Goal: Task Accomplishment & Management: Manage account settings

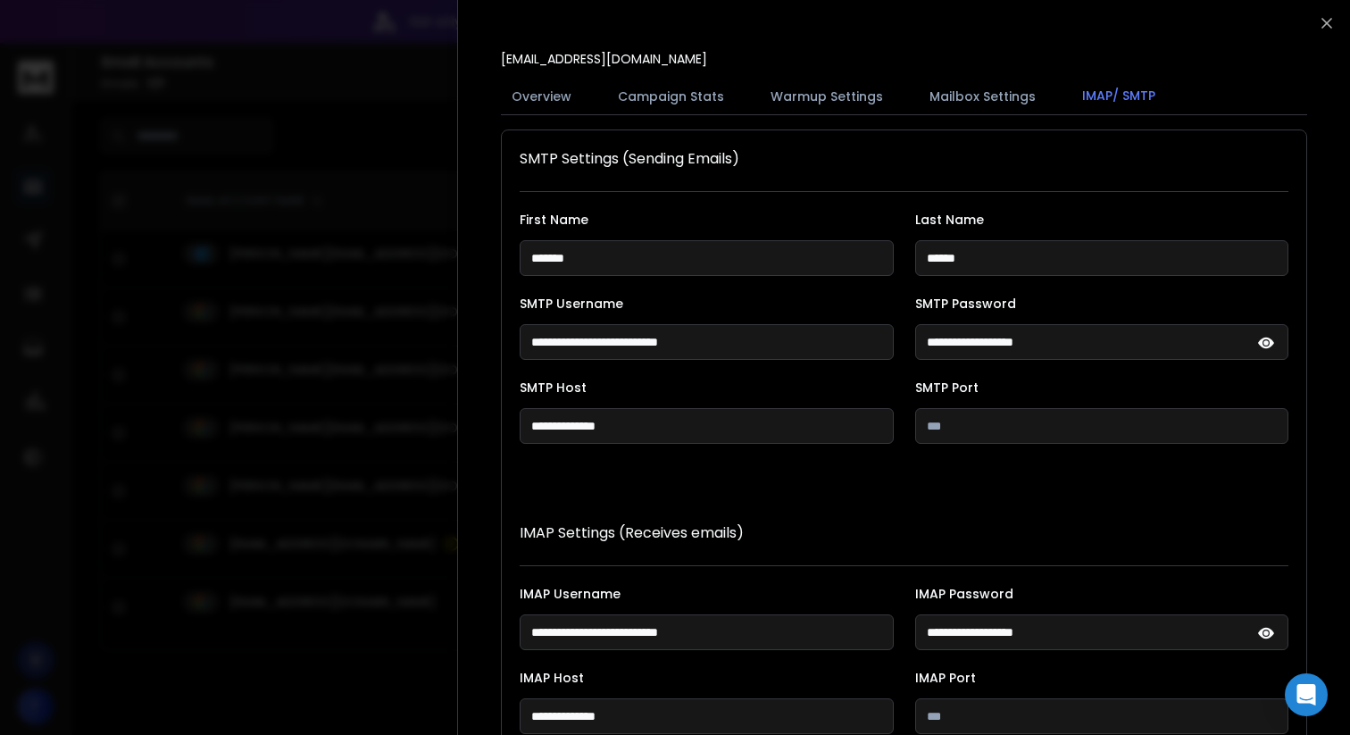
click at [279, 115] on div at bounding box center [675, 367] width 1350 height 735
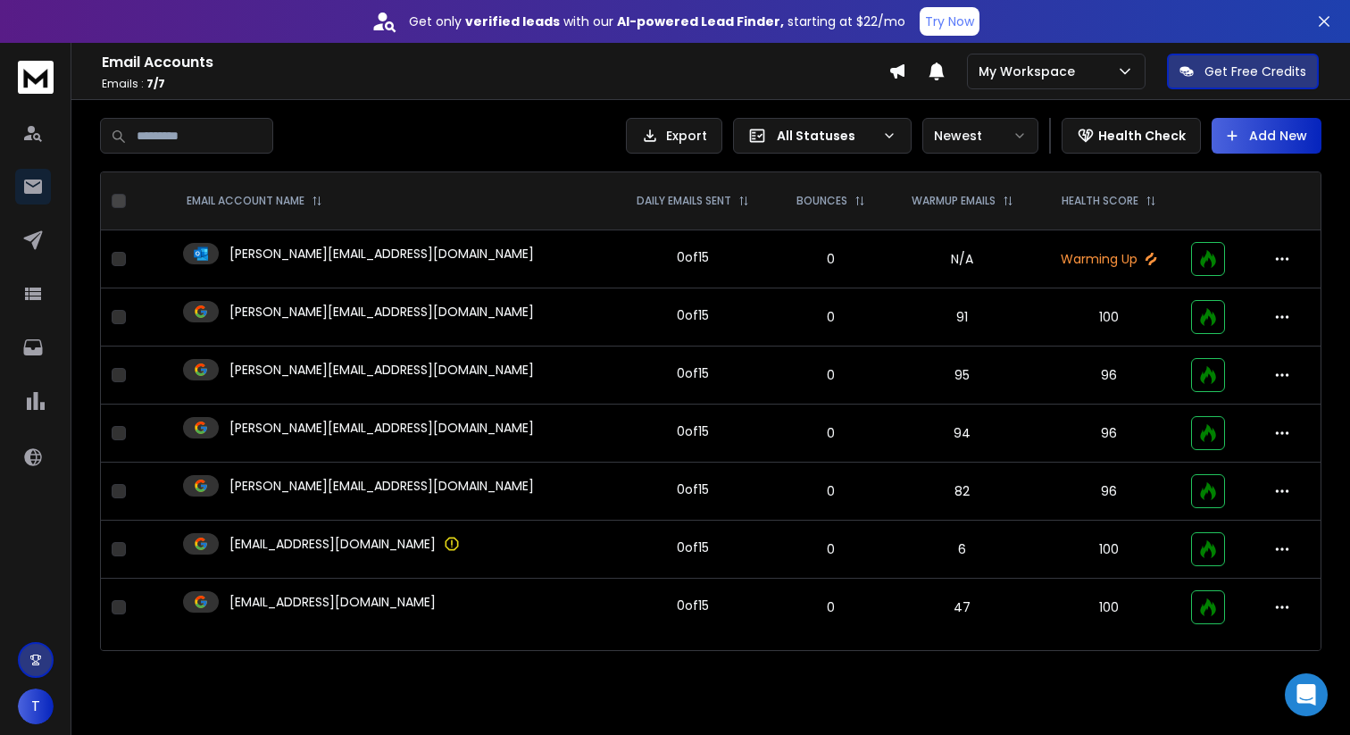
click at [458, 683] on div "Get only verified leads with our AI-powered Lead Finder, starting at $22/mo Try…" at bounding box center [675, 367] width 1350 height 735
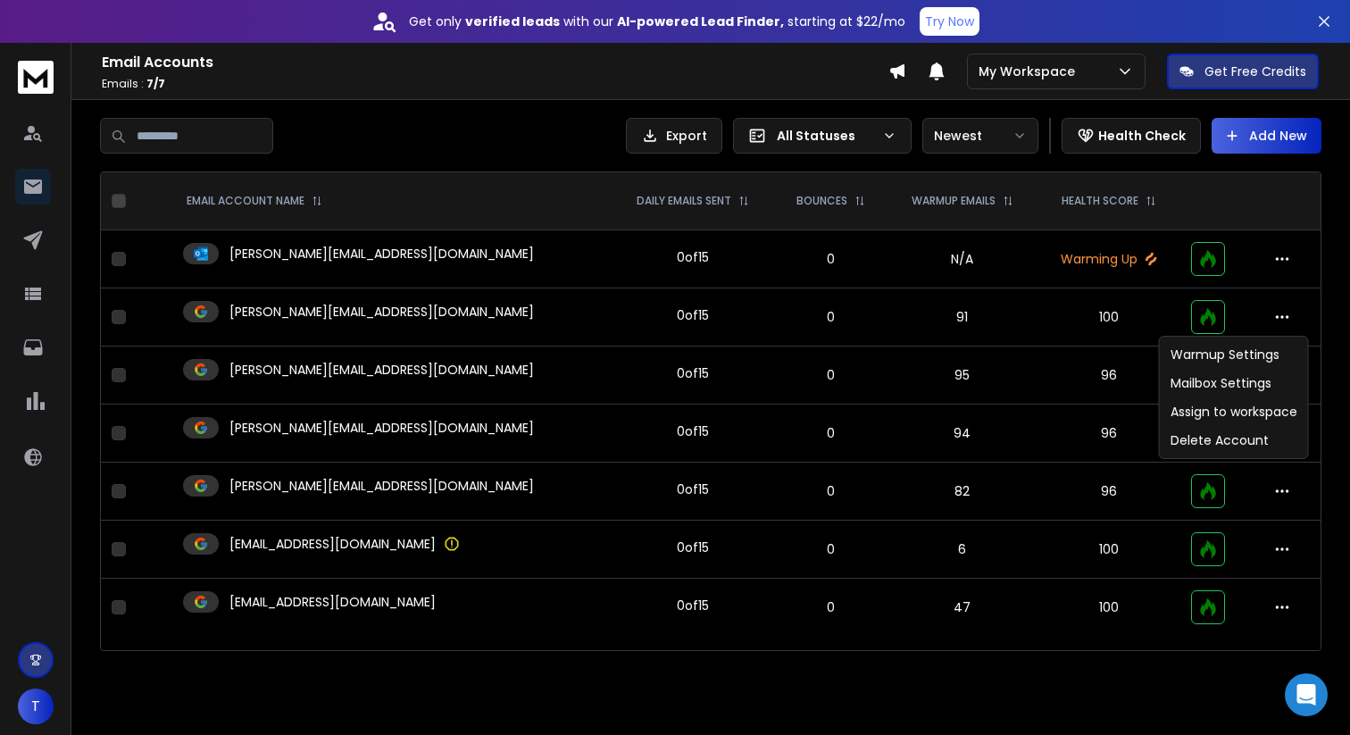
click at [1285, 316] on icon at bounding box center [1282, 316] width 13 height 3
click at [1230, 352] on div "Warmup Settings" at bounding box center [1233, 354] width 141 height 29
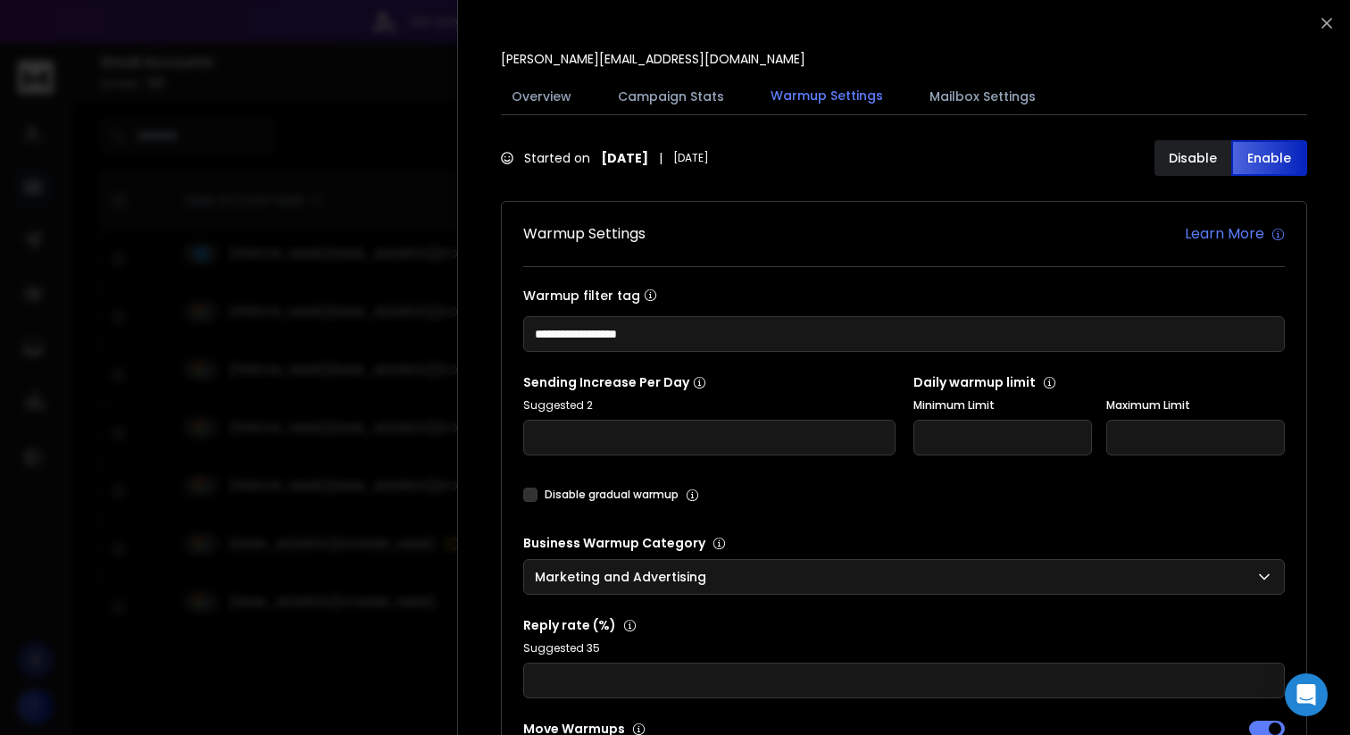
drag, startPoint x: 863, startPoint y: 341, endPoint x: 500, endPoint y: 332, distance: 363.5
click at [500, 332] on div "**********" at bounding box center [903, 553] width 849 height 1064
click at [755, 502] on div "Disable gradual warmup" at bounding box center [904, 495] width 762 height 36
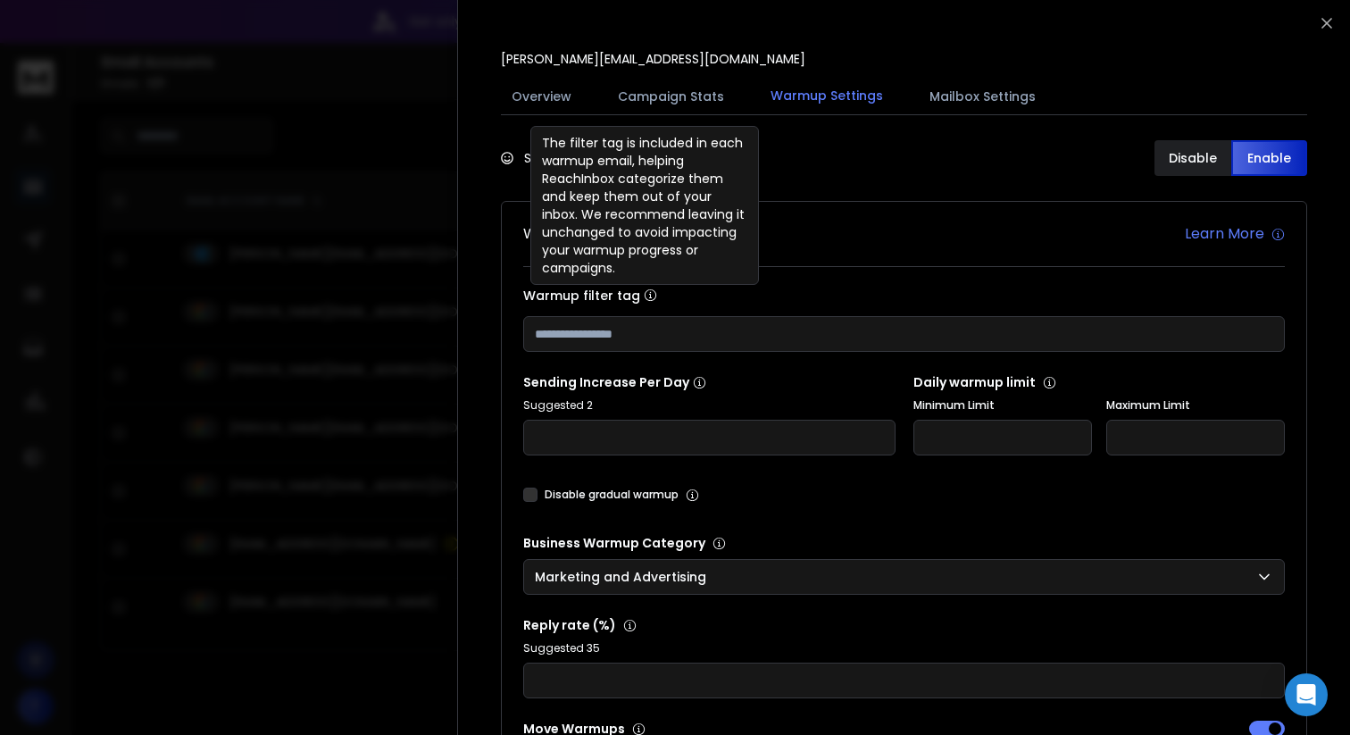
click at [645, 294] on icon at bounding box center [651, 295] width 12 height 12
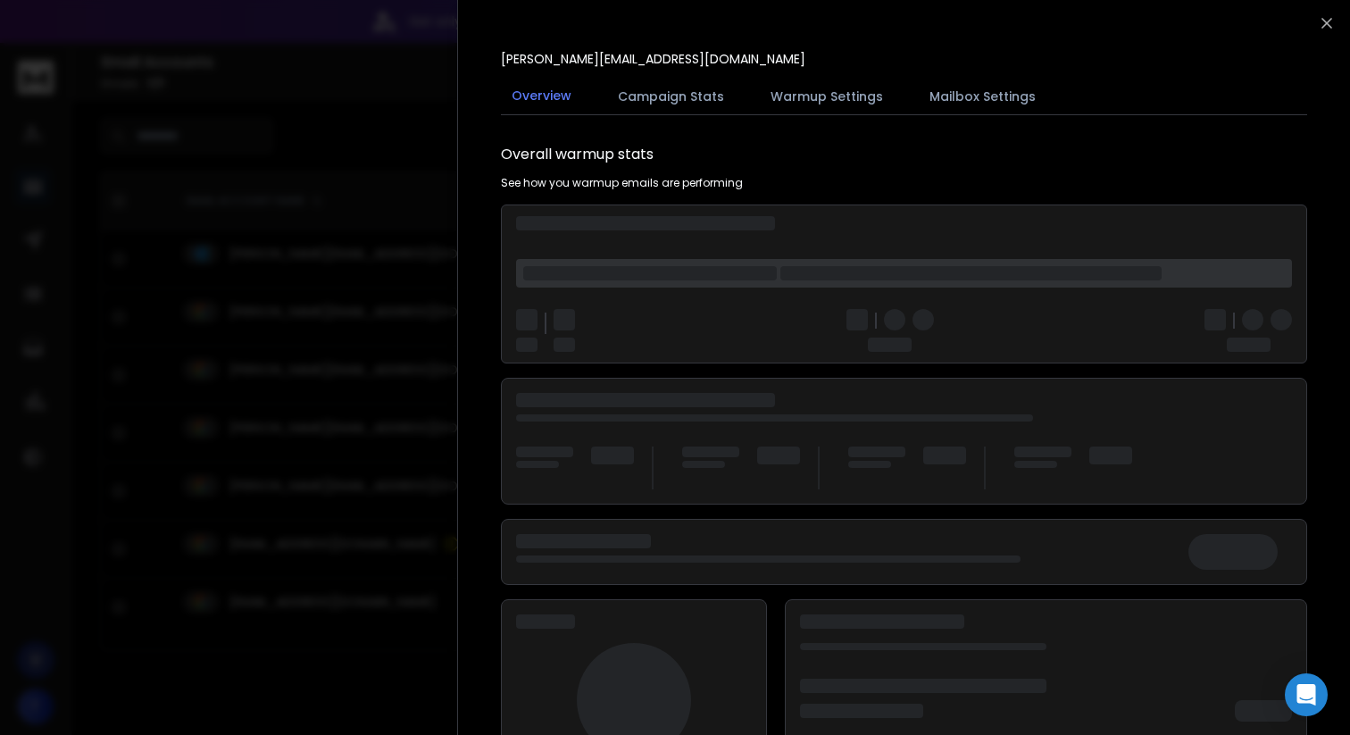
click at [338, 438] on div at bounding box center [675, 367] width 1350 height 735
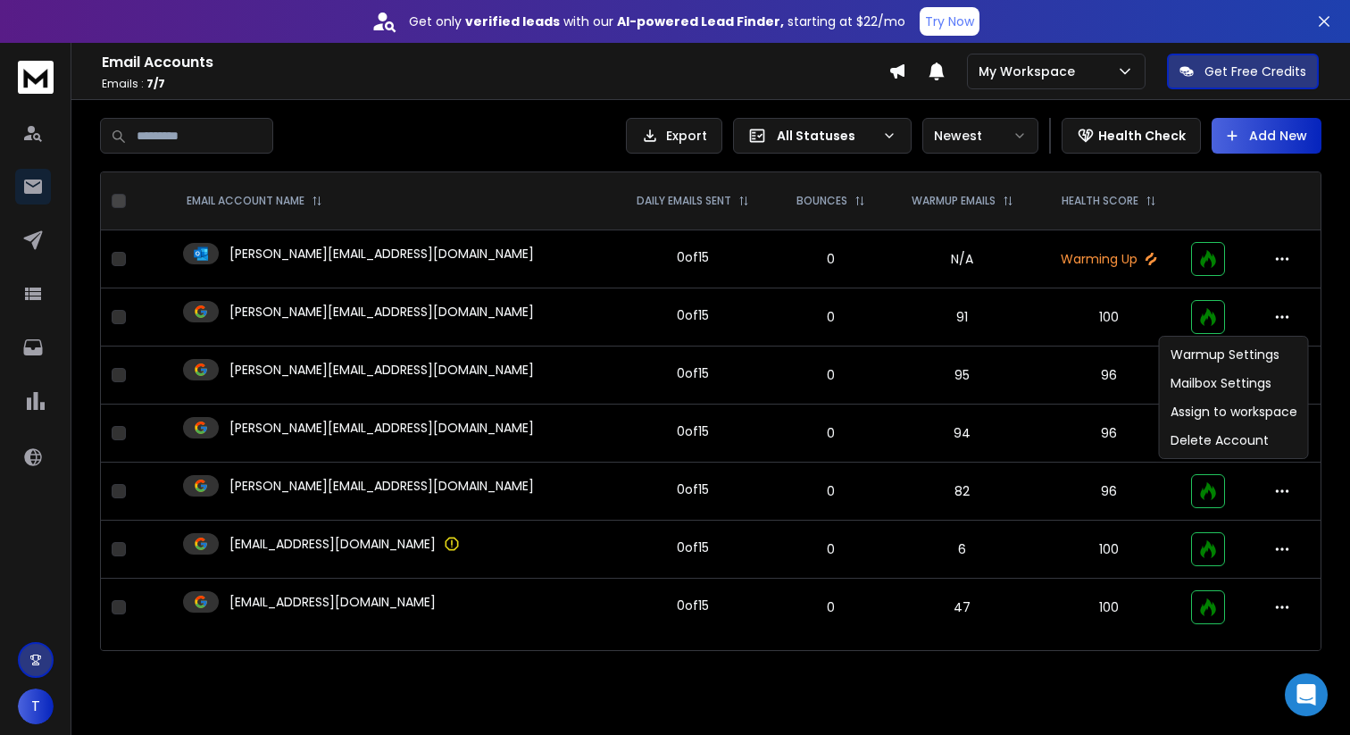
click at [1279, 313] on icon at bounding box center [1282, 317] width 16 height 16
click at [1249, 358] on div "Warmup Settings" at bounding box center [1233, 354] width 141 height 29
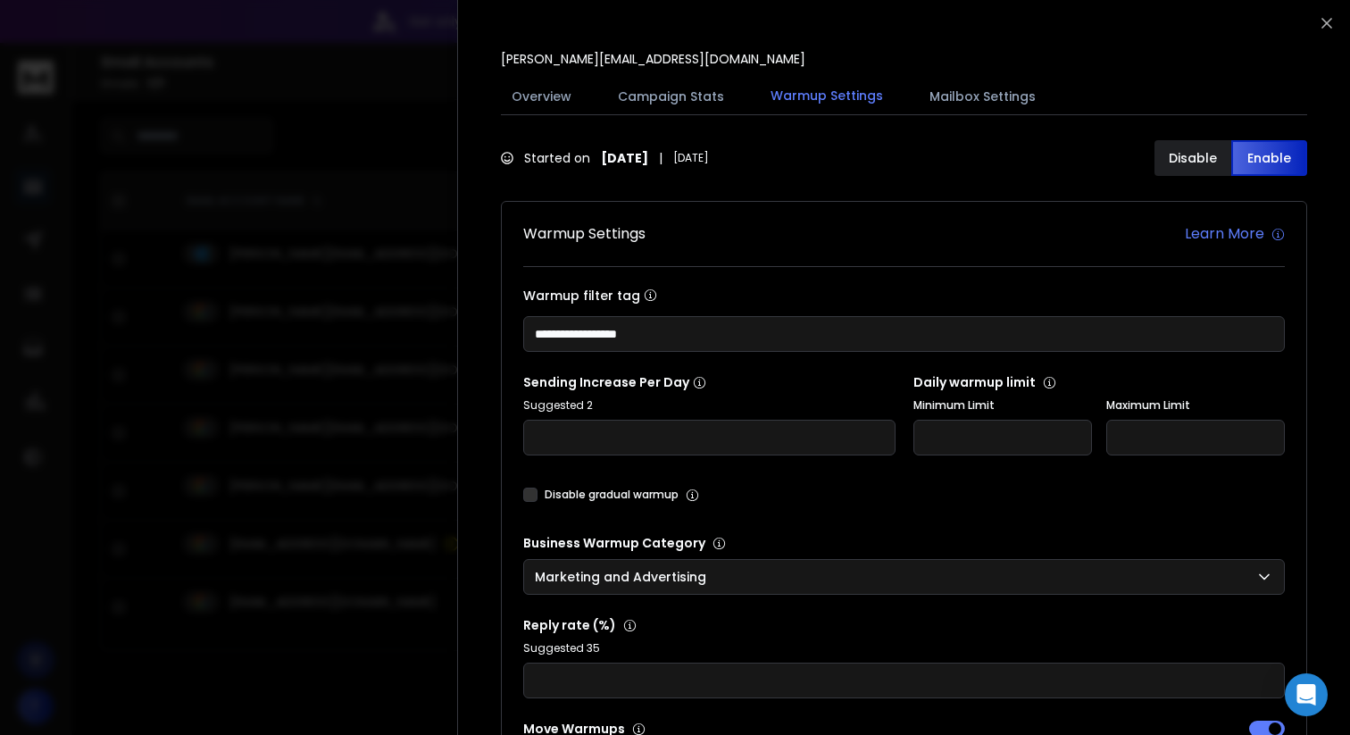
drag, startPoint x: 724, startPoint y: 317, endPoint x: 726, endPoint y: 343, distance: 26.0
click at [726, 343] on input "**********" at bounding box center [904, 334] width 762 height 36
click at [1176, 159] on button "Disable" at bounding box center [1192, 158] width 77 height 36
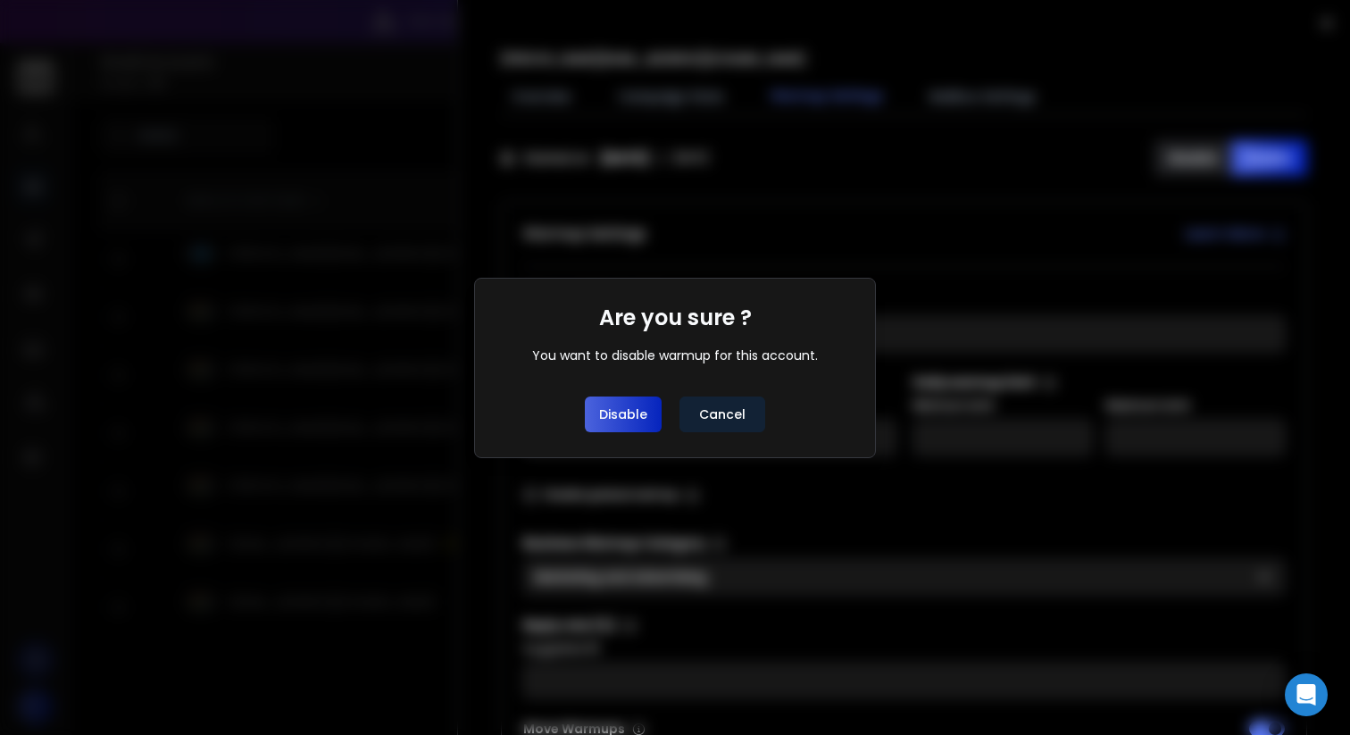
click at [610, 416] on button "Disable" at bounding box center [623, 414] width 77 height 36
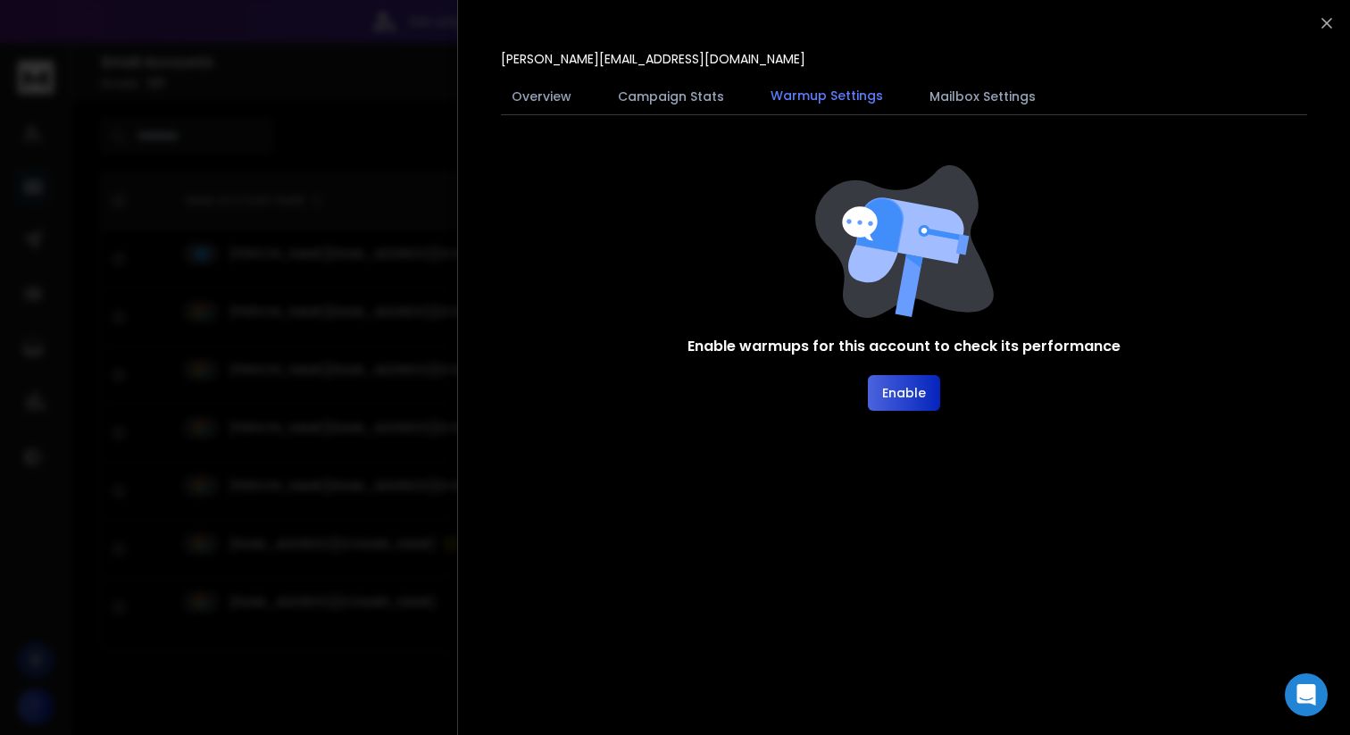
click at [882, 394] on button "Enable" at bounding box center [904, 393] width 72 height 36
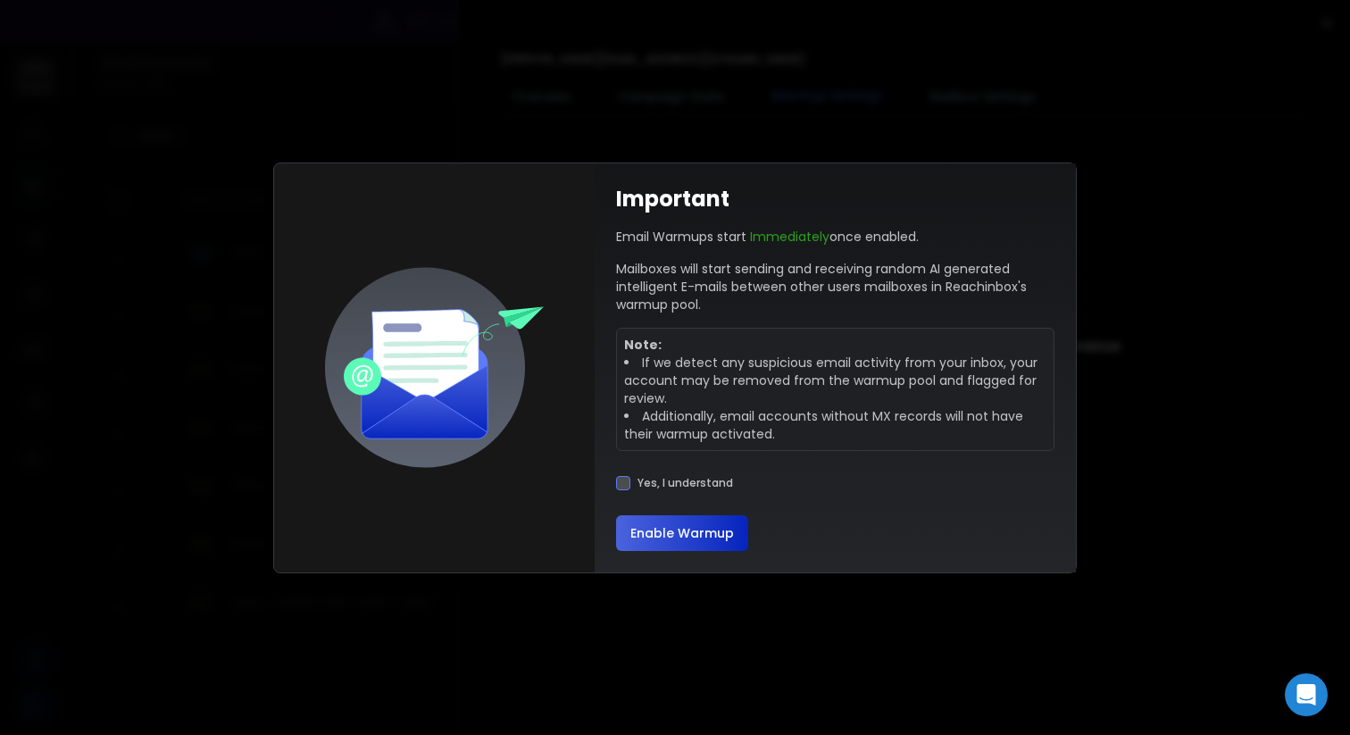
click at [620, 477] on button "Yes, I understand" at bounding box center [623, 483] width 14 height 14
click at [668, 545] on button "Enable Warmup" at bounding box center [682, 533] width 132 height 36
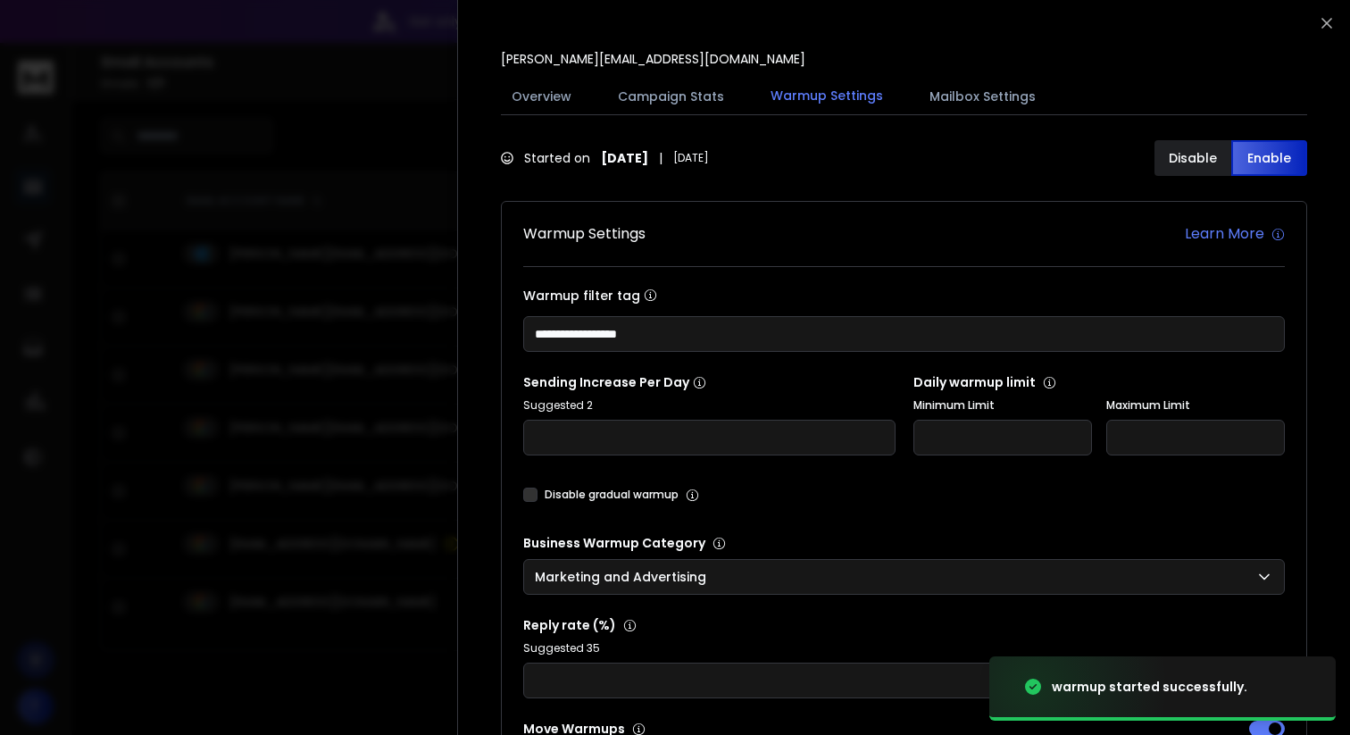
drag, startPoint x: 530, startPoint y: 334, endPoint x: 741, endPoint y: 327, distance: 210.8
click at [741, 327] on input "**********" at bounding box center [904, 334] width 762 height 36
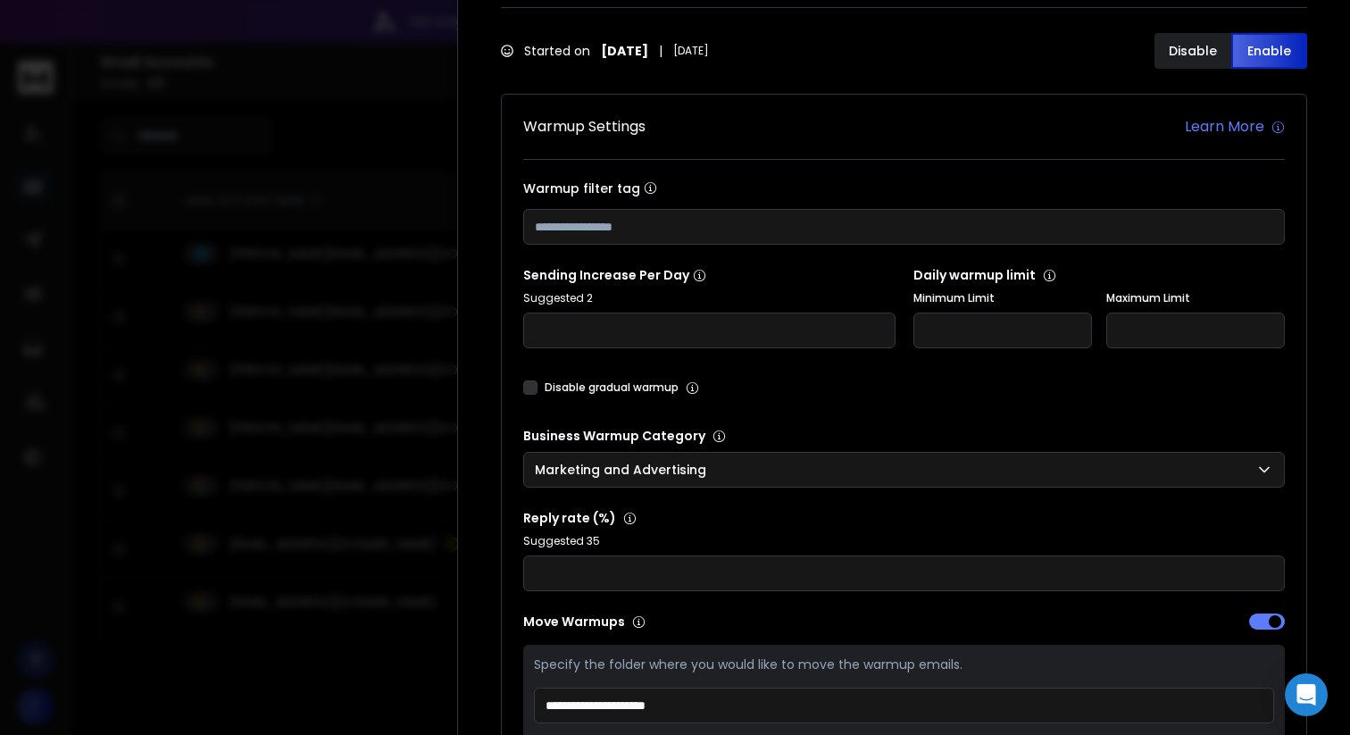
scroll to position [372, 0]
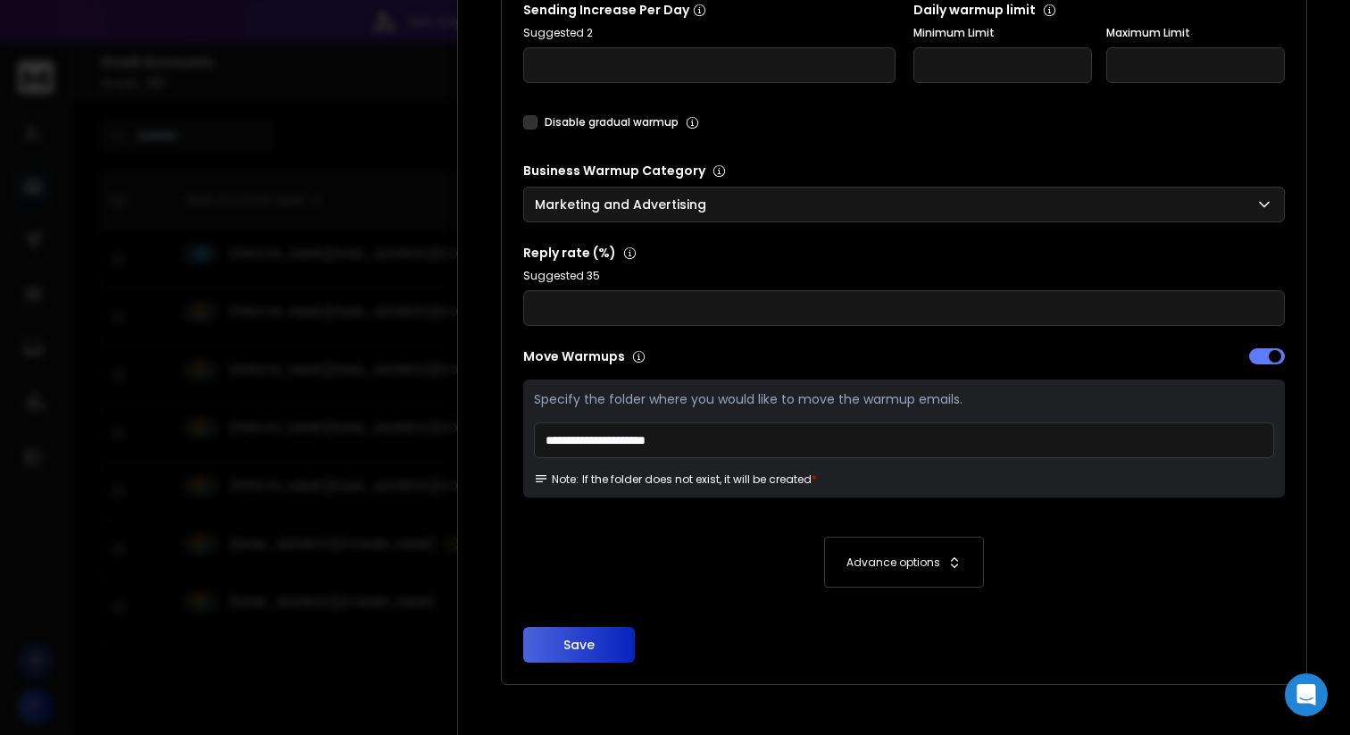
click at [574, 654] on button "Save" at bounding box center [579, 645] width 112 height 36
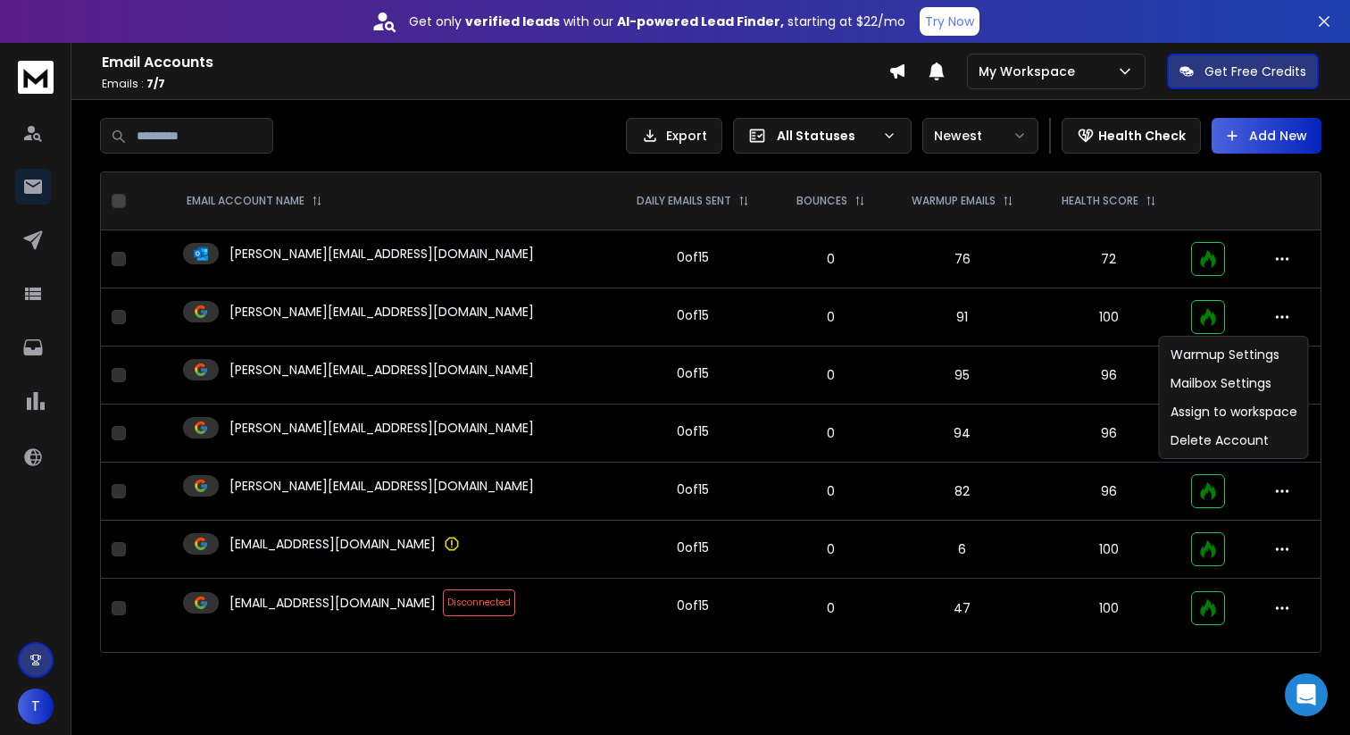
click at [1282, 319] on icon at bounding box center [1282, 317] width 16 height 16
click at [1235, 354] on div "Warmup Settings" at bounding box center [1233, 354] width 141 height 29
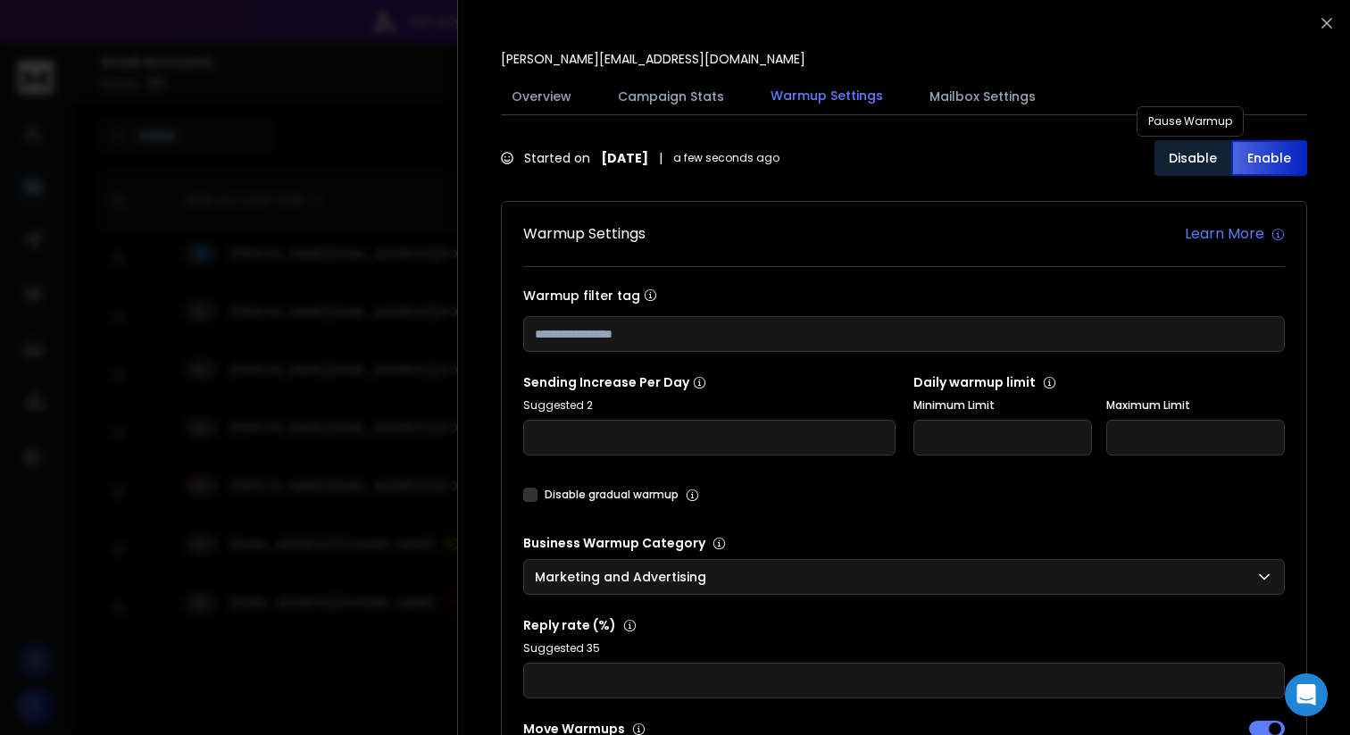
click at [1171, 156] on button "Disable" at bounding box center [1192, 158] width 77 height 36
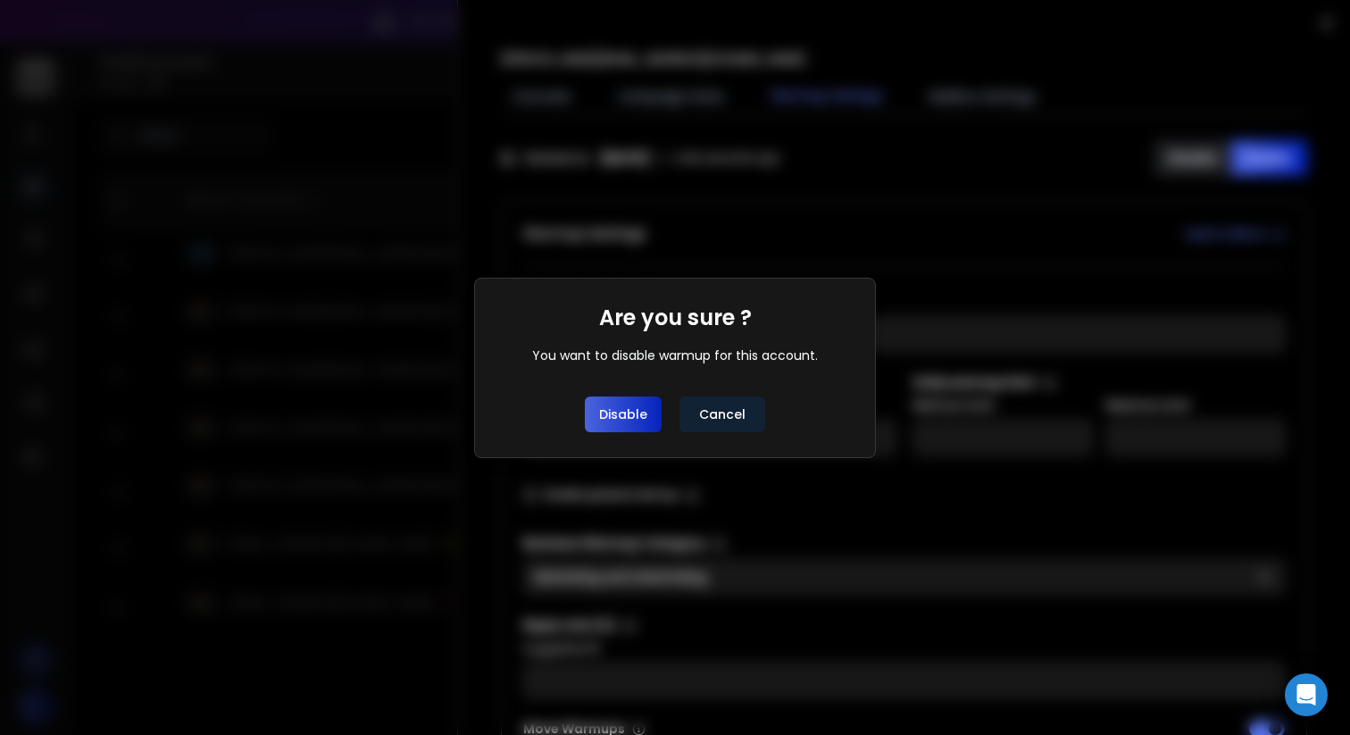
click at [620, 404] on button "Disable" at bounding box center [623, 414] width 77 height 36
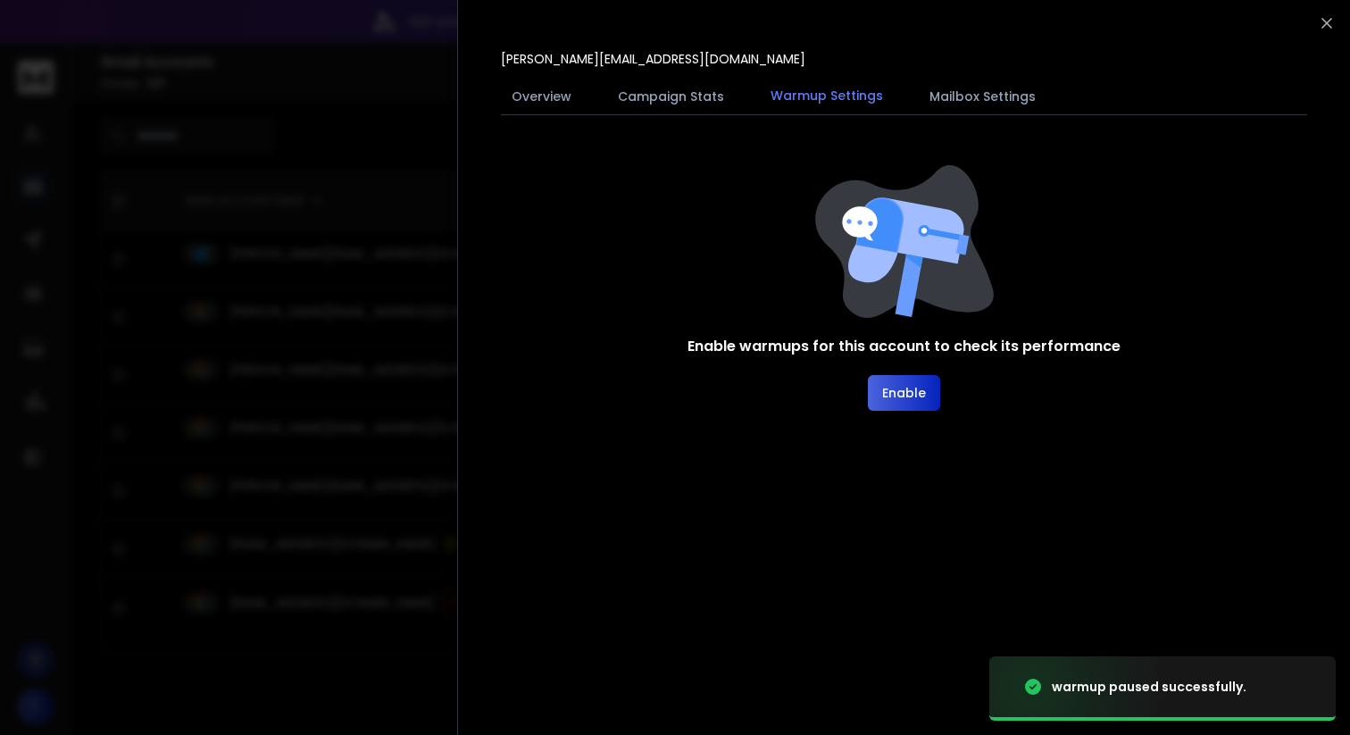
click at [796, 511] on div "Multi Select Table Sheet tom.urban@outcomedrivensolution.com Overview Campaign …" at bounding box center [903, 367] width 893 height 735
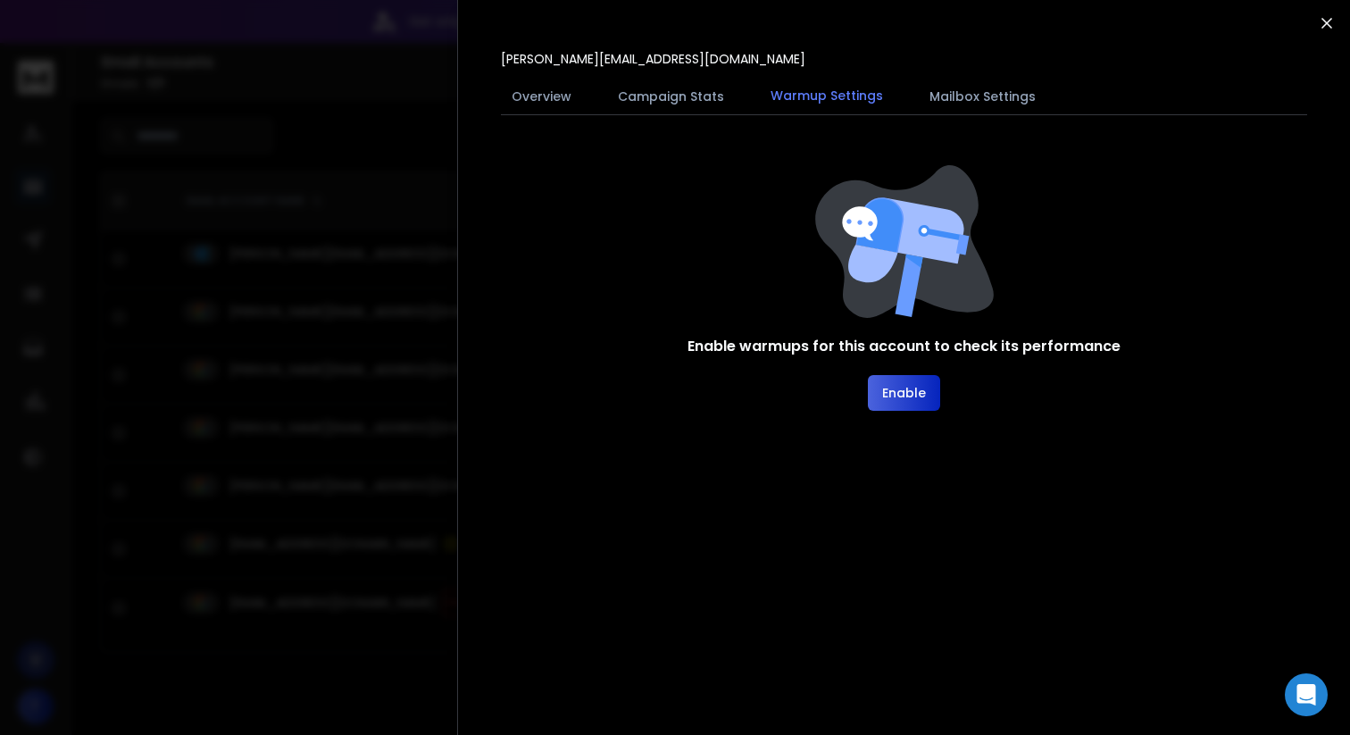
click at [1321, 25] on icon "button" at bounding box center [1327, 23] width 18 height 18
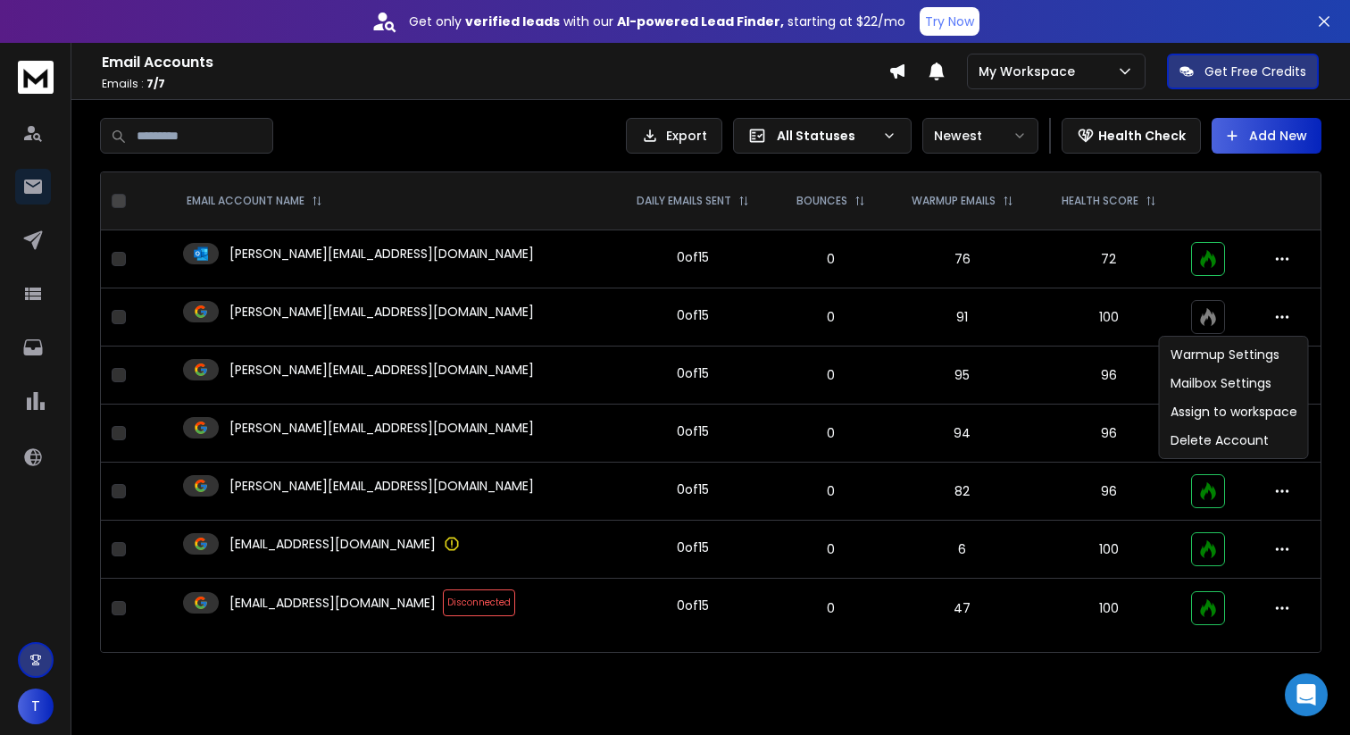
click at [1282, 317] on icon at bounding box center [1282, 316] width 13 height 3
click at [1244, 348] on div "Warmup Settings" at bounding box center [1233, 354] width 141 height 29
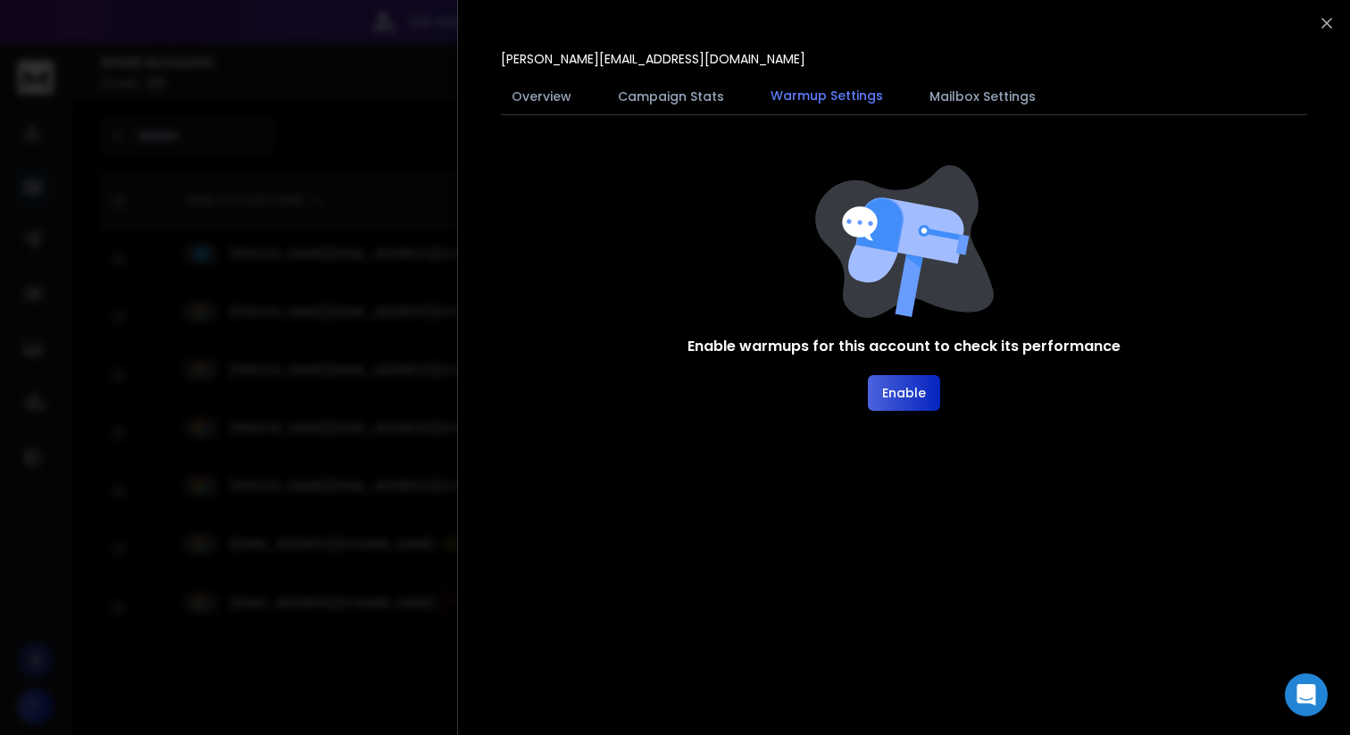
click at [893, 388] on button "Enable" at bounding box center [904, 393] width 72 height 36
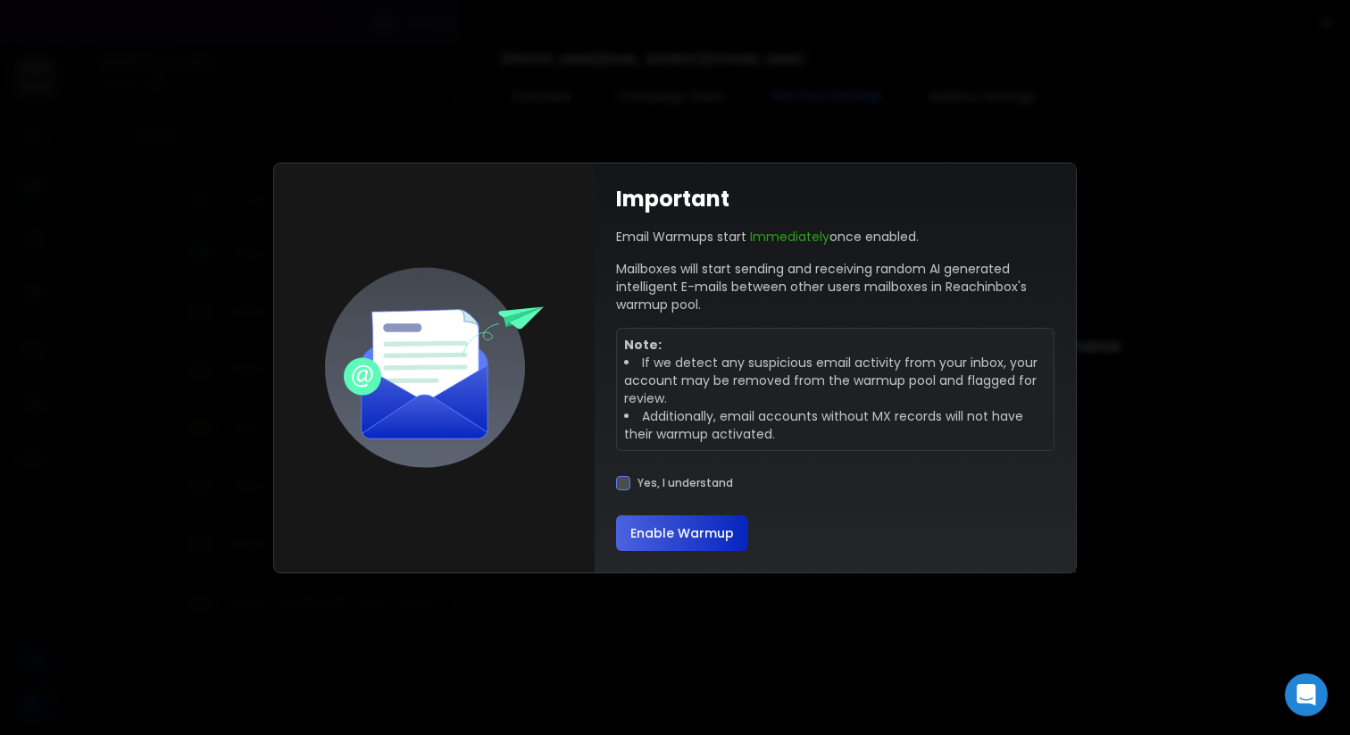
click at [623, 472] on div "Yes, I understand" at bounding box center [674, 483] width 117 height 36
click at [622, 482] on button "Yes, I understand" at bounding box center [623, 483] width 14 height 14
click at [663, 534] on button "Enable Warmup" at bounding box center [682, 533] width 132 height 36
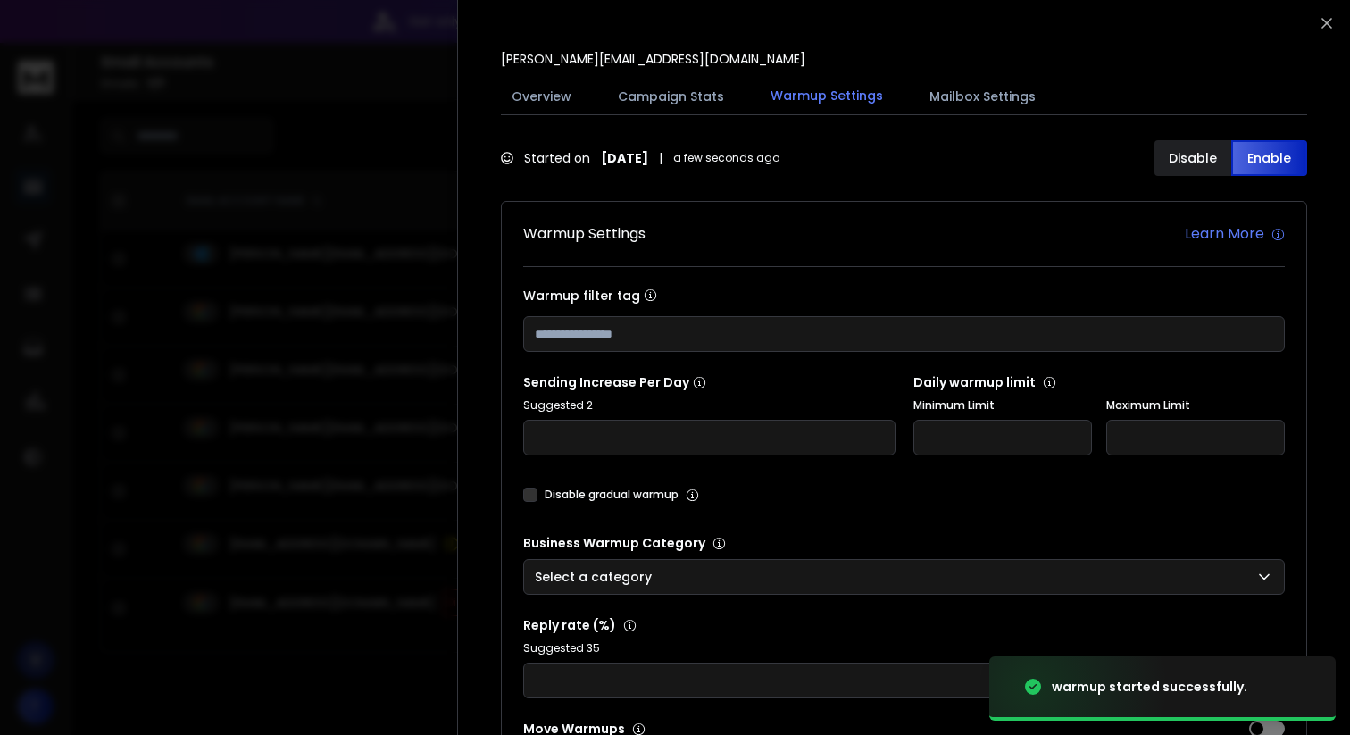
type input "*"
type input "**"
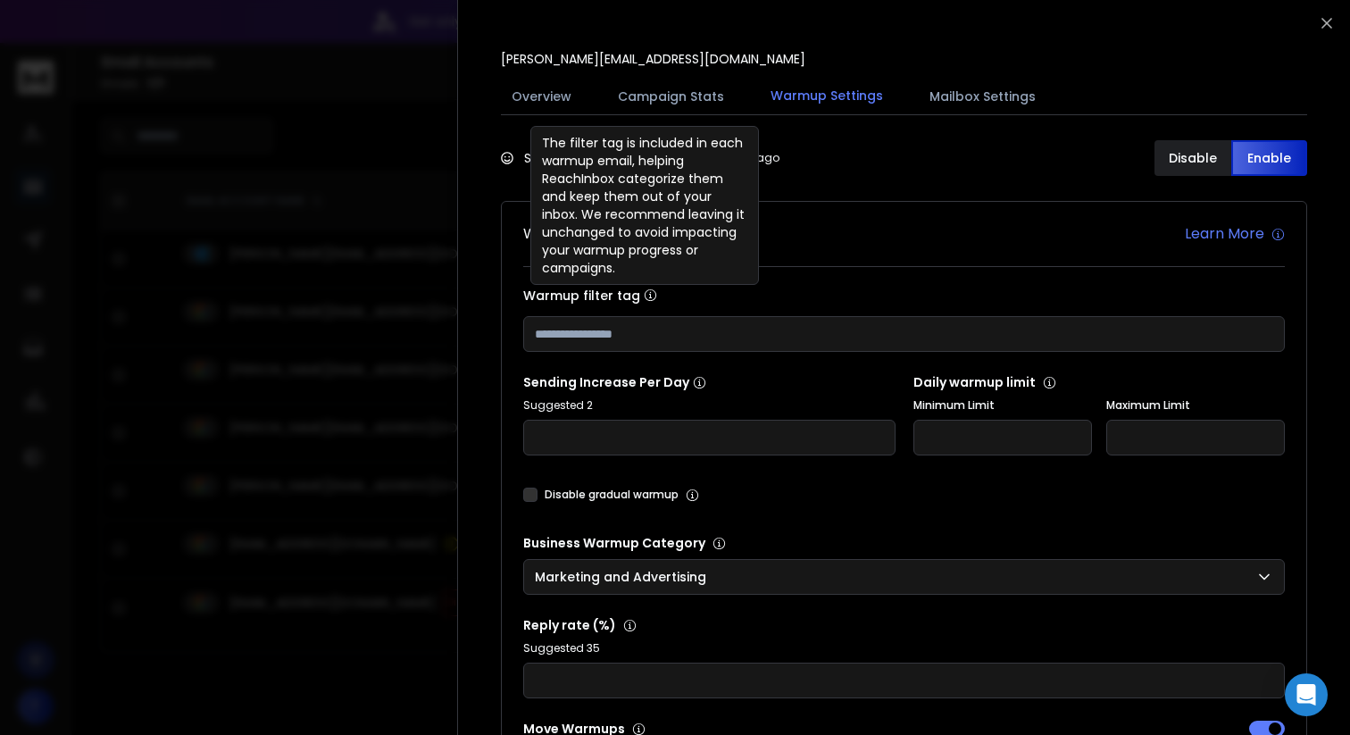
click at [646, 291] on icon at bounding box center [650, 294] width 13 height 13
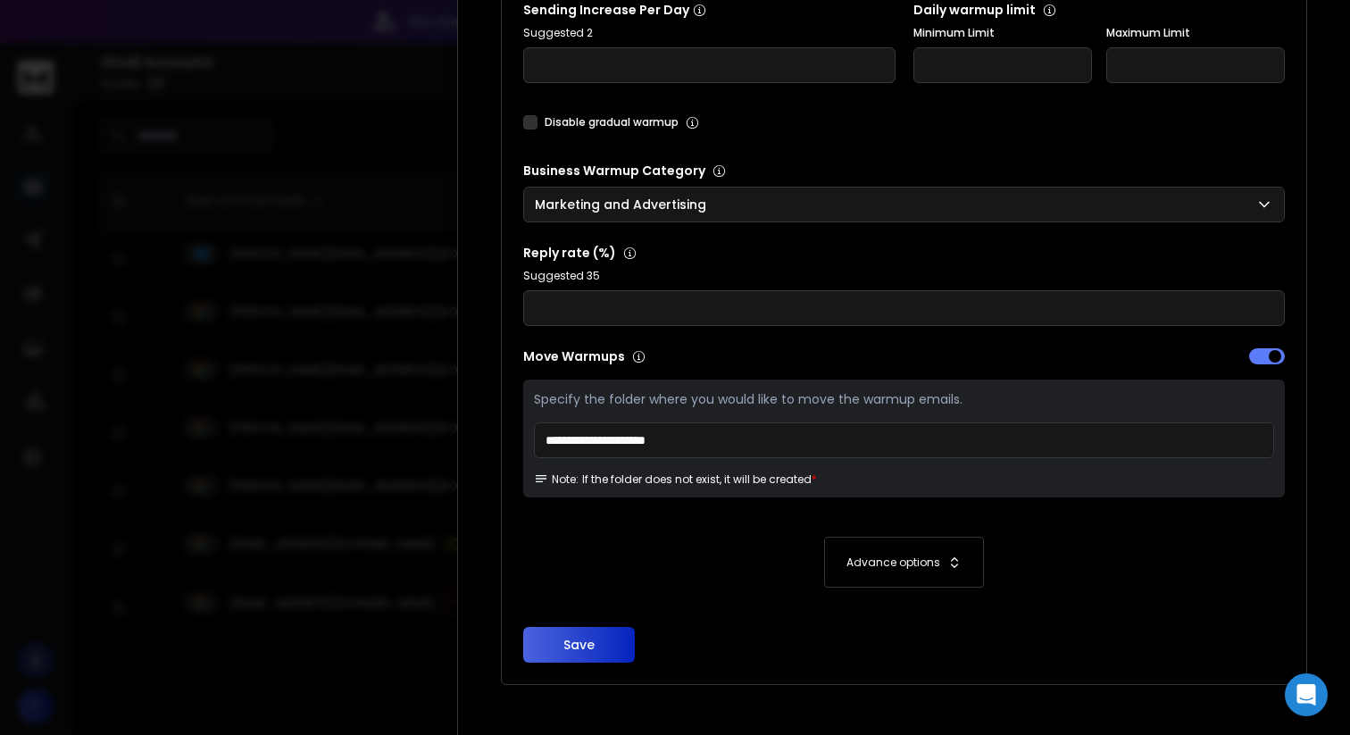
click at [1274, 422] on div at bounding box center [1274, 422] width 0 height 0
drag, startPoint x: 746, startPoint y: 448, endPoint x: 521, endPoint y: 438, distance: 226.2
click at [521, 438] on div "**********" at bounding box center [904, 257] width 806 height 856
type input "**********"
click at [580, 643] on button "Save" at bounding box center [579, 645] width 112 height 36
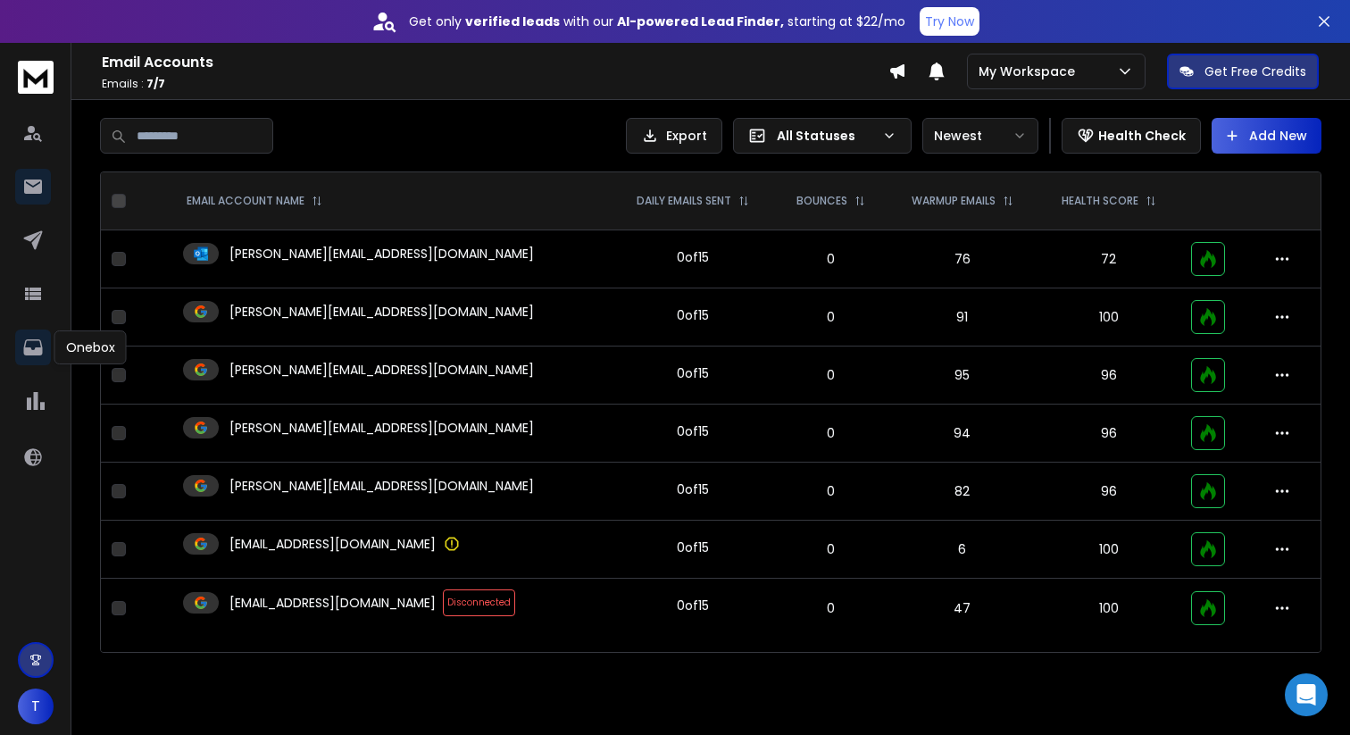
click at [34, 351] on icon at bounding box center [32, 347] width 19 height 16
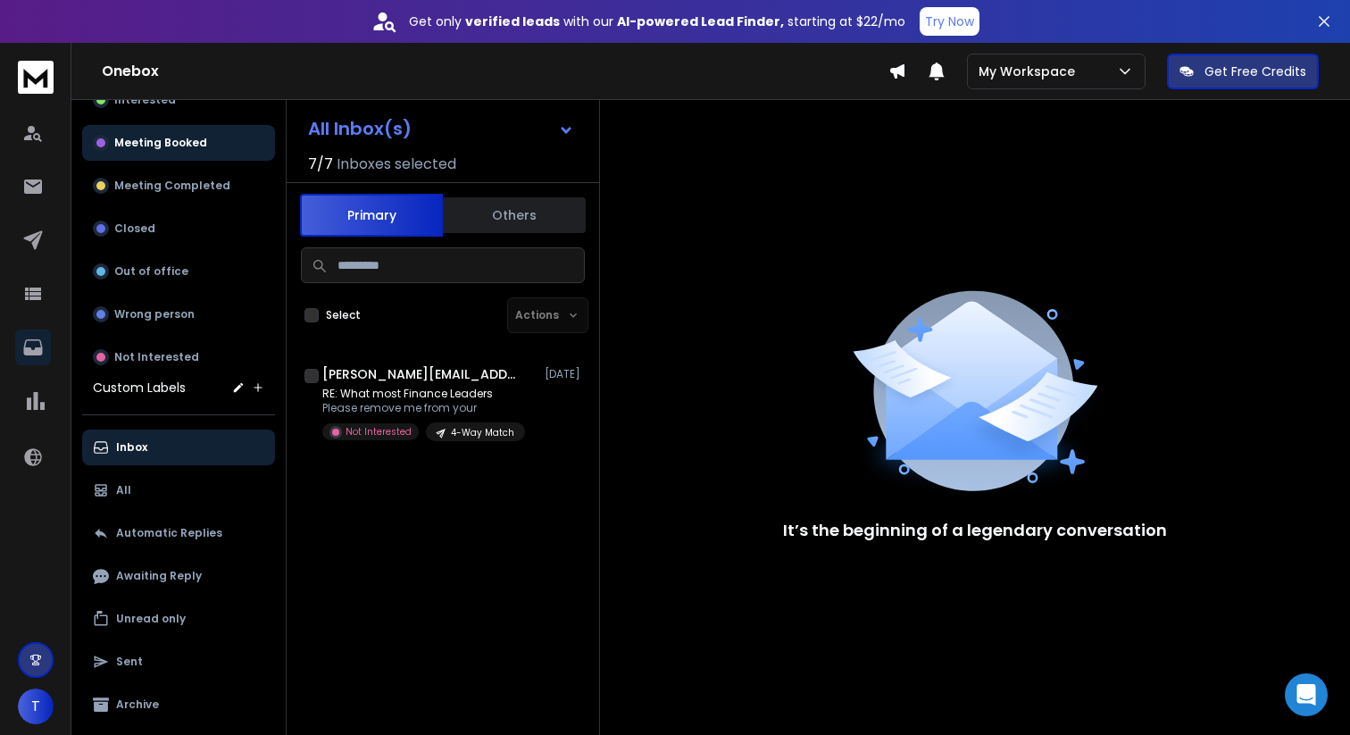
scroll to position [292, 0]
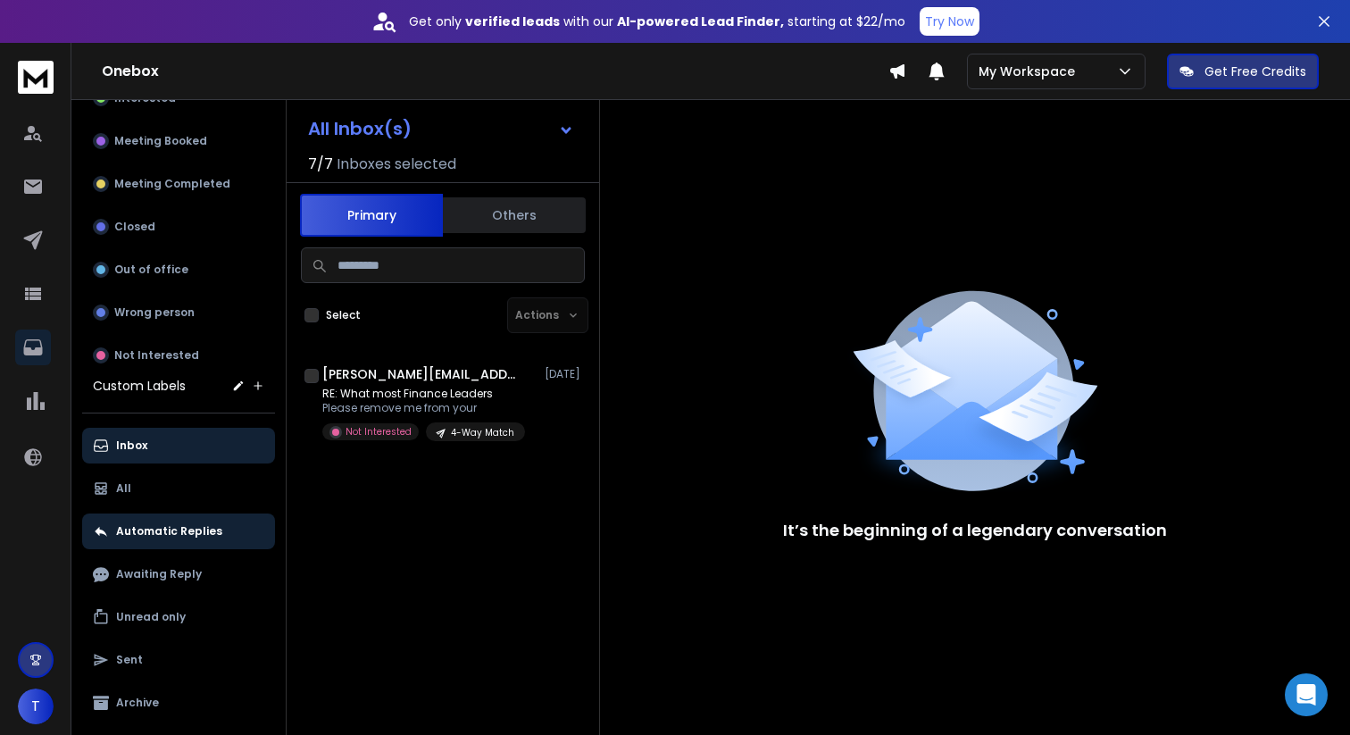
click at [133, 524] on p "Automatic Replies" at bounding box center [169, 531] width 106 height 14
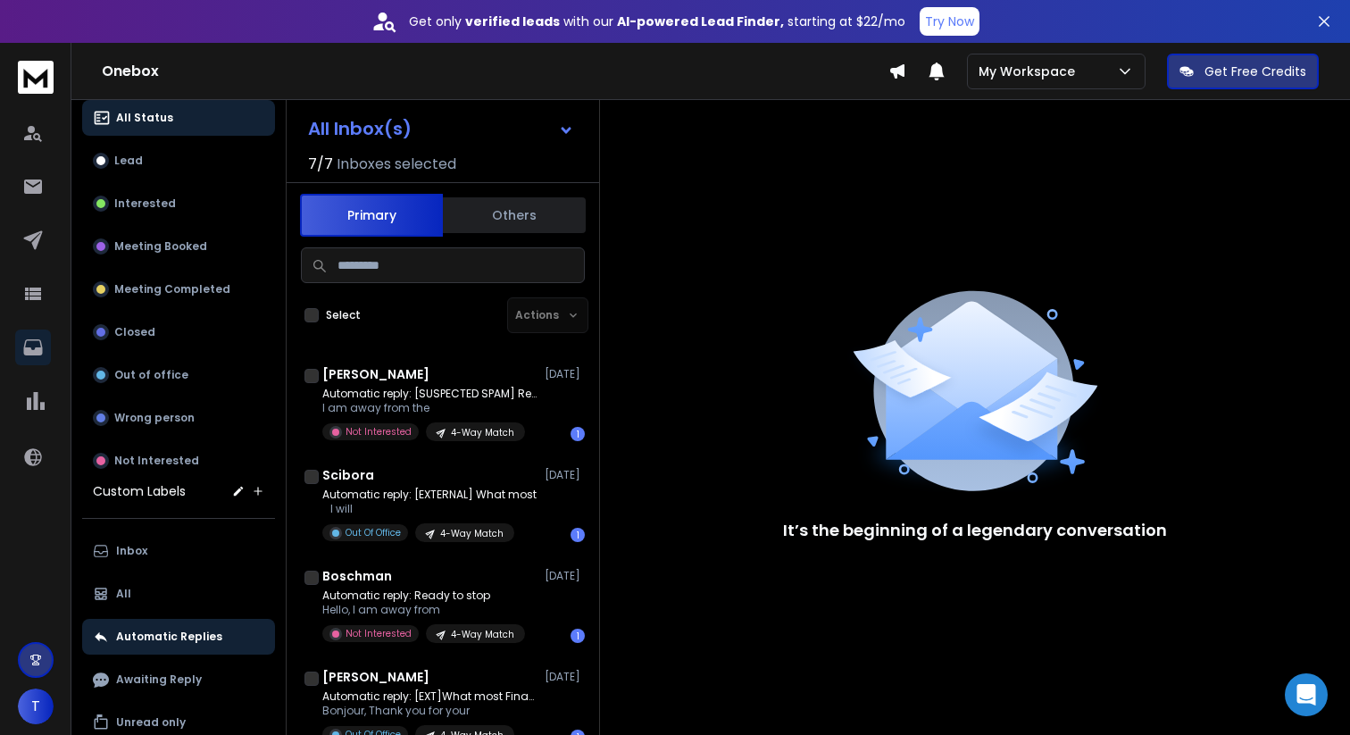
scroll to position [0, 0]
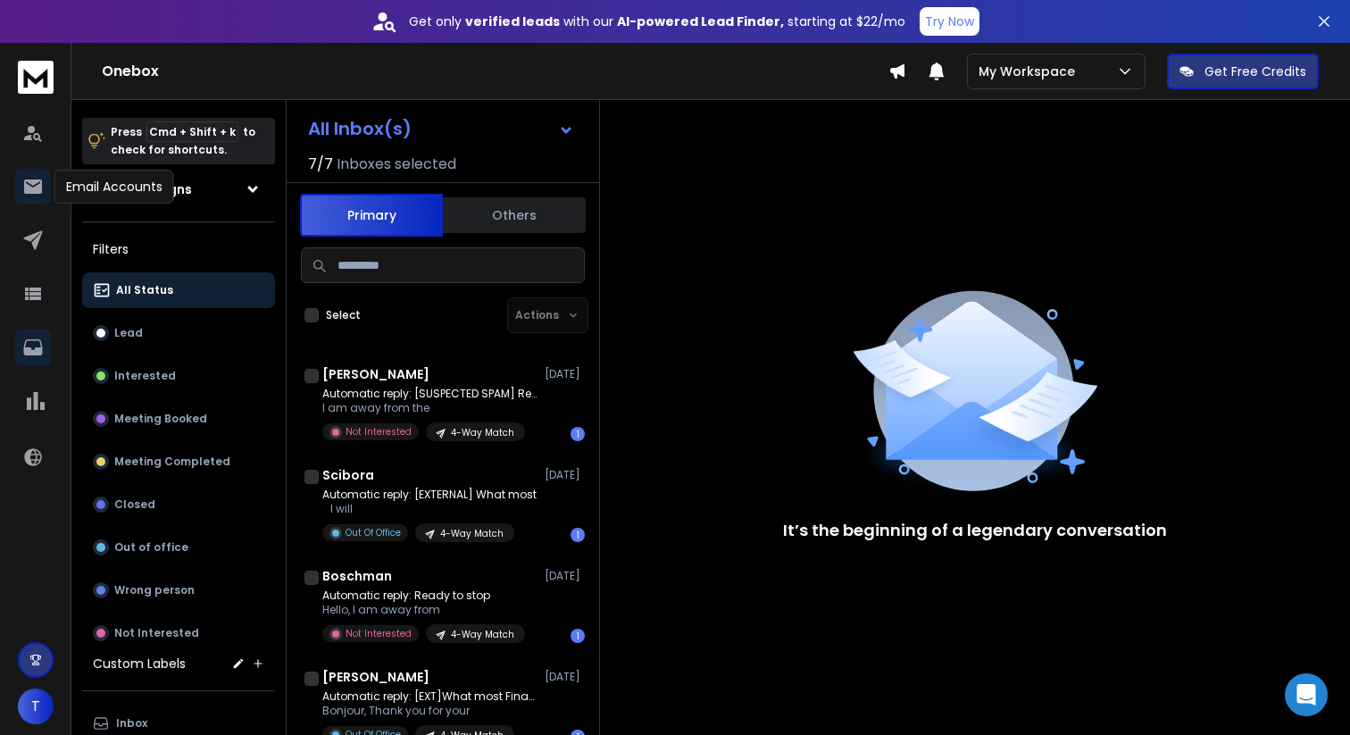
click at [30, 188] on icon at bounding box center [33, 186] width 18 height 14
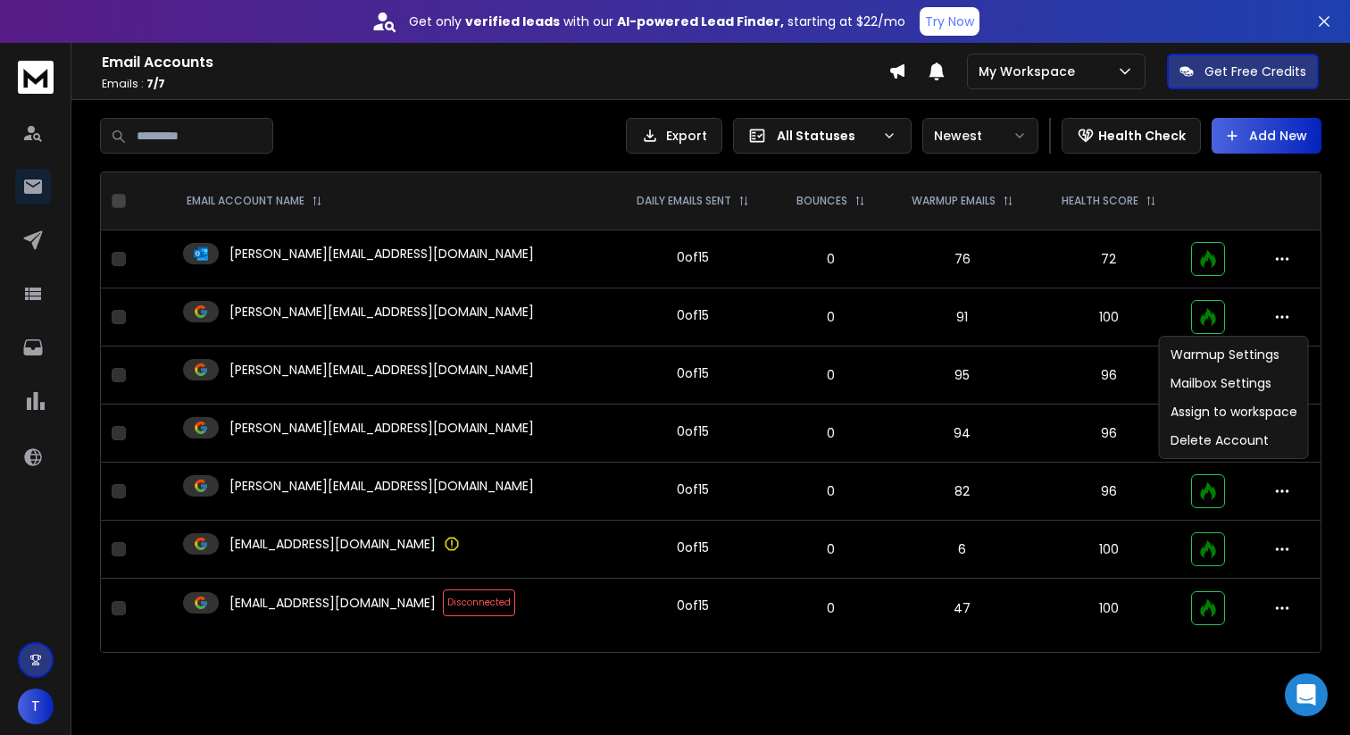
click at [1279, 313] on icon at bounding box center [1282, 317] width 16 height 16
click at [1213, 351] on div "Warmup Settings" at bounding box center [1233, 354] width 141 height 29
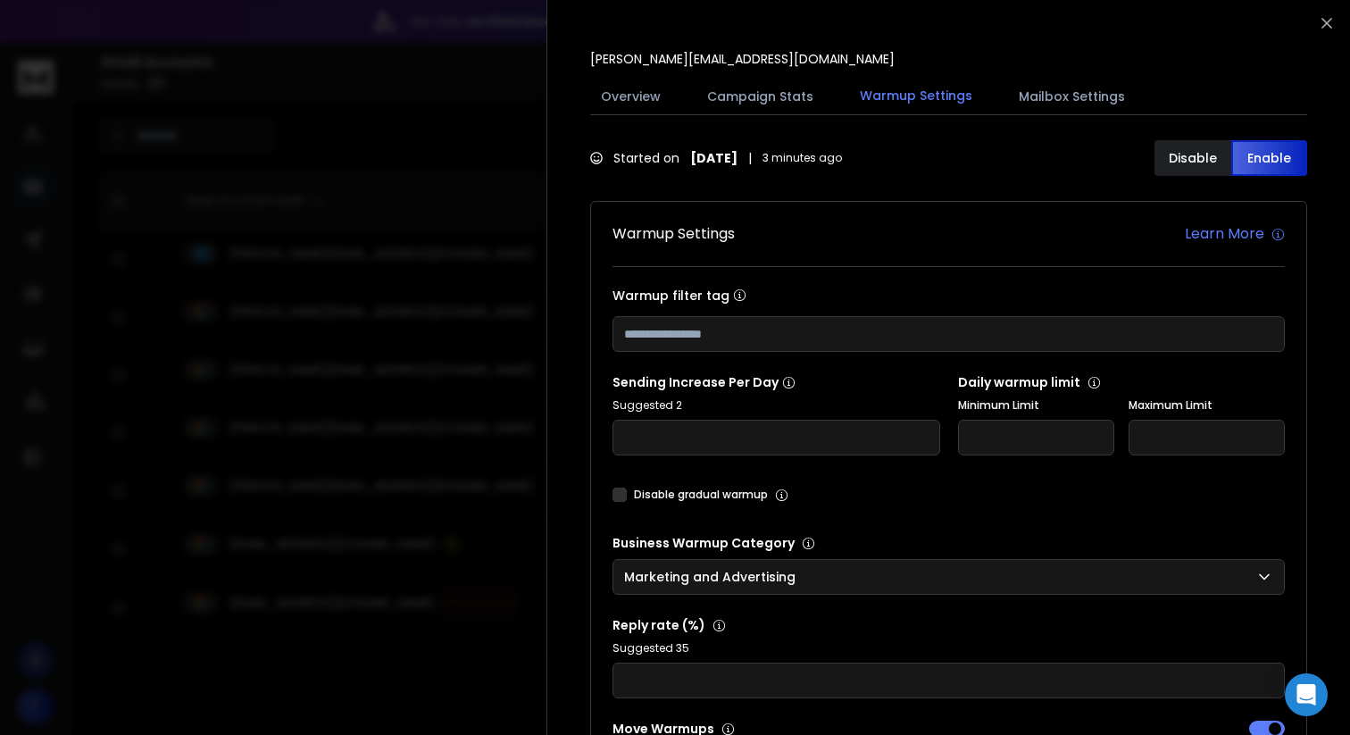
click at [660, 336] on input at bounding box center [949, 334] width 672 height 36
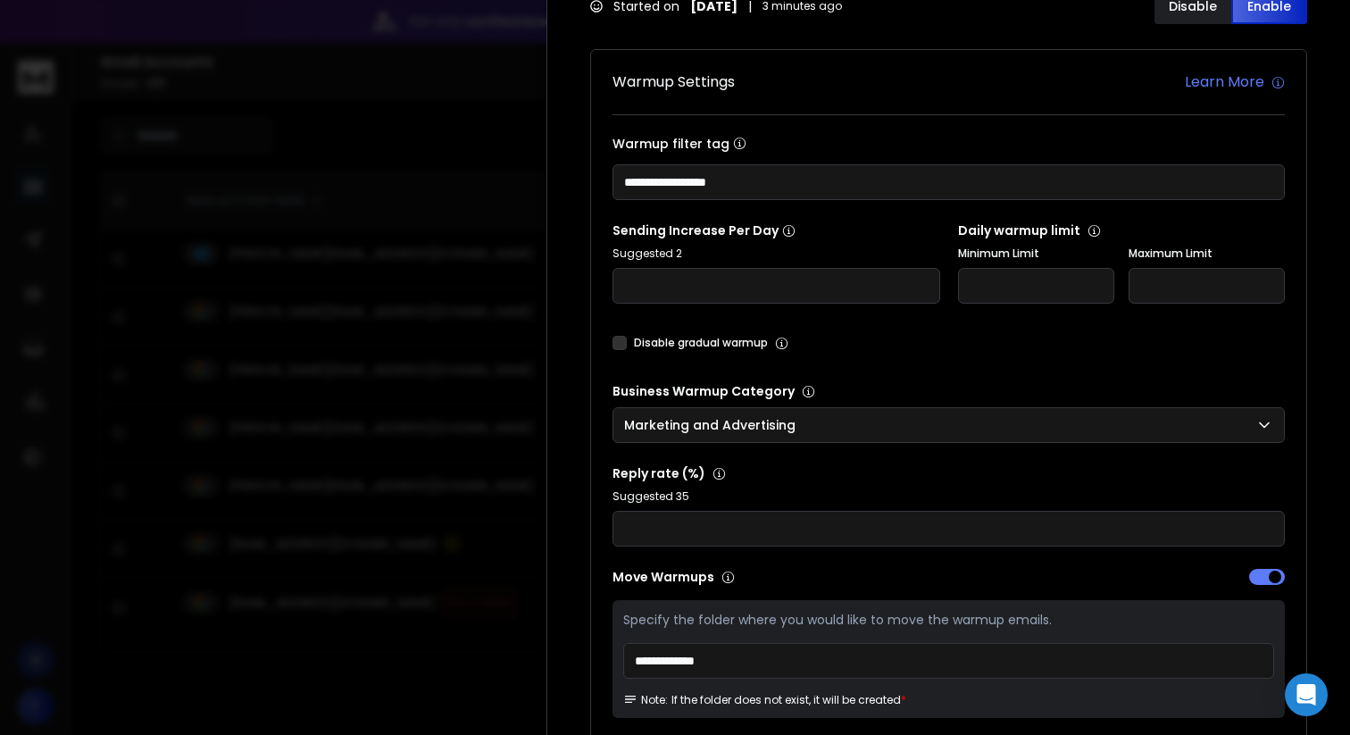
scroll to position [148, 0]
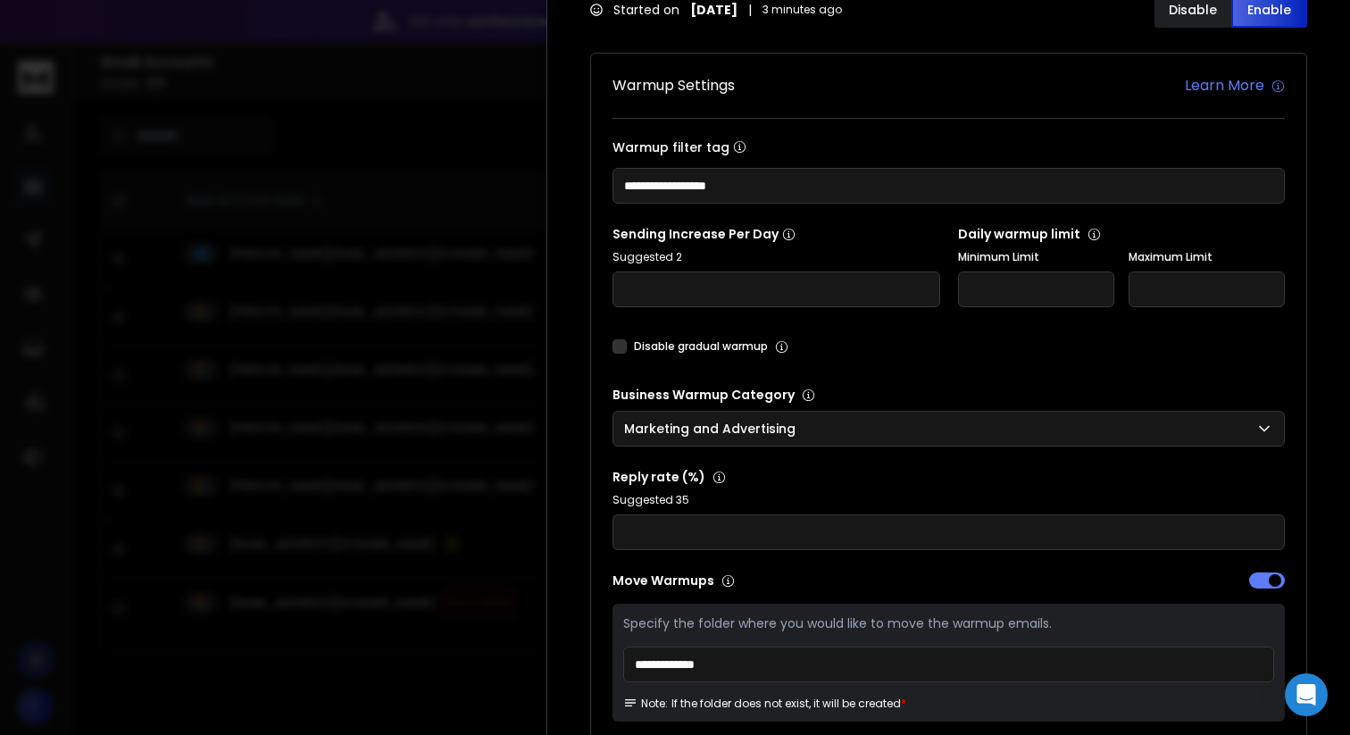
type input "**********"
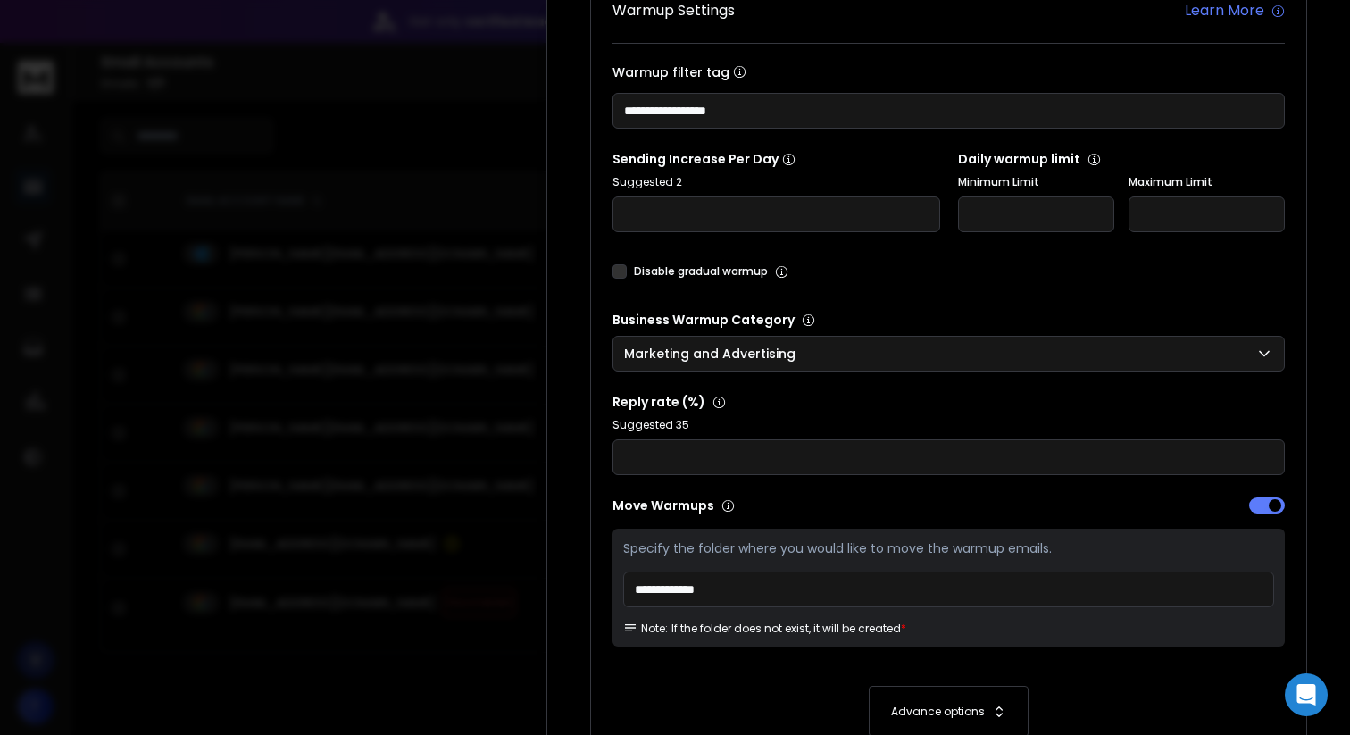
scroll to position [372, 0]
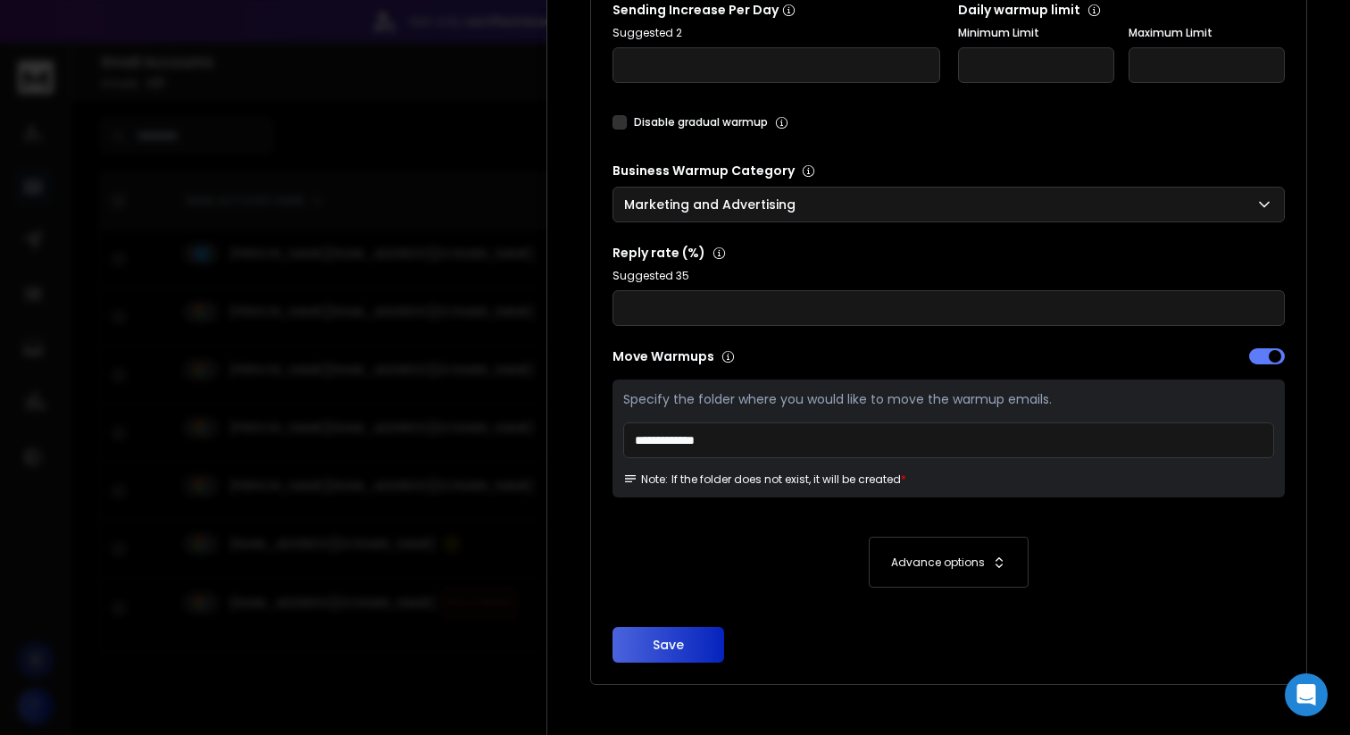
click at [663, 645] on button "Save" at bounding box center [669, 645] width 112 height 36
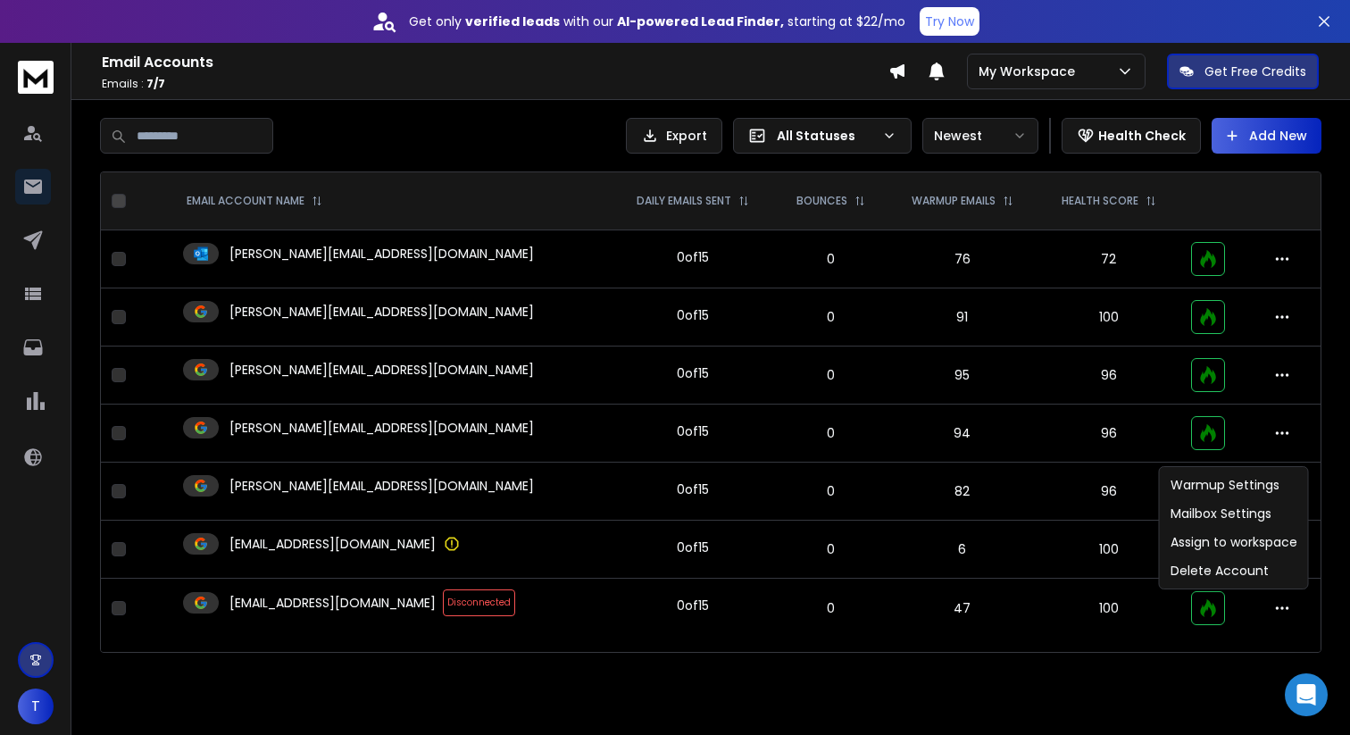
click at [1282, 604] on icon at bounding box center [1282, 608] width 16 height 16
click at [1213, 511] on div "Mailbox Settings" at bounding box center [1233, 513] width 141 height 29
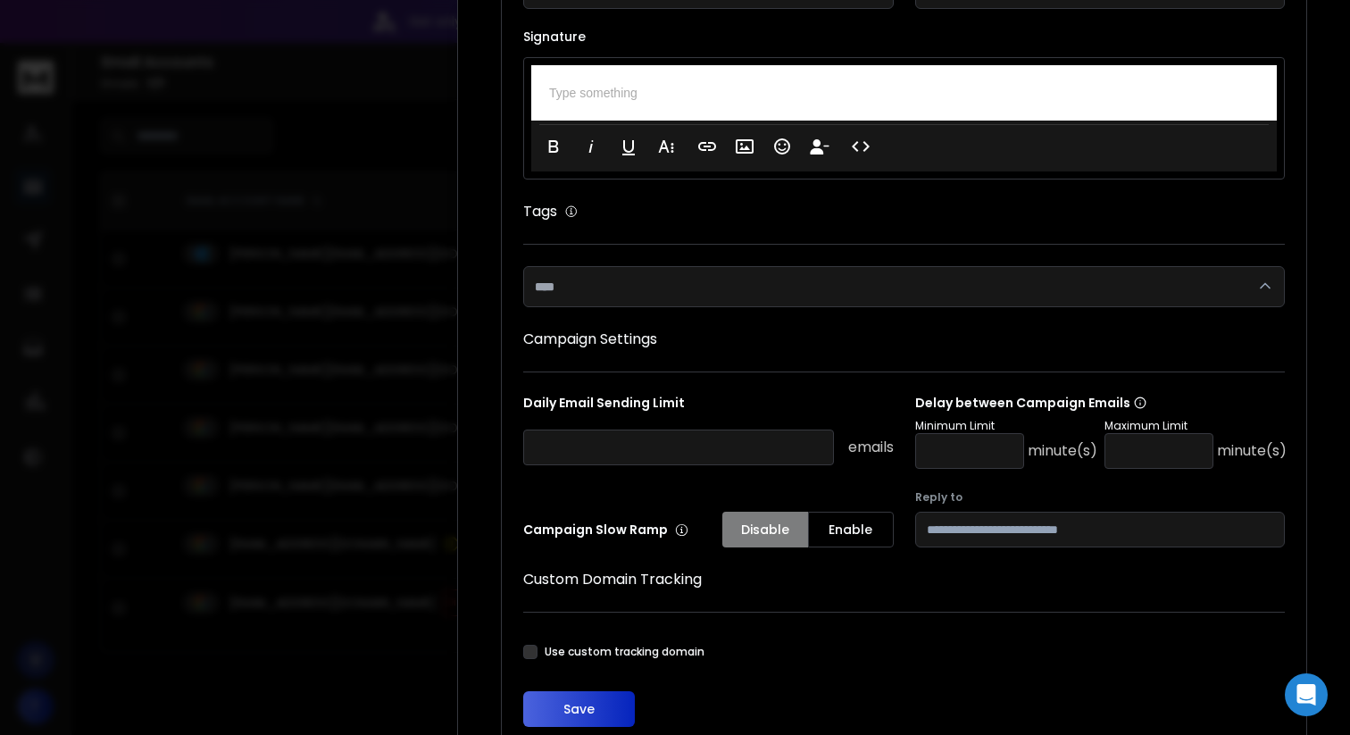
scroll to position [335, 0]
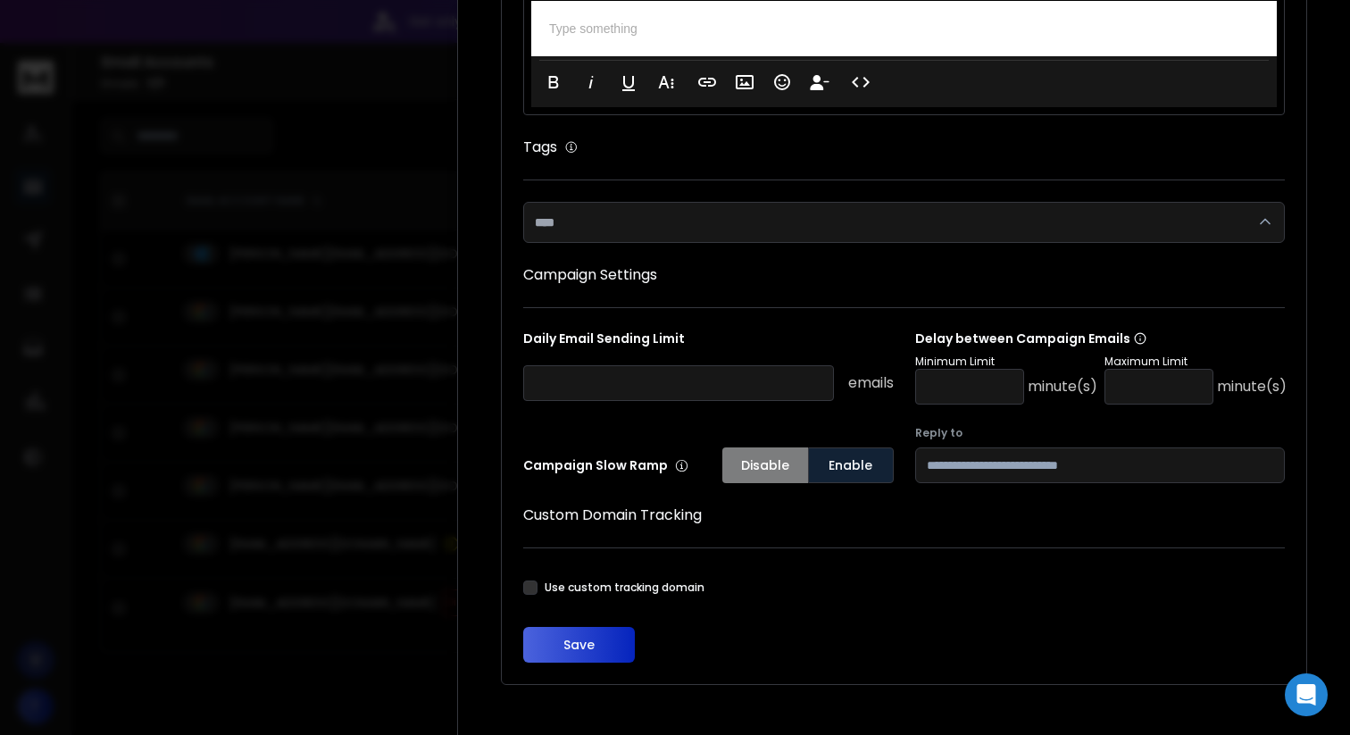
click at [854, 473] on button "Enable" at bounding box center [851, 465] width 86 height 36
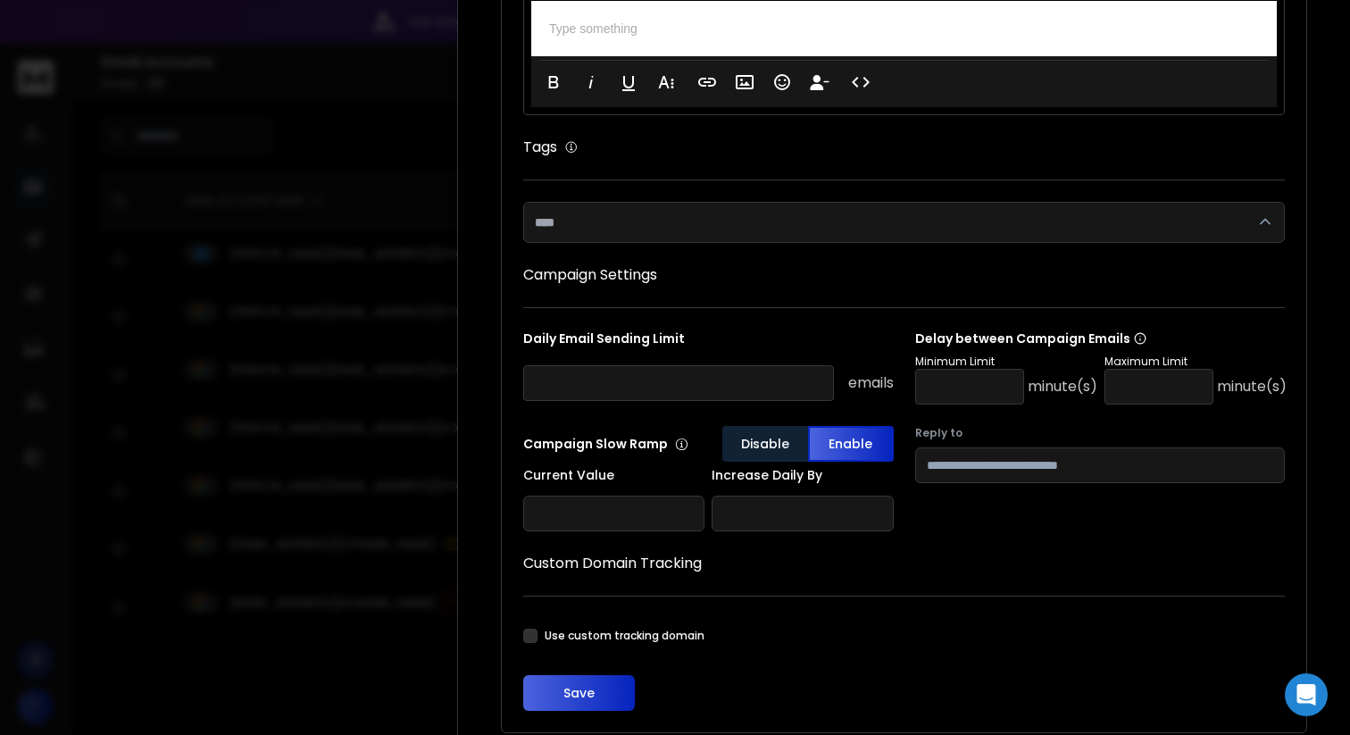
click at [738, 442] on button "Disable" at bounding box center [765, 444] width 86 height 36
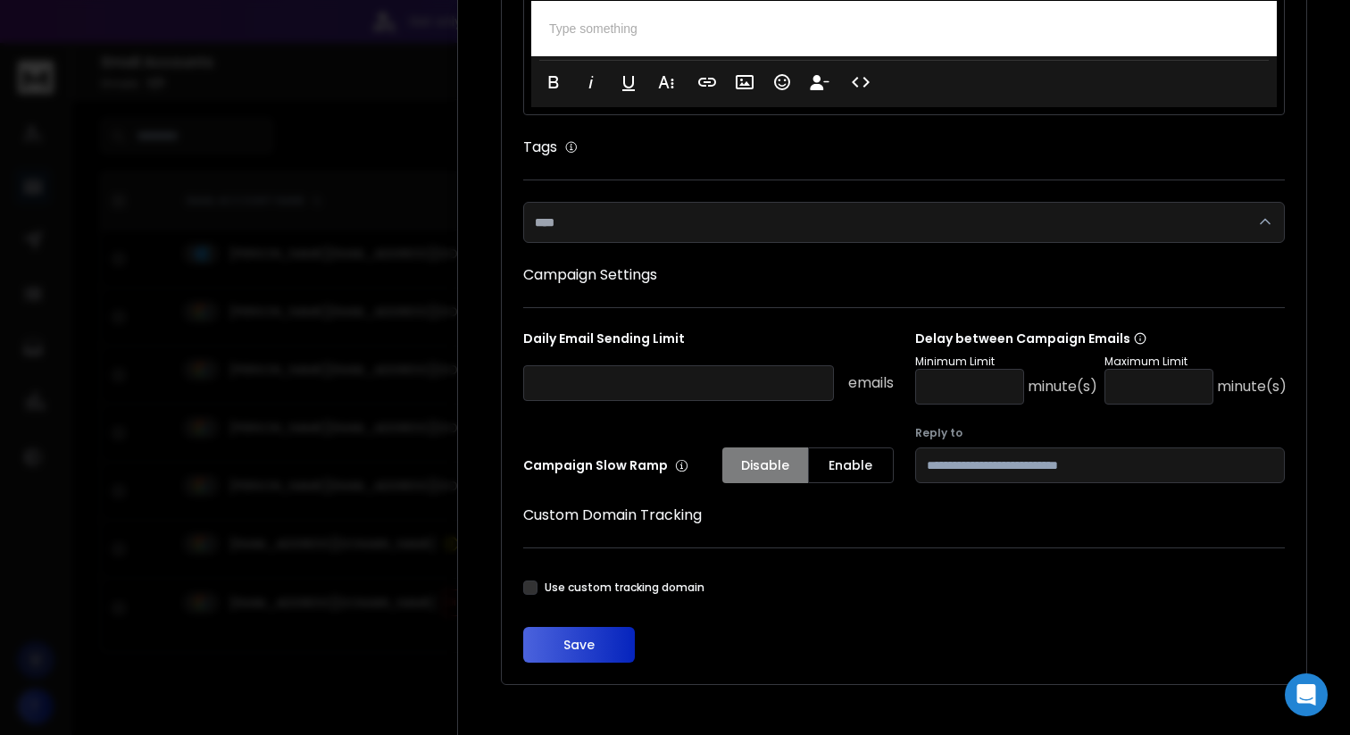
click at [976, 452] on input "text" at bounding box center [1100, 465] width 371 height 36
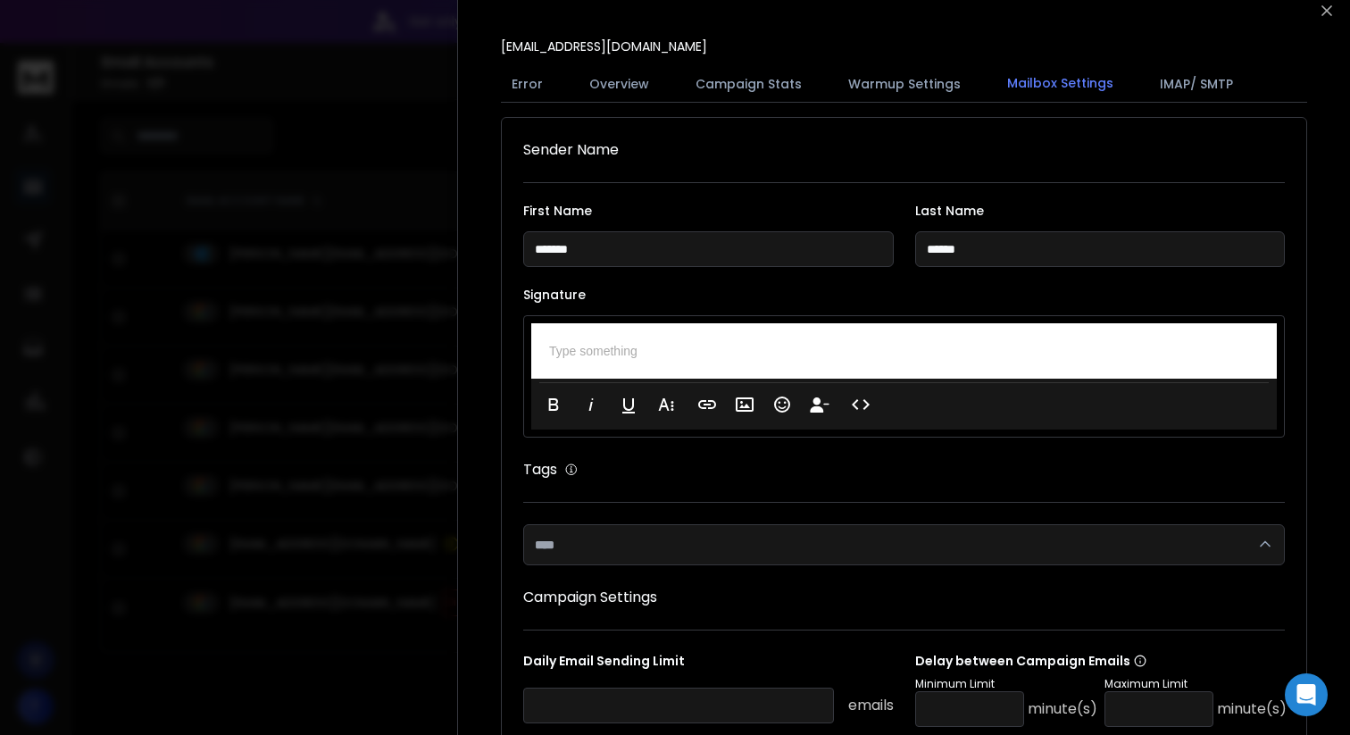
scroll to position [0, 0]
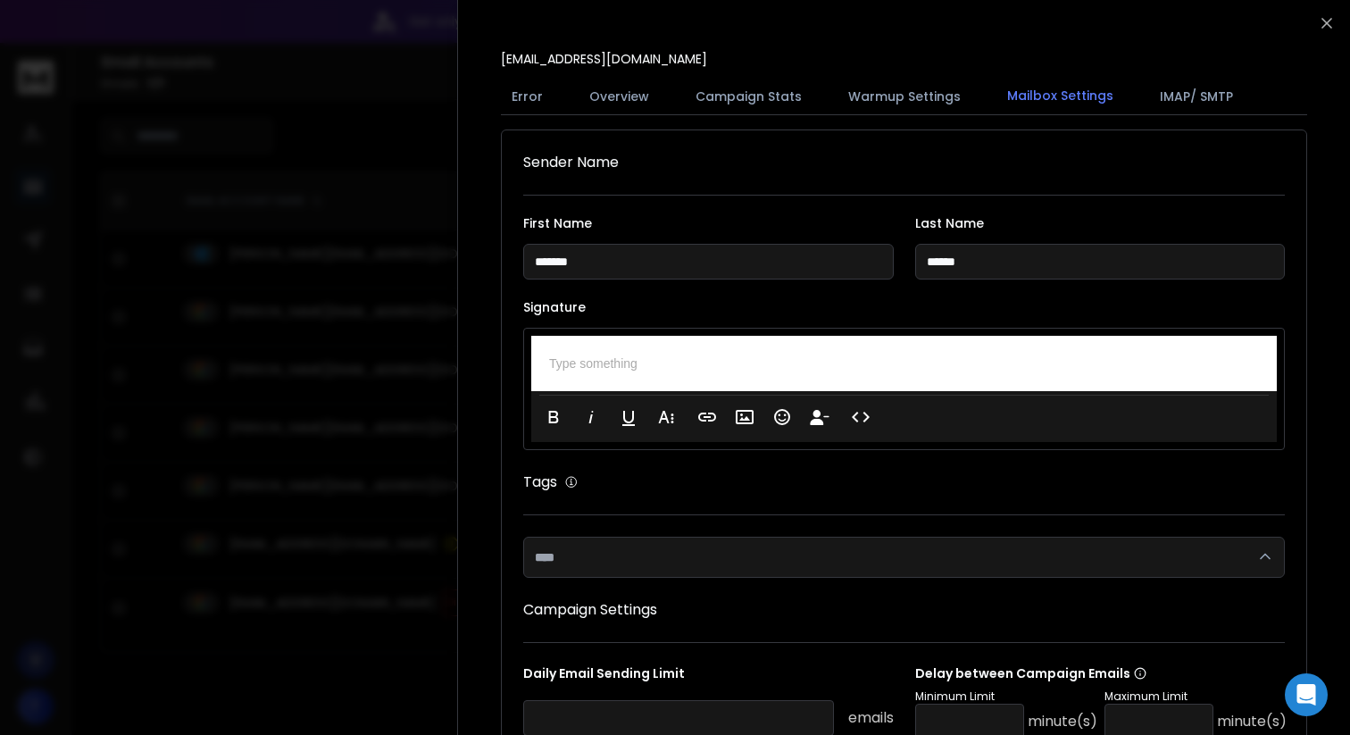
click at [1172, 89] on button "IMAP/ SMTP" at bounding box center [1196, 96] width 95 height 39
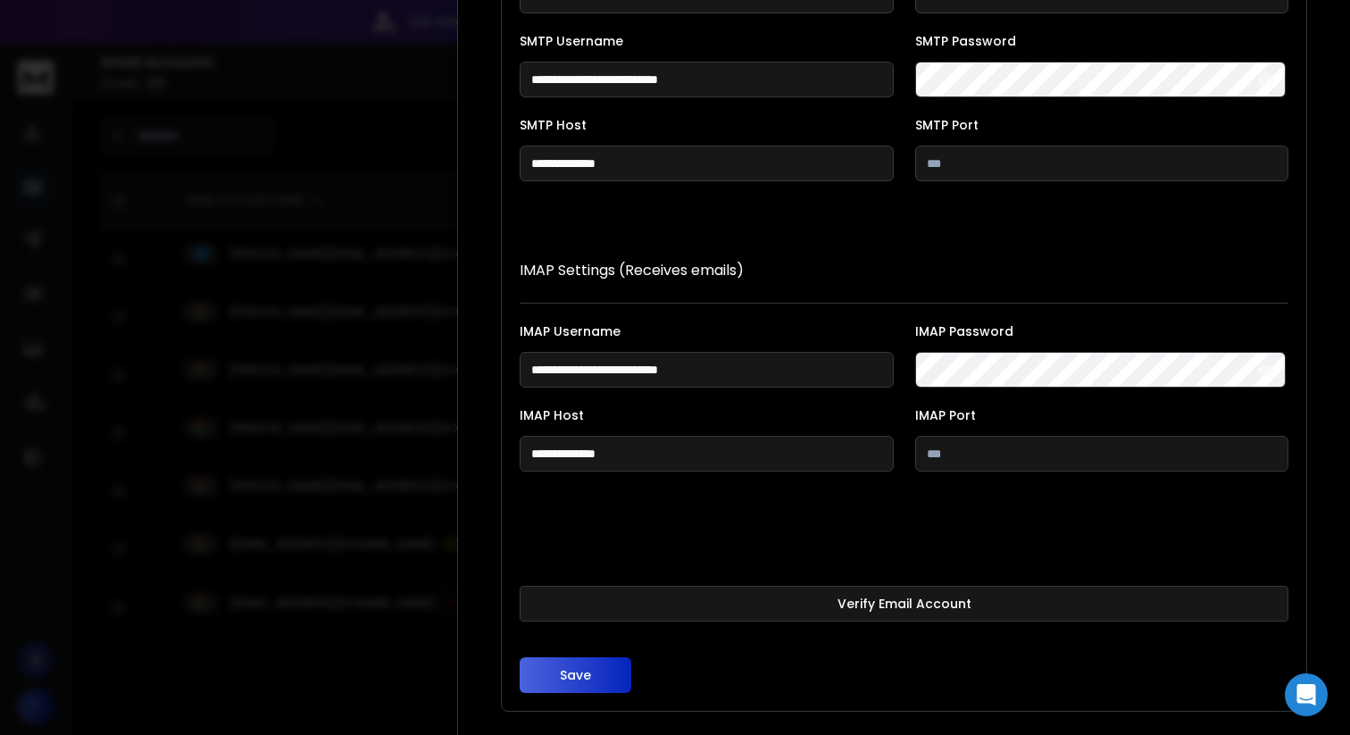
scroll to position [289, 0]
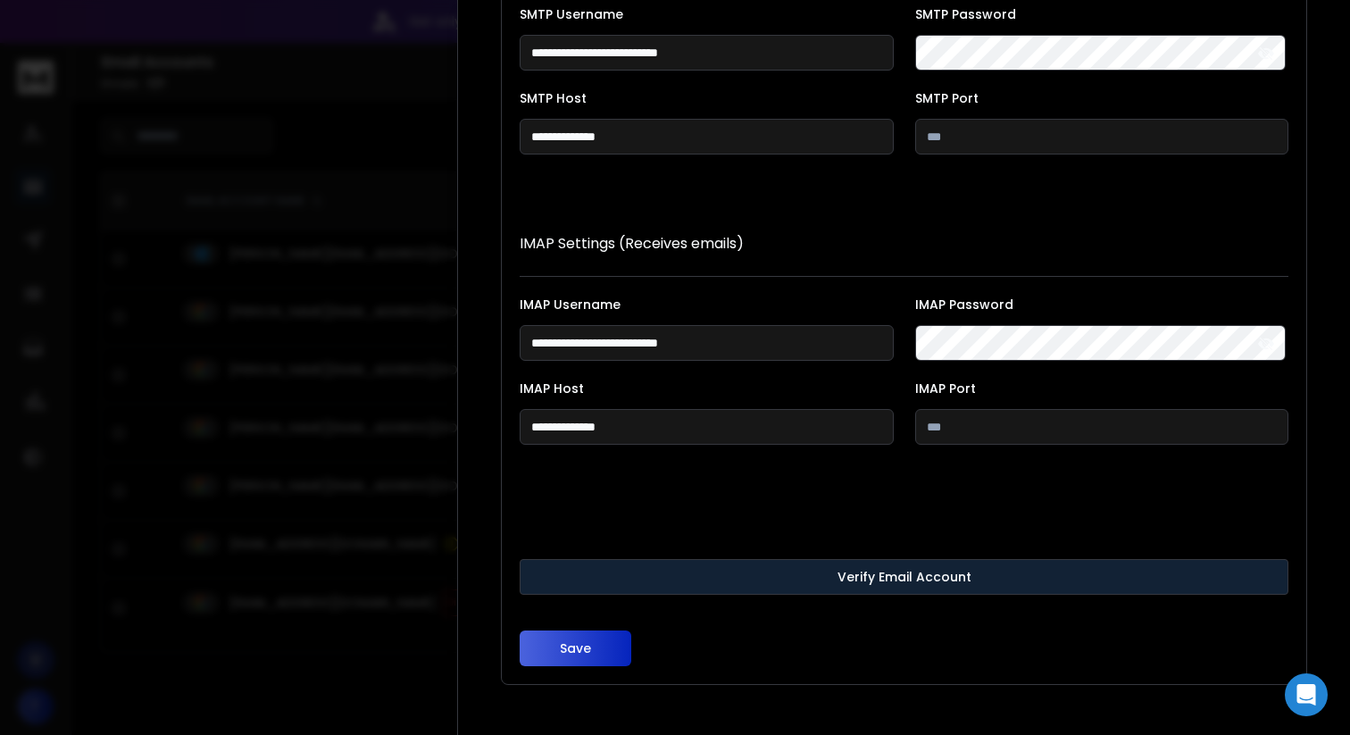
click at [861, 579] on button "Verify Email Account" at bounding box center [904, 577] width 769 height 36
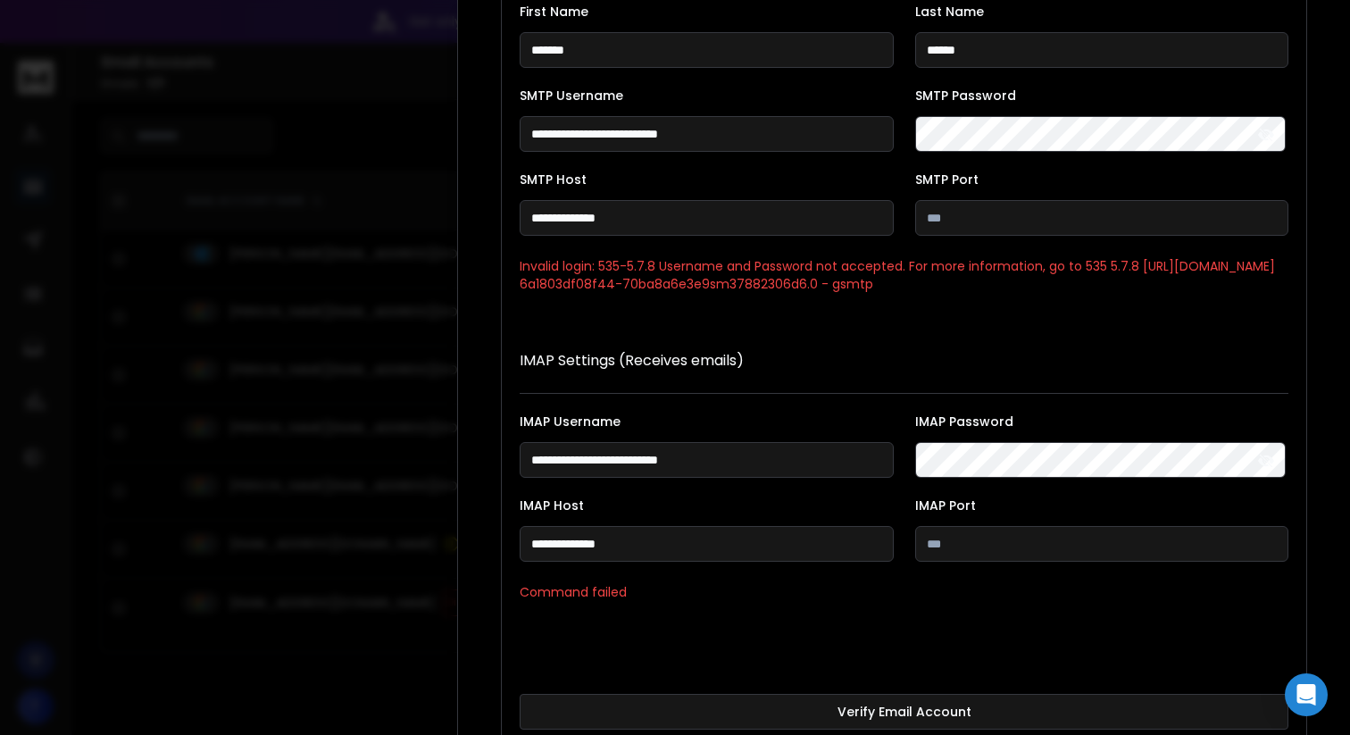
scroll to position [199, 0]
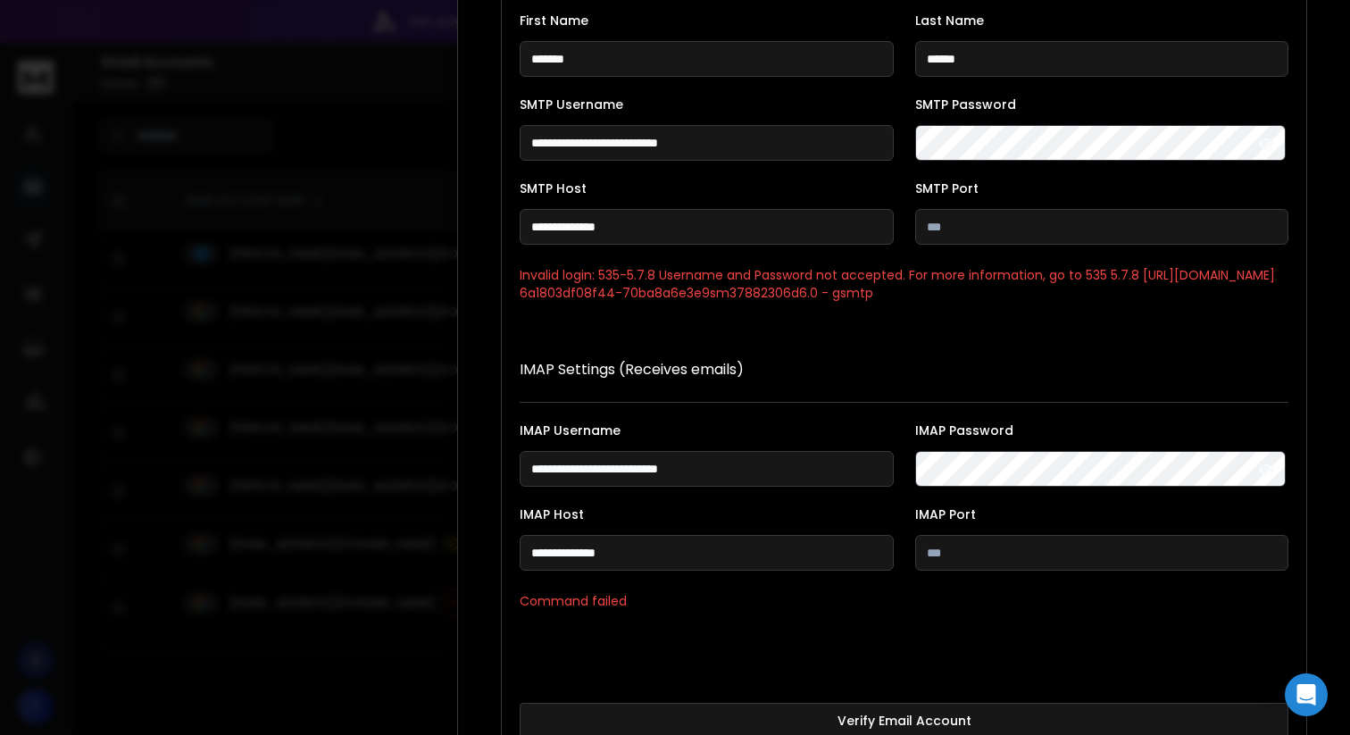
click at [1266, 150] on icon at bounding box center [1266, 144] width 16 height 16
click at [902, 150] on div "**********" at bounding box center [904, 129] width 769 height 63
click at [909, 143] on div "**********" at bounding box center [904, 129] width 769 height 63
click at [1264, 466] on icon at bounding box center [1266, 469] width 16 height 11
click at [868, 442] on div "**********" at bounding box center [904, 455] width 769 height 63
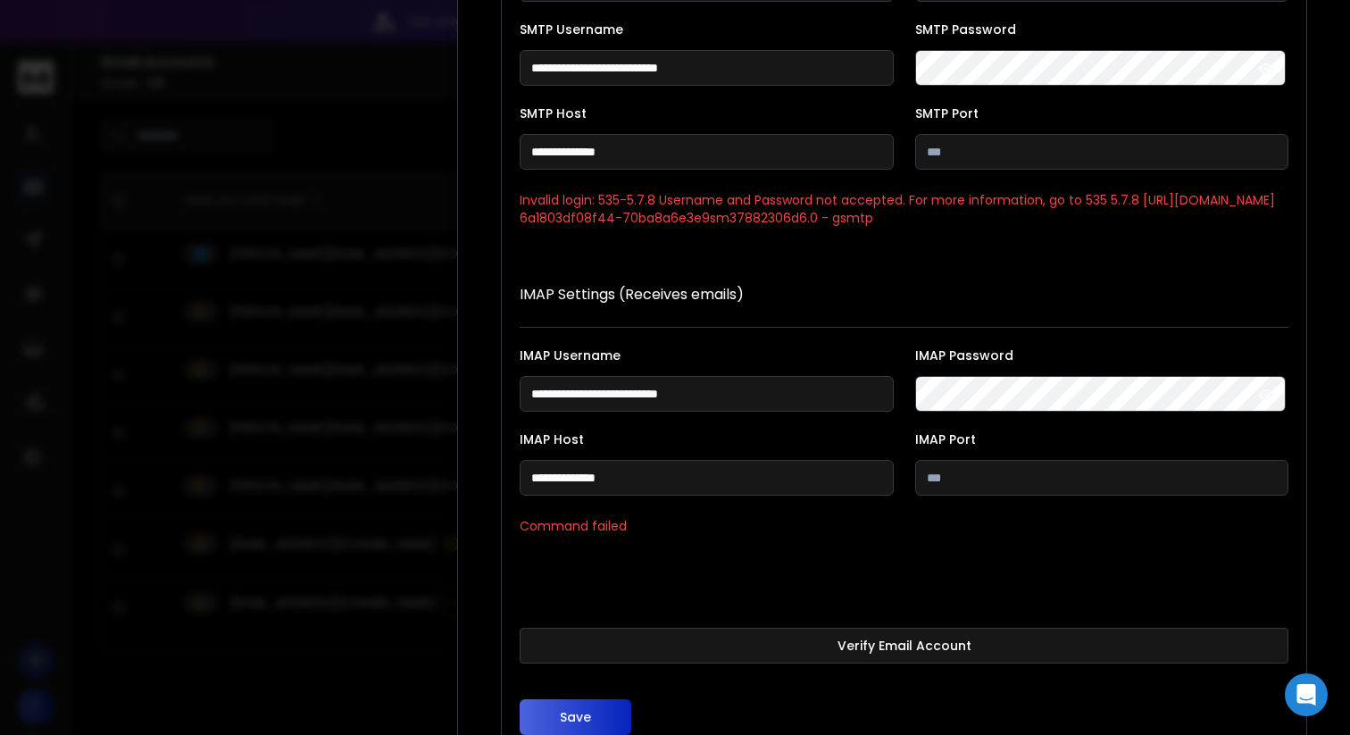
scroll to position [343, 0]
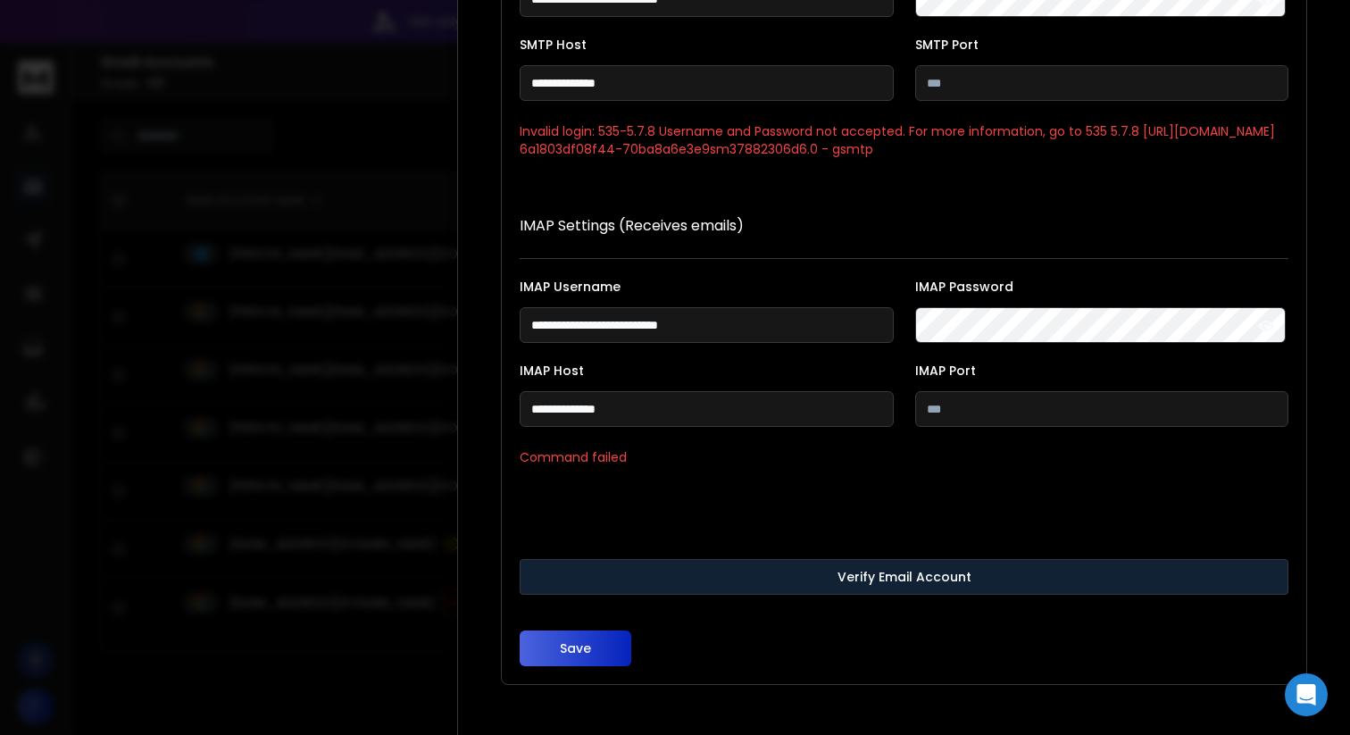
click at [875, 568] on button "Verify Email Account" at bounding box center [904, 577] width 769 height 36
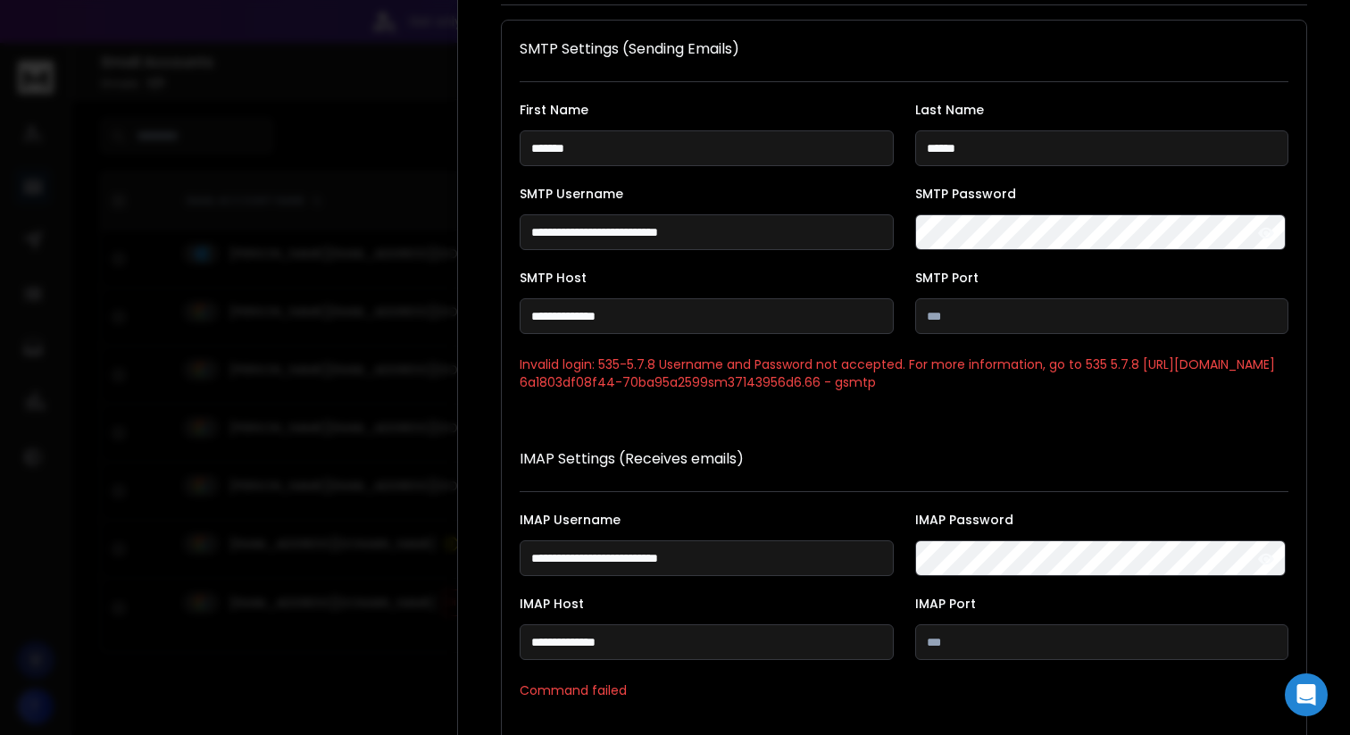
scroll to position [106, 0]
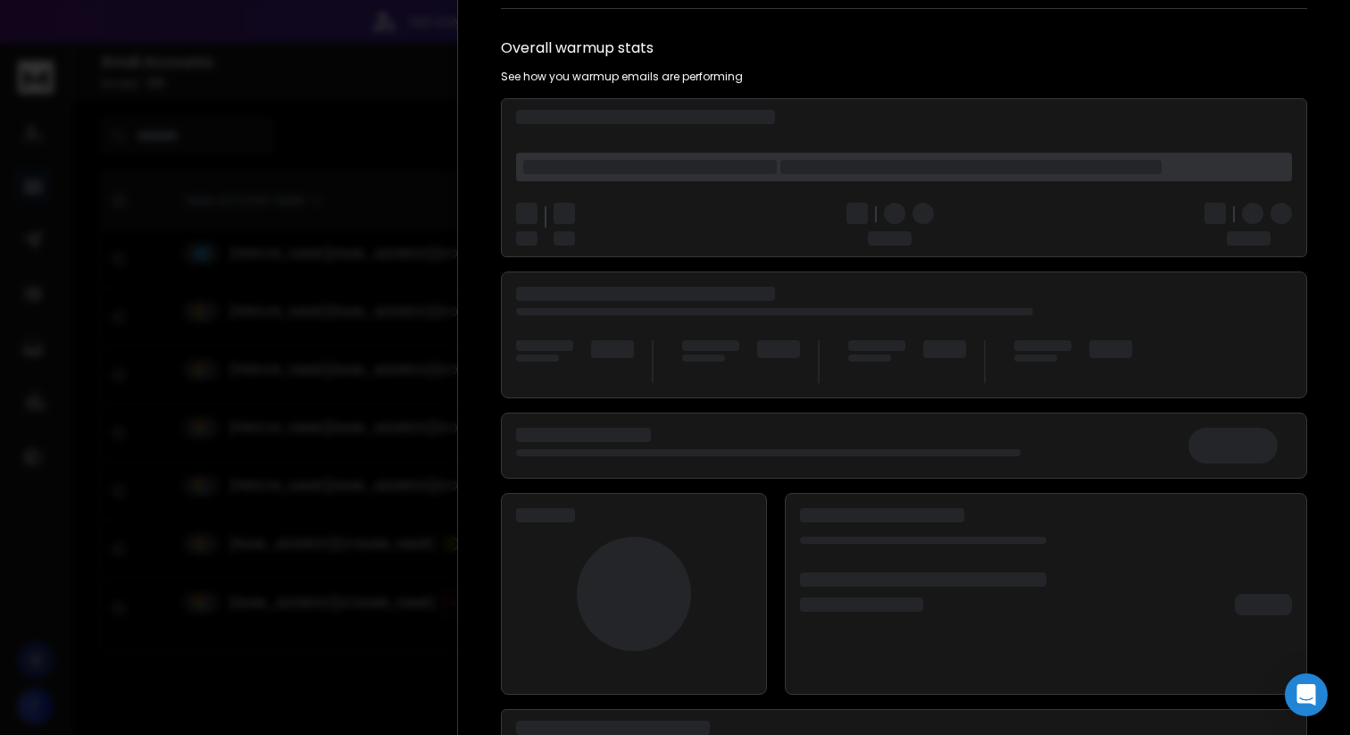
click at [217, 346] on div at bounding box center [675, 367] width 1350 height 735
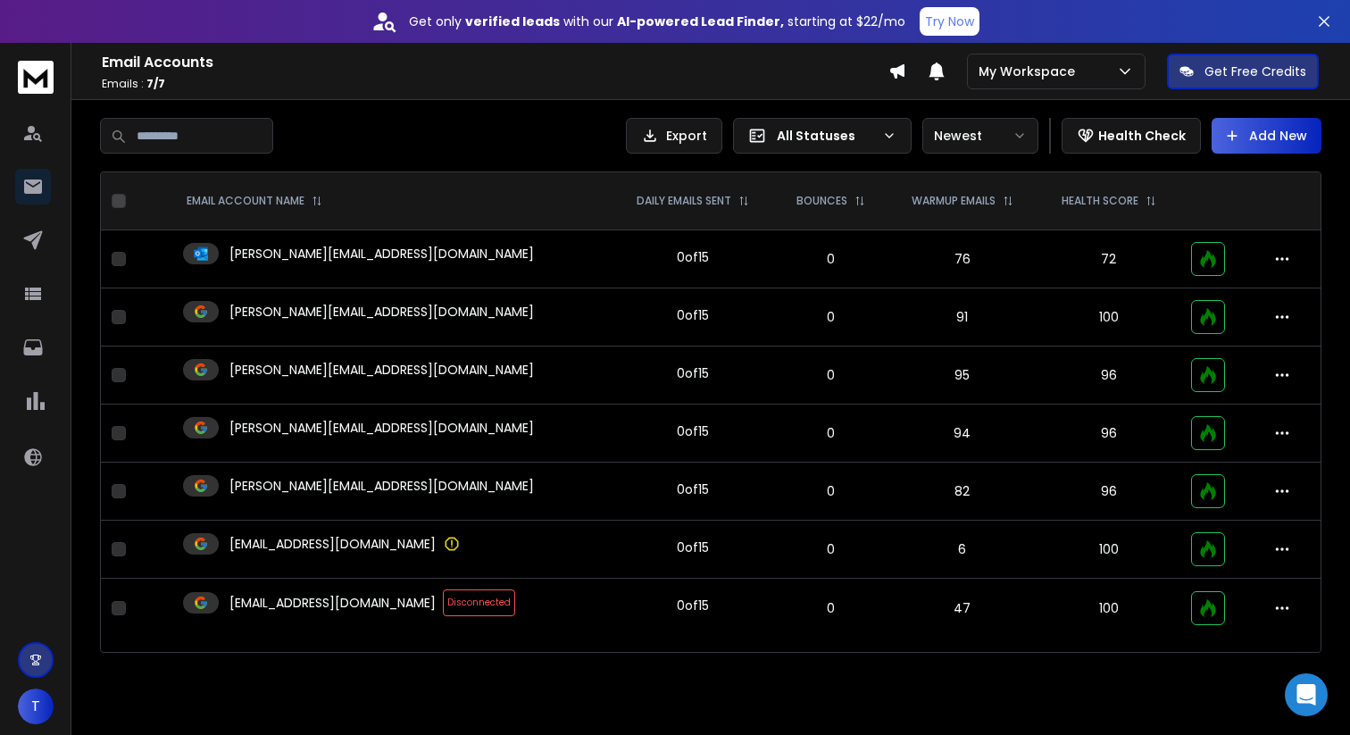
click at [477, 604] on span "Disconnected" at bounding box center [479, 602] width 72 height 27
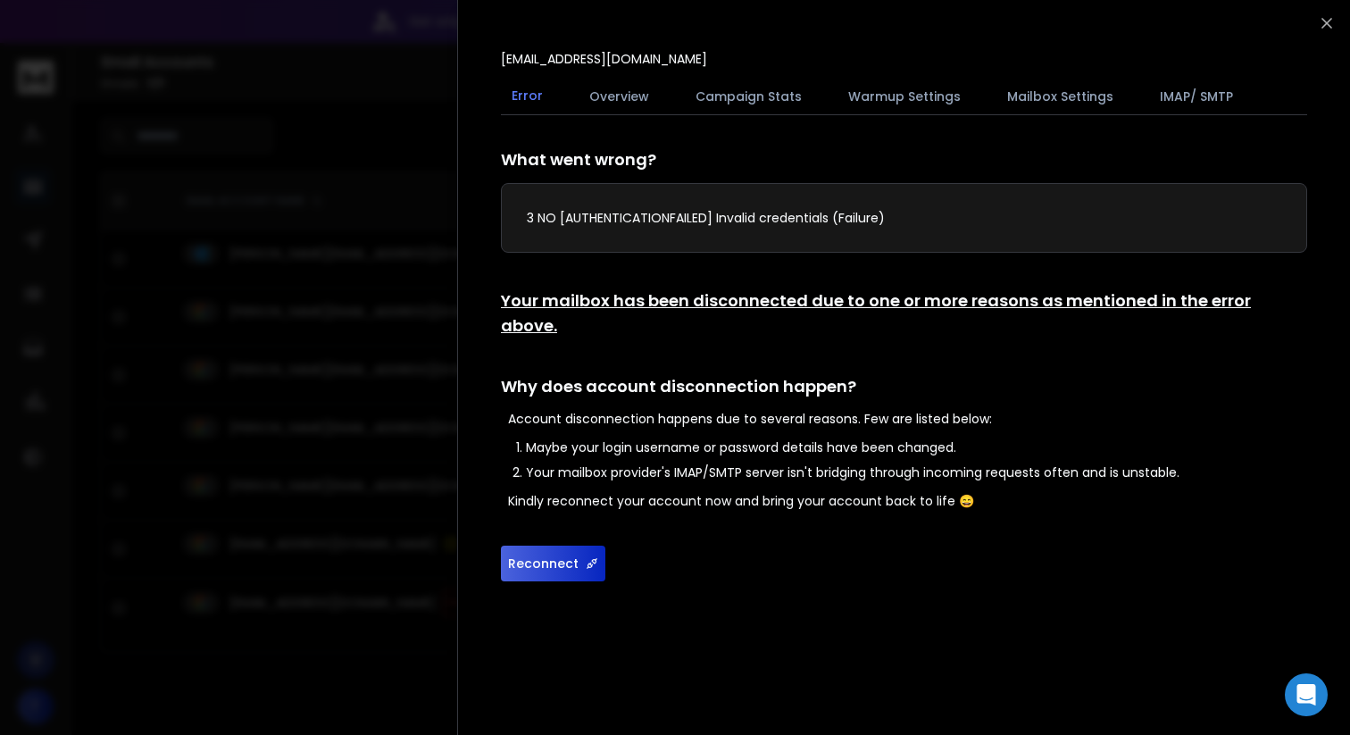
click at [539, 546] on button "Reconnect" at bounding box center [553, 564] width 104 height 36
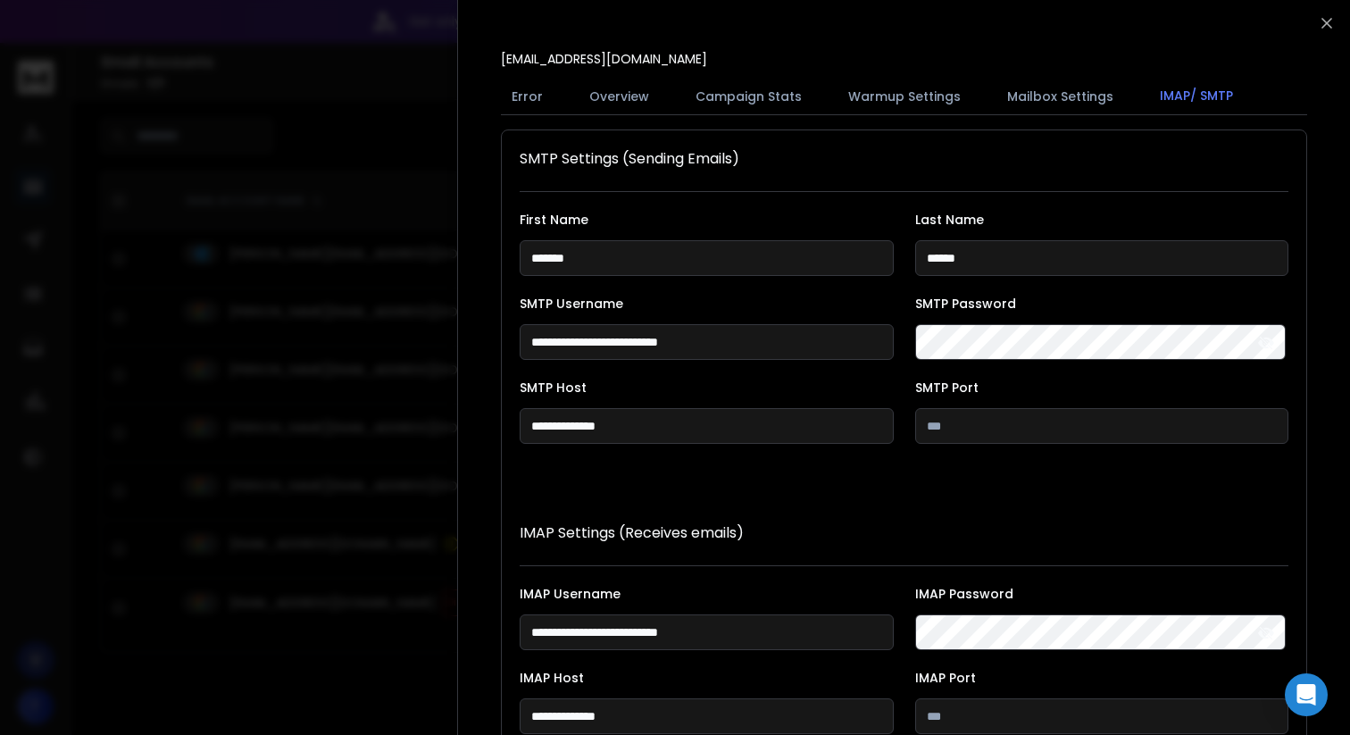
click at [1269, 347] on div at bounding box center [1271, 343] width 27 height 16
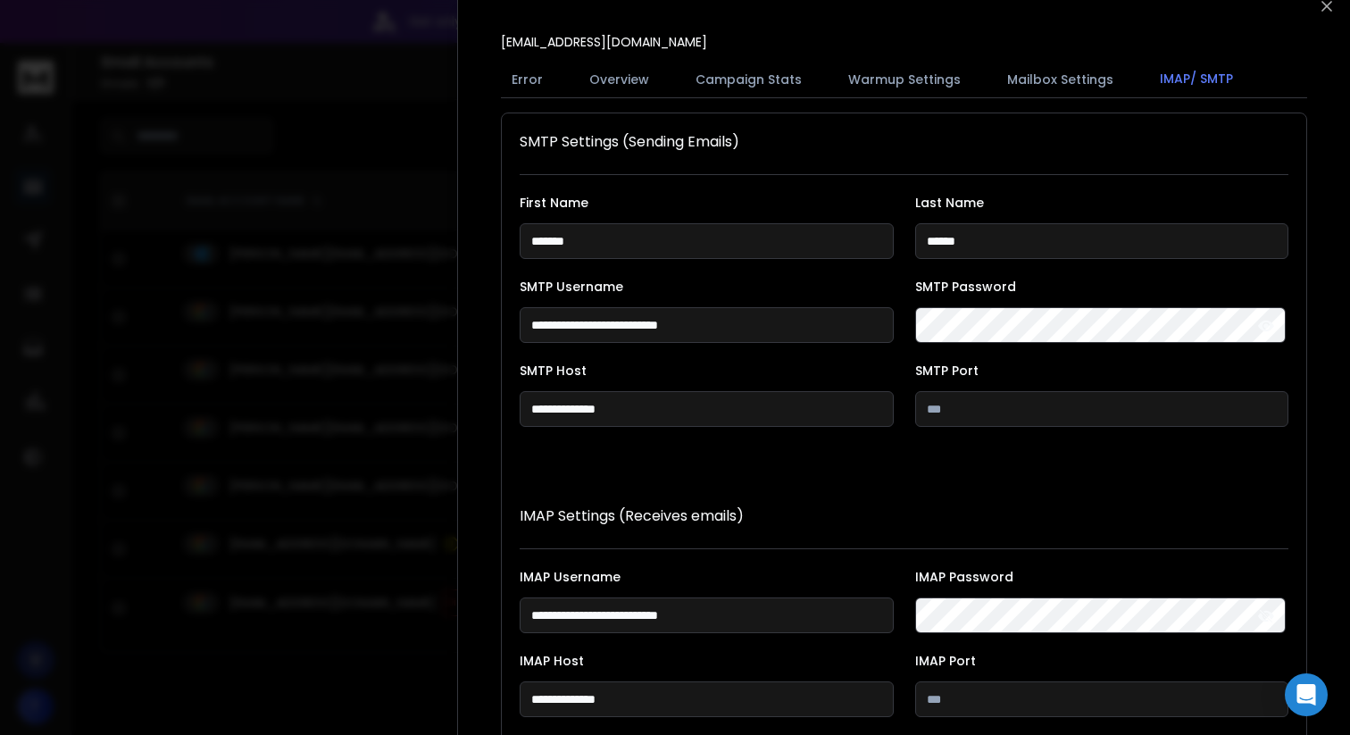
scroll to position [0, 0]
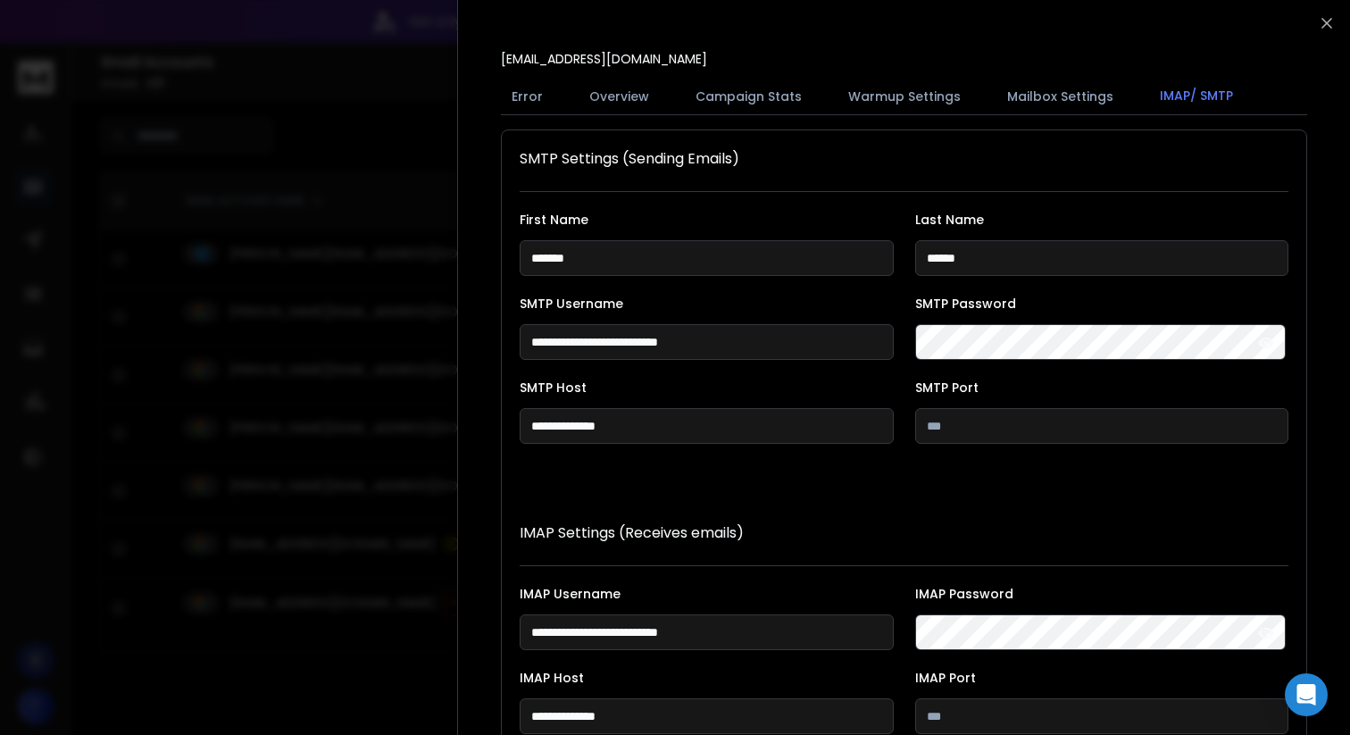
click at [855, 325] on div "**********" at bounding box center [904, 328] width 769 height 63
click at [1263, 633] on icon at bounding box center [1266, 633] width 16 height 16
click at [899, 605] on div "**********" at bounding box center [904, 619] width 769 height 63
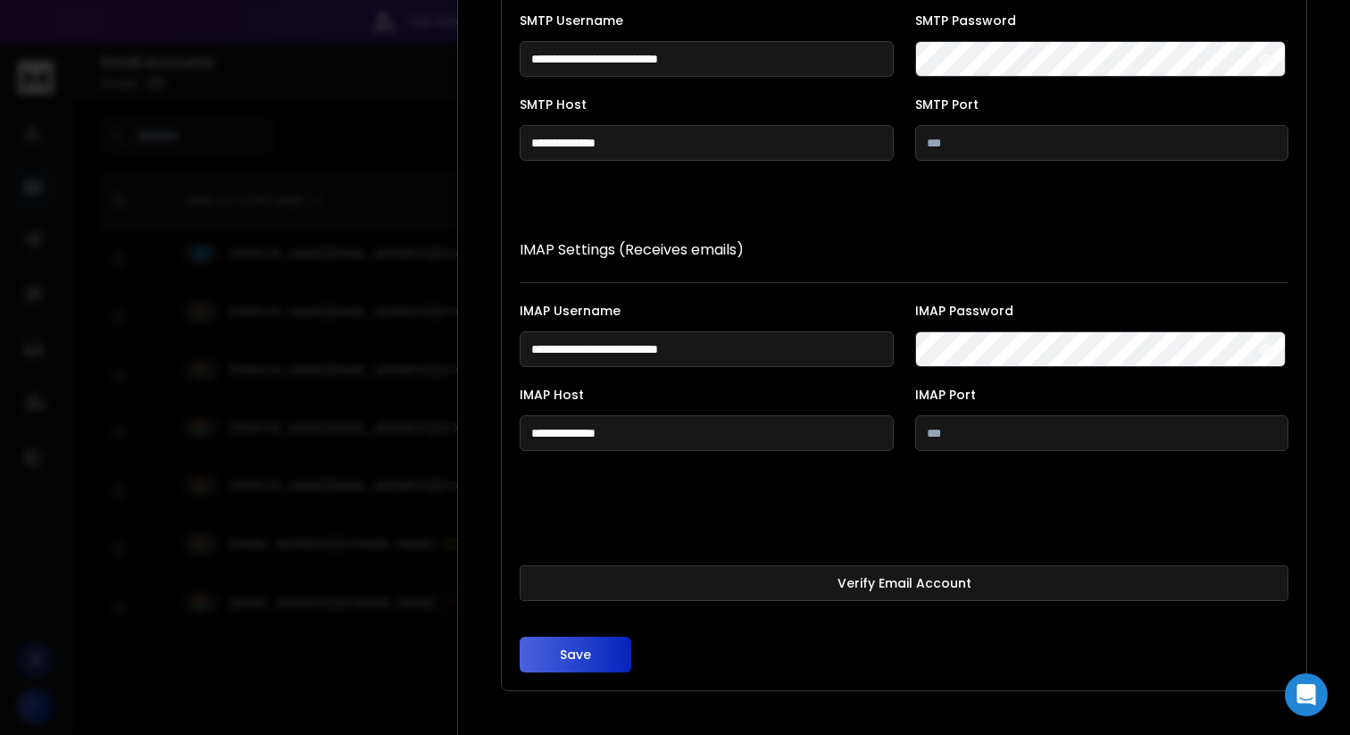
scroll to position [289, 0]
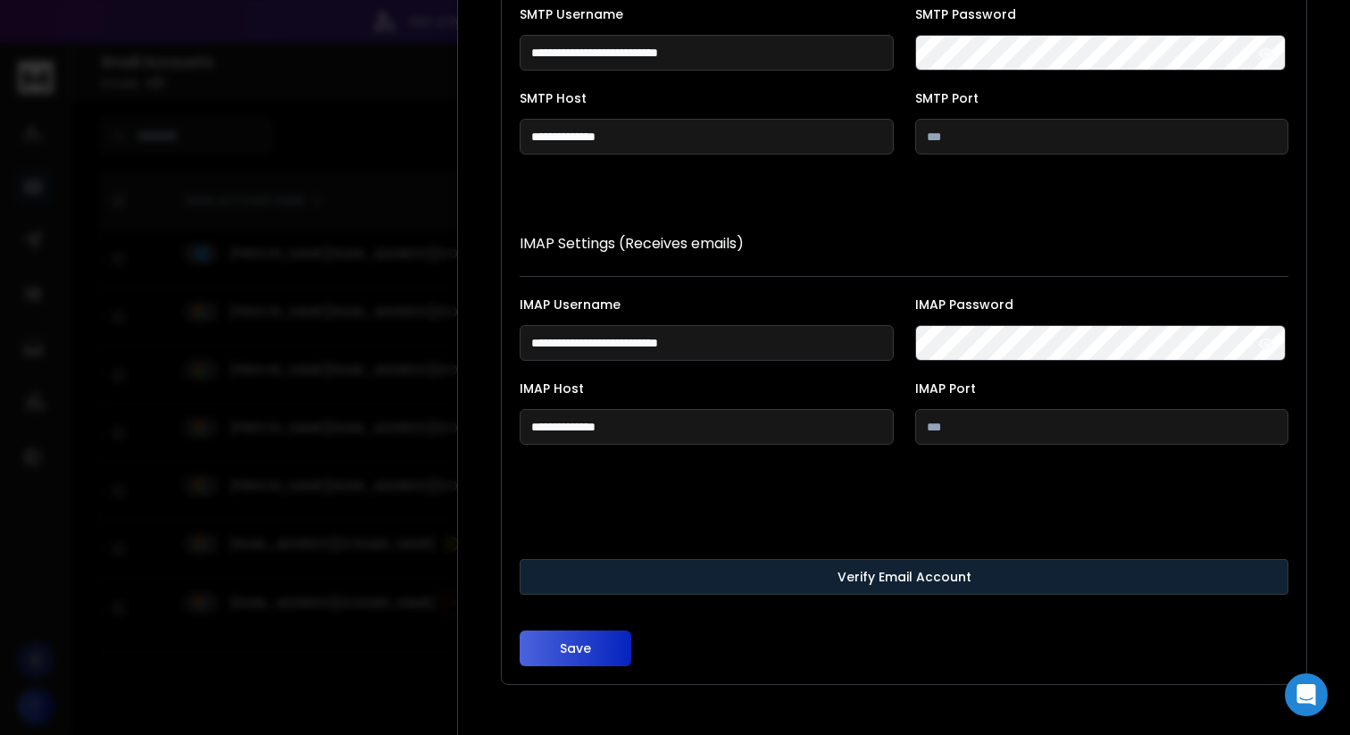
click at [897, 571] on button "Verify Email Account" at bounding box center [904, 577] width 769 height 36
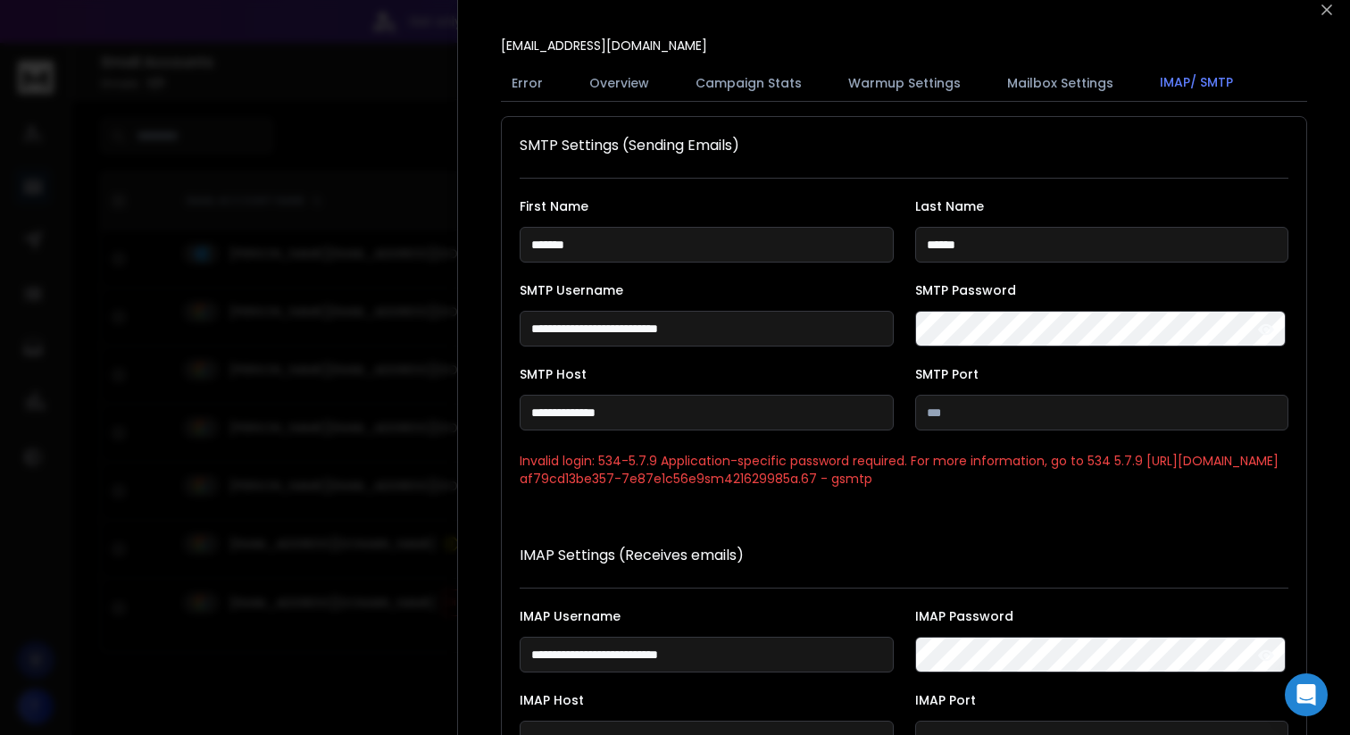
scroll to position [0, 0]
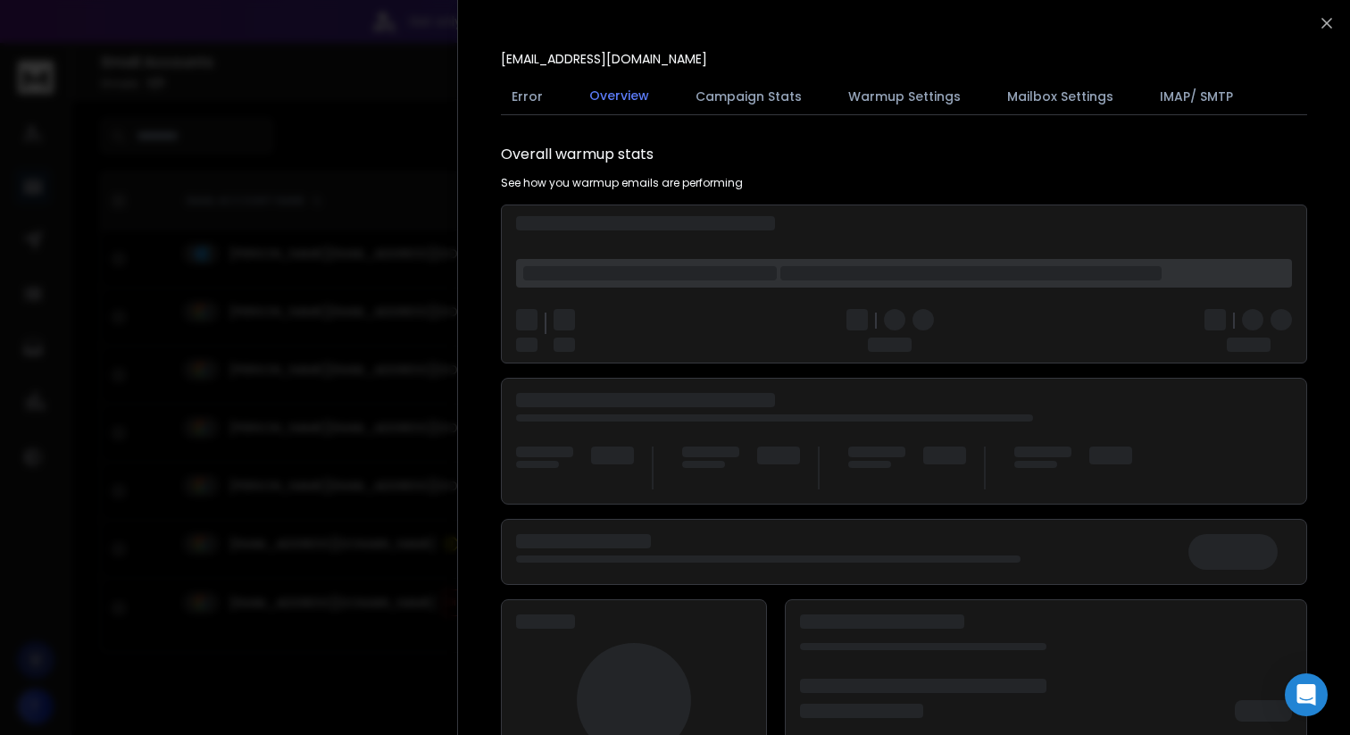
click at [356, 140] on div at bounding box center [675, 367] width 1350 height 735
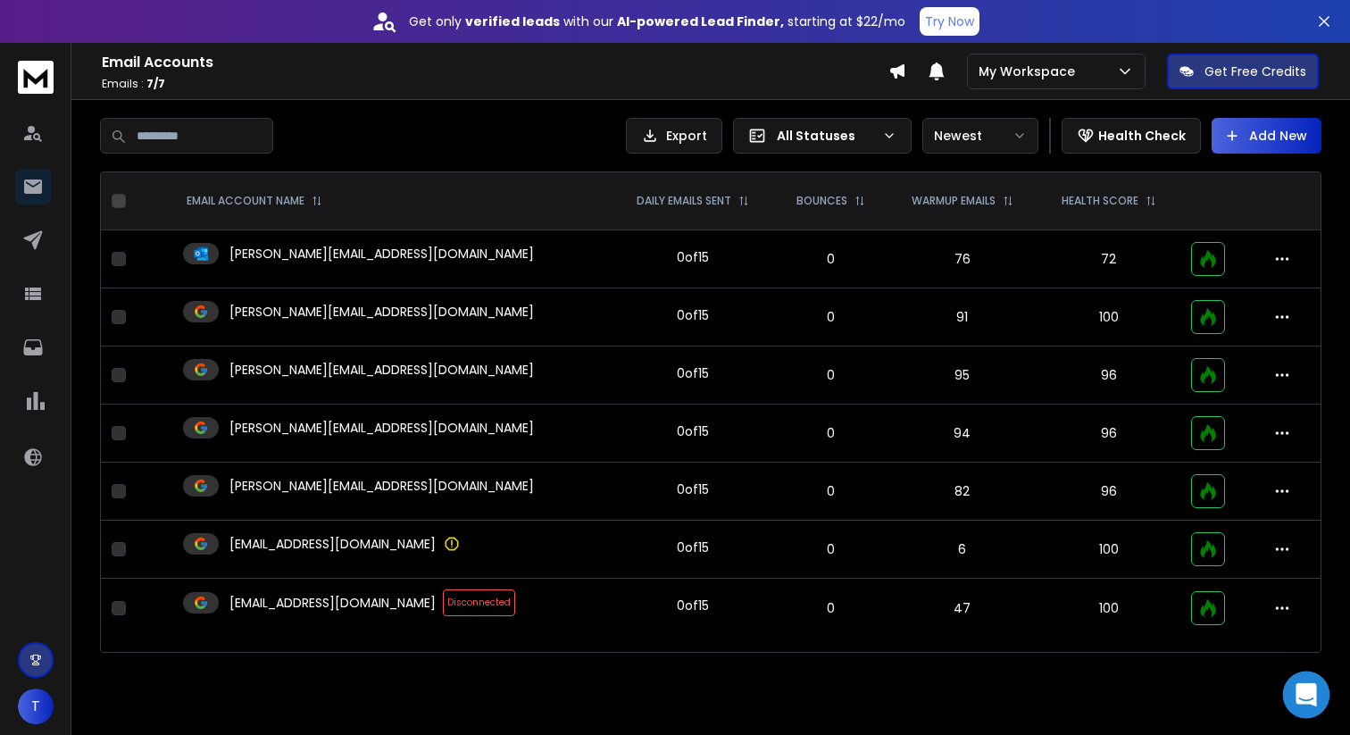
click at [1301, 695] on icon "Open Intercom Messenger" at bounding box center [1306, 694] width 21 height 23
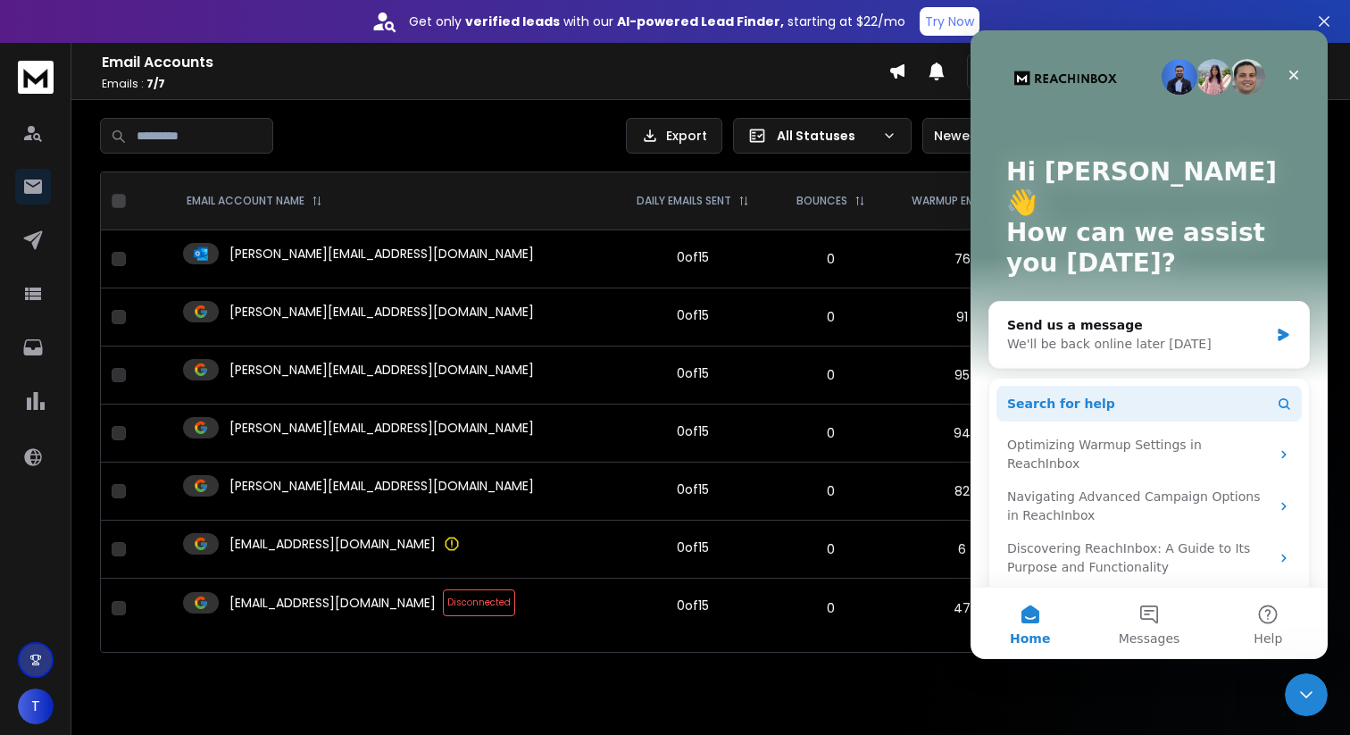
click at [1039, 395] on span "Search for help" at bounding box center [1061, 404] width 108 height 19
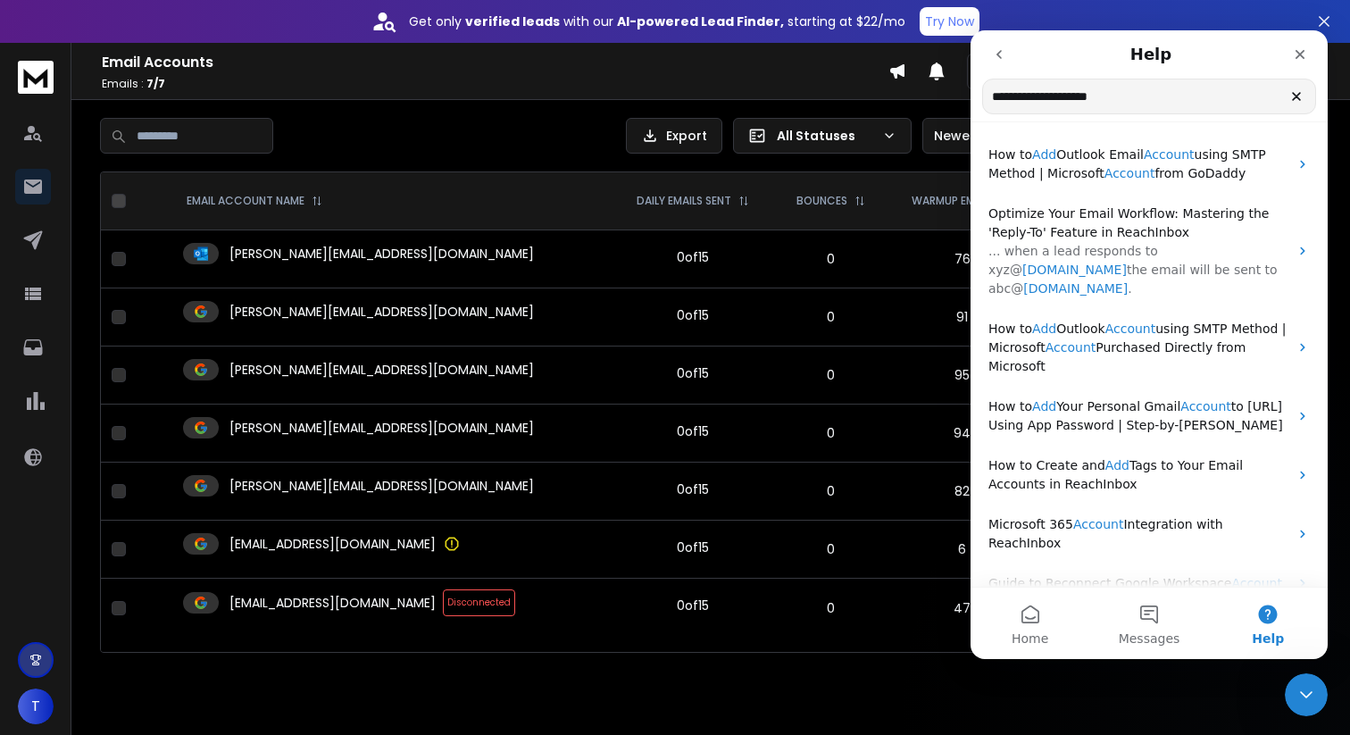
type input "**********"
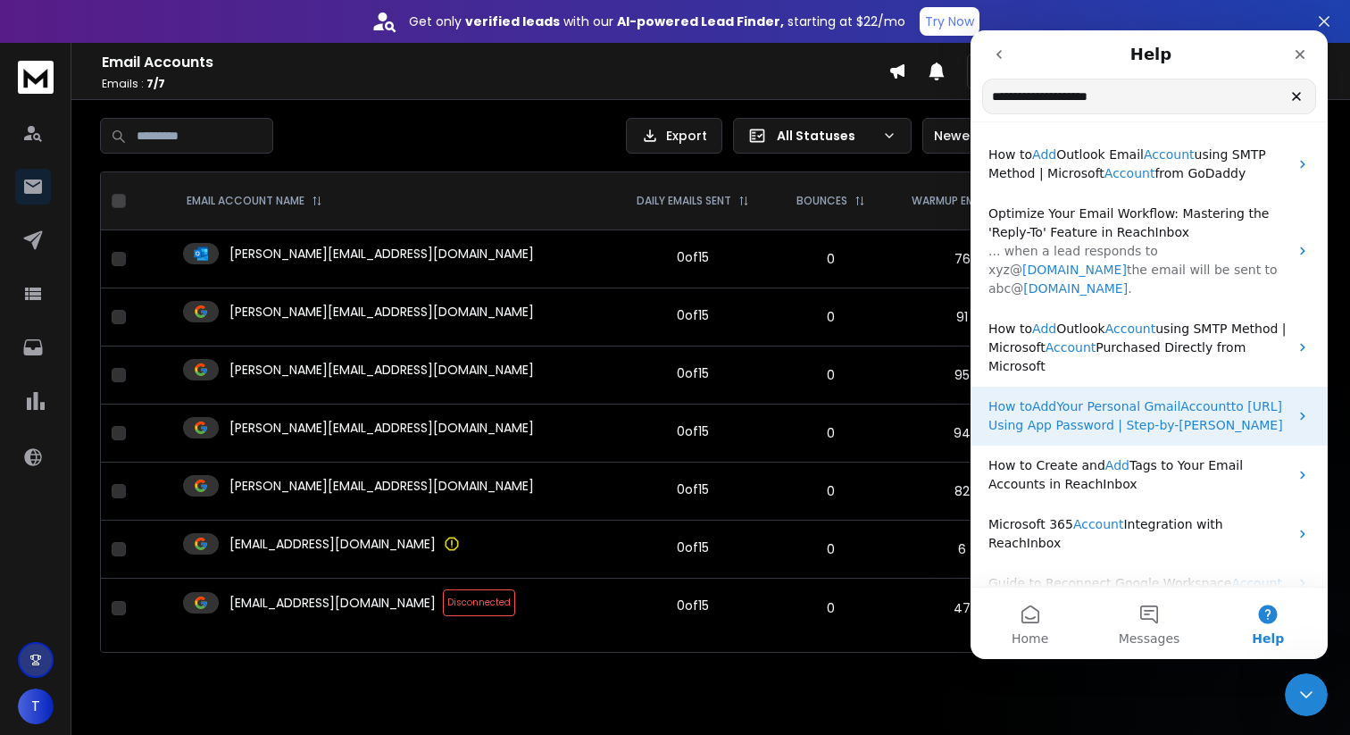
click at [1043, 397] on p "How to Add Your Personal Gmail Account to ReachInbox.ai Using App Password | St…" at bounding box center [1138, 416] width 300 height 38
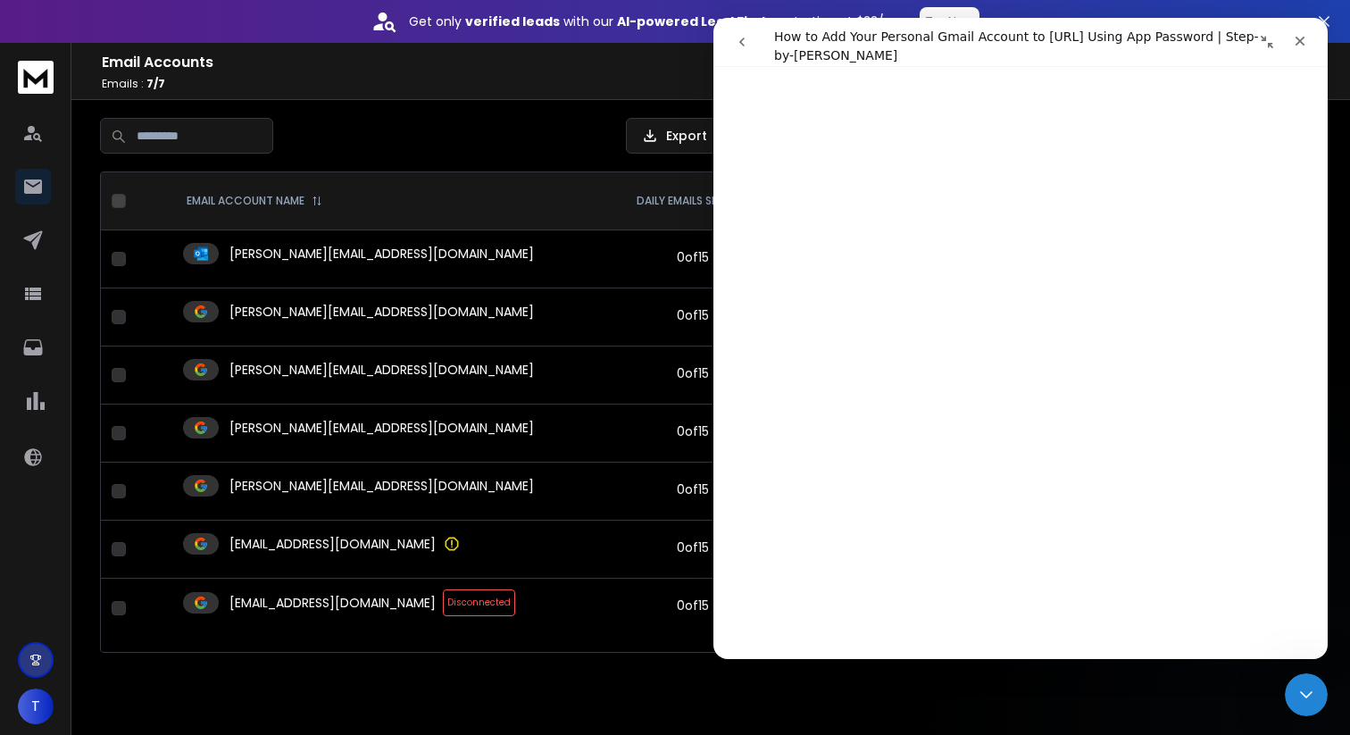
scroll to position [819, 0]
click at [1302, 36] on icon "Close" at bounding box center [1300, 41] width 14 height 14
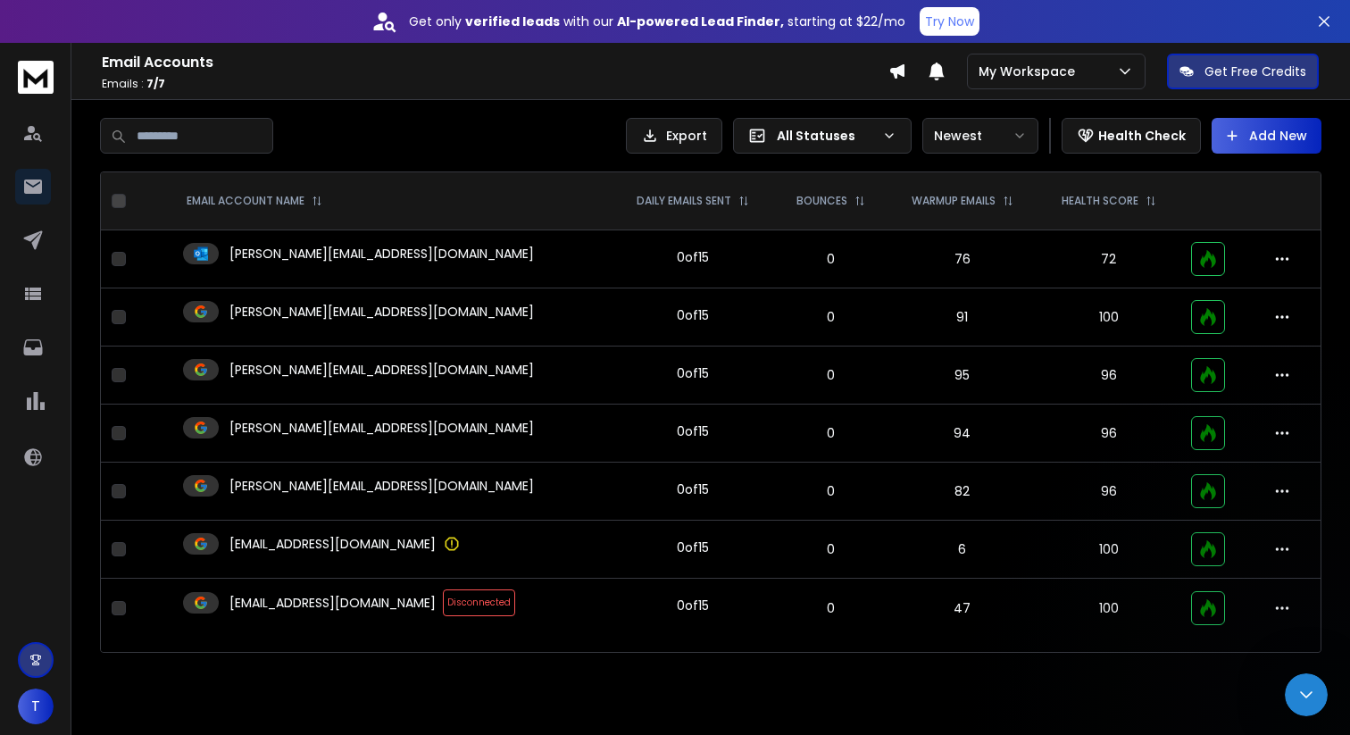
scroll to position [0, 0]
click at [1283, 606] on icon at bounding box center [1282, 608] width 16 height 16
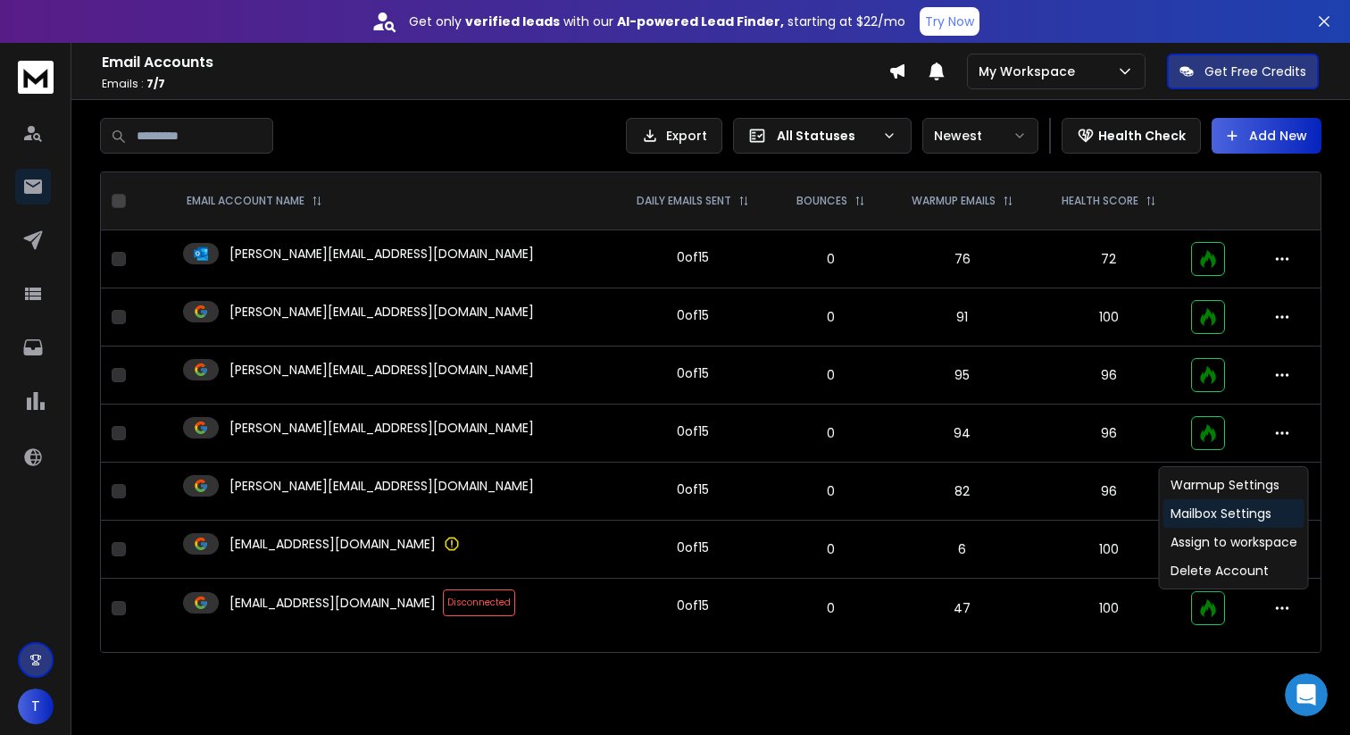
click at [1221, 516] on div "Mailbox Settings" at bounding box center [1233, 513] width 141 height 29
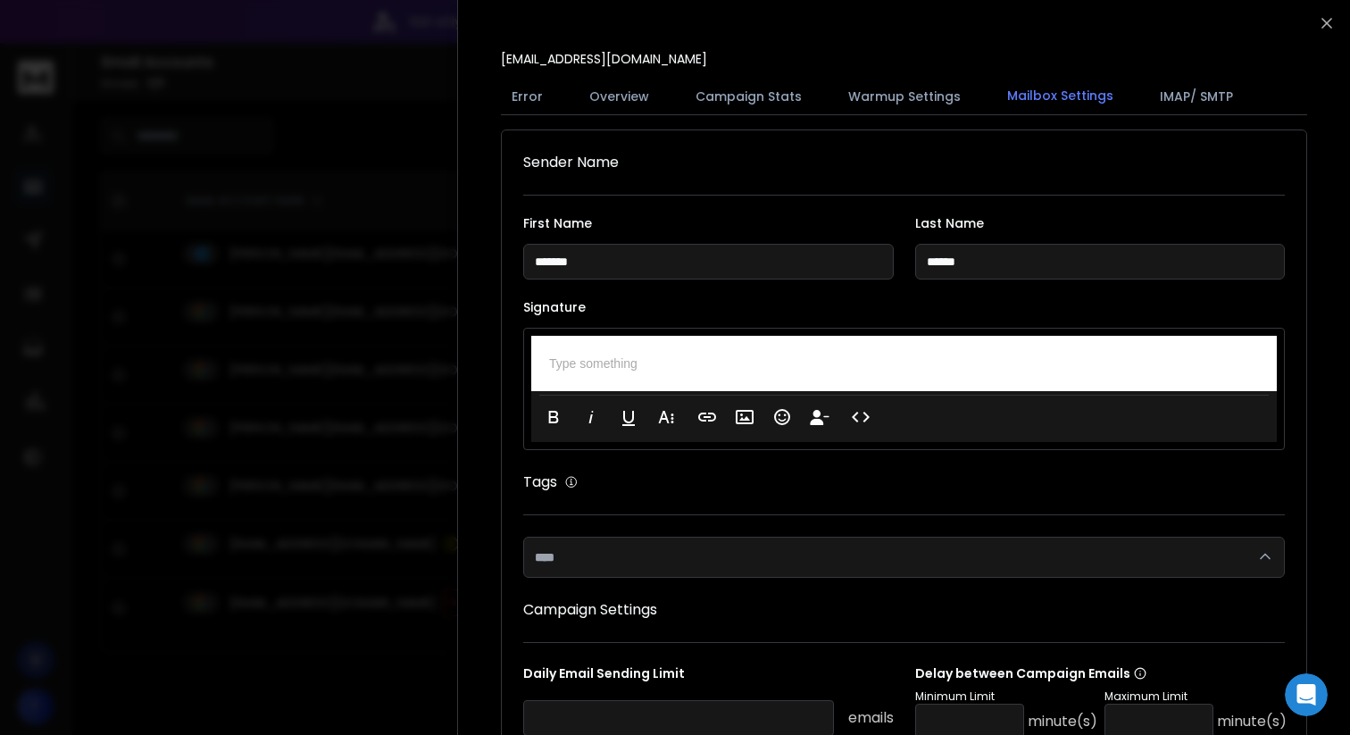
click at [1176, 91] on button "IMAP/ SMTP" at bounding box center [1196, 96] width 95 height 39
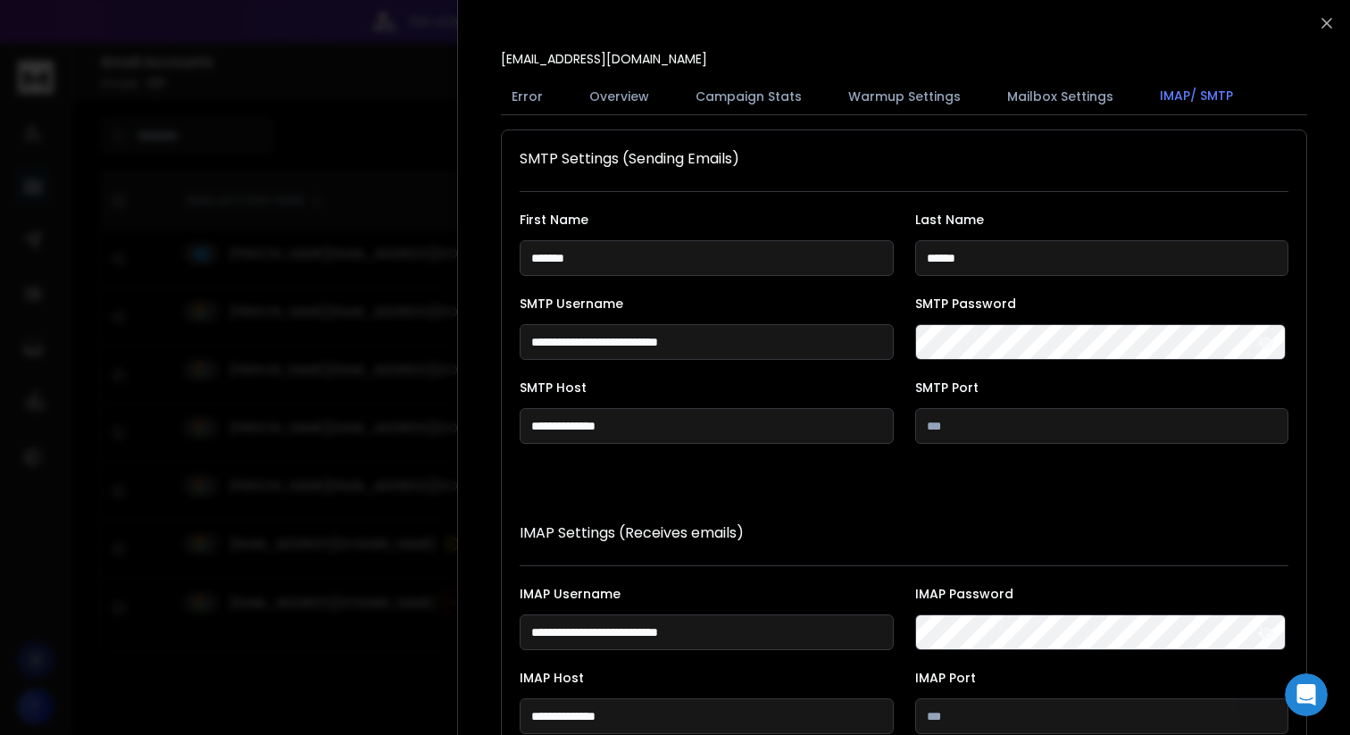
click at [1263, 339] on icon at bounding box center [1266, 343] width 16 height 16
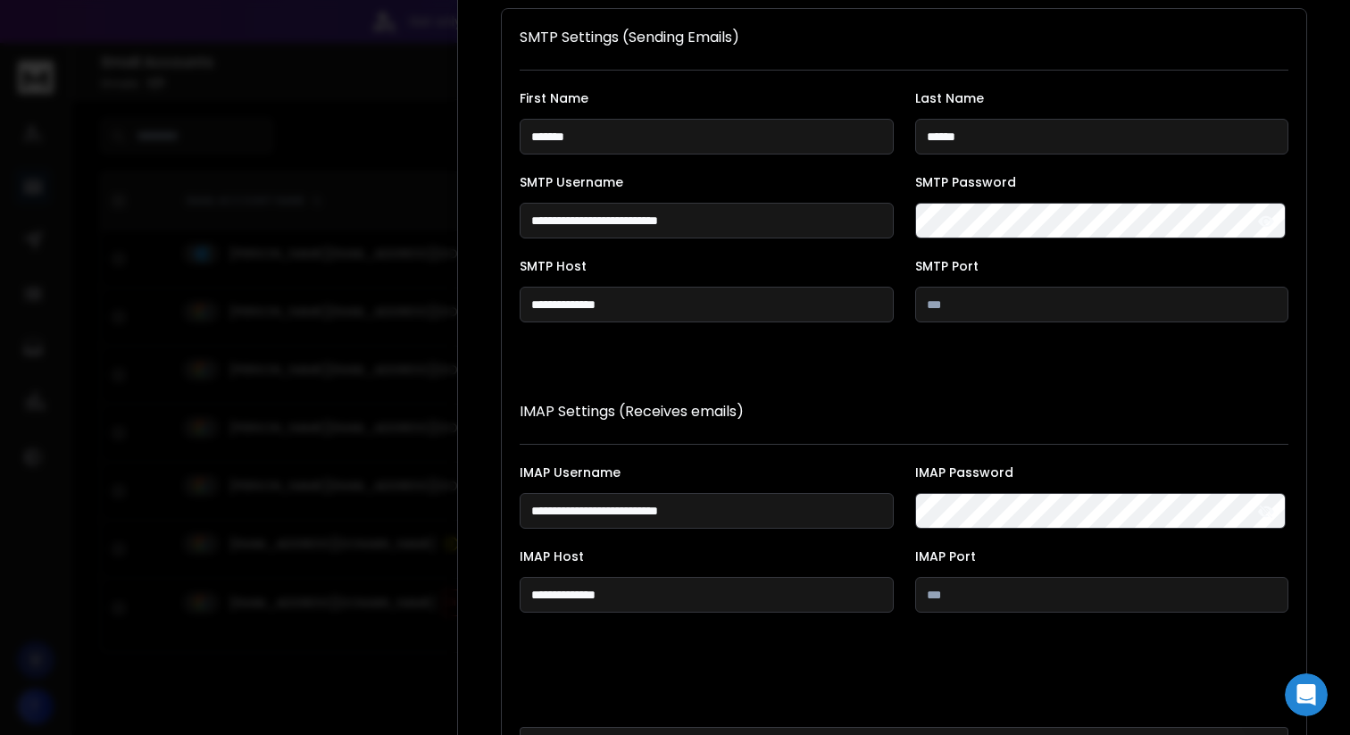
scroll to position [171, 0]
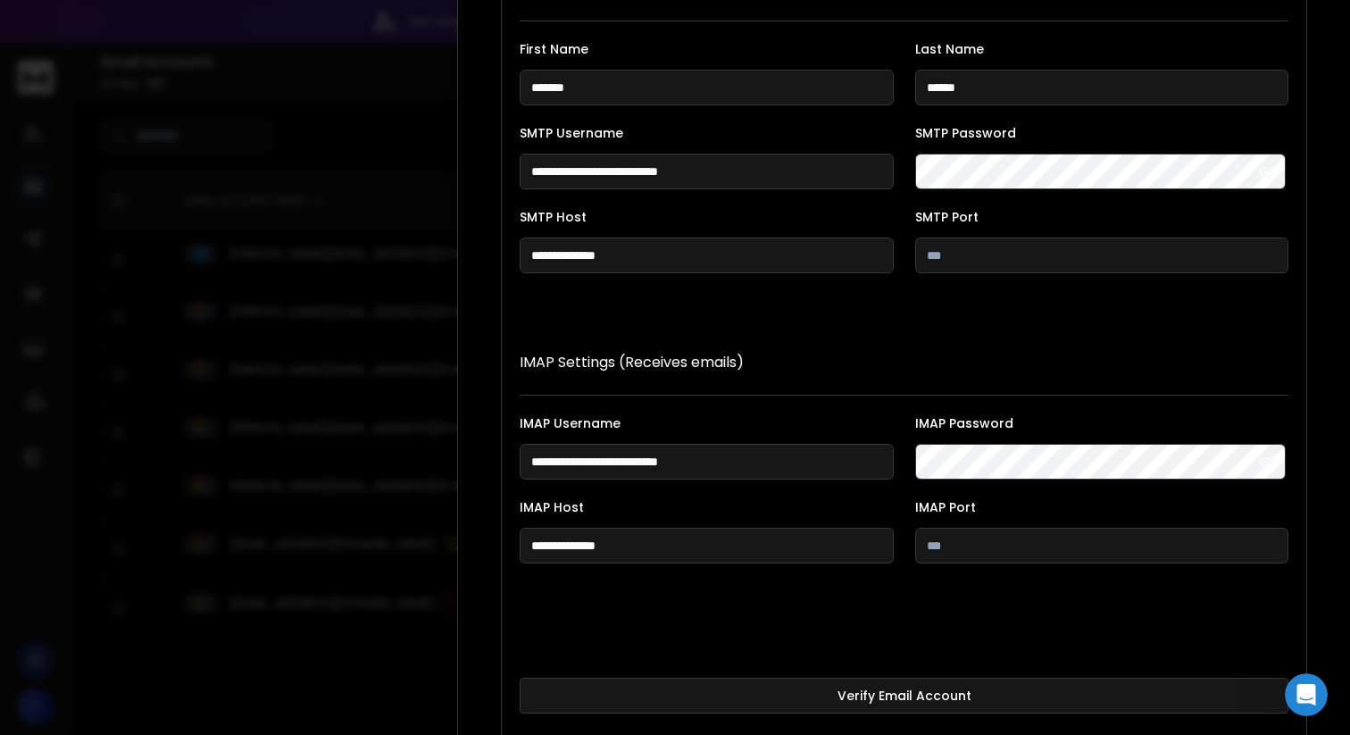
click at [1263, 457] on icon at bounding box center [1266, 462] width 16 height 11
click at [907, 439] on div "**********" at bounding box center [904, 448] width 769 height 63
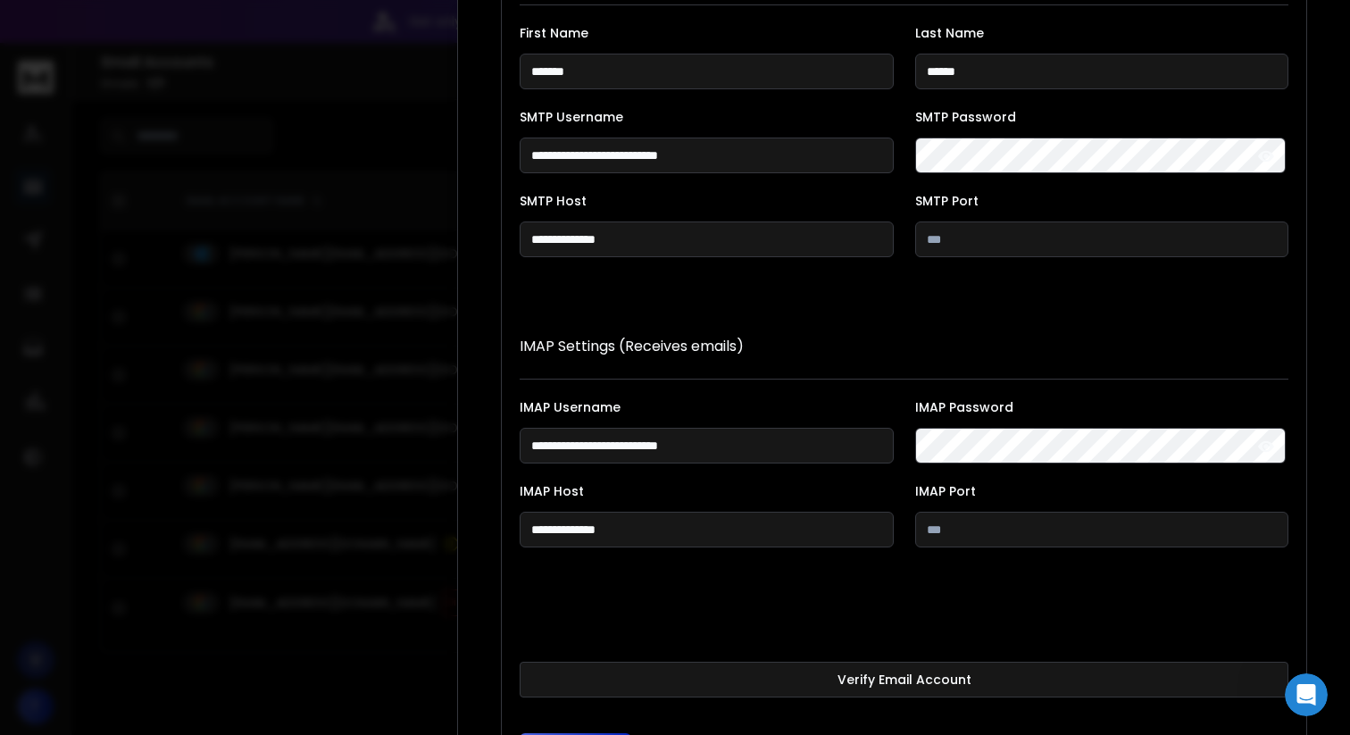
scroll to position [192, 0]
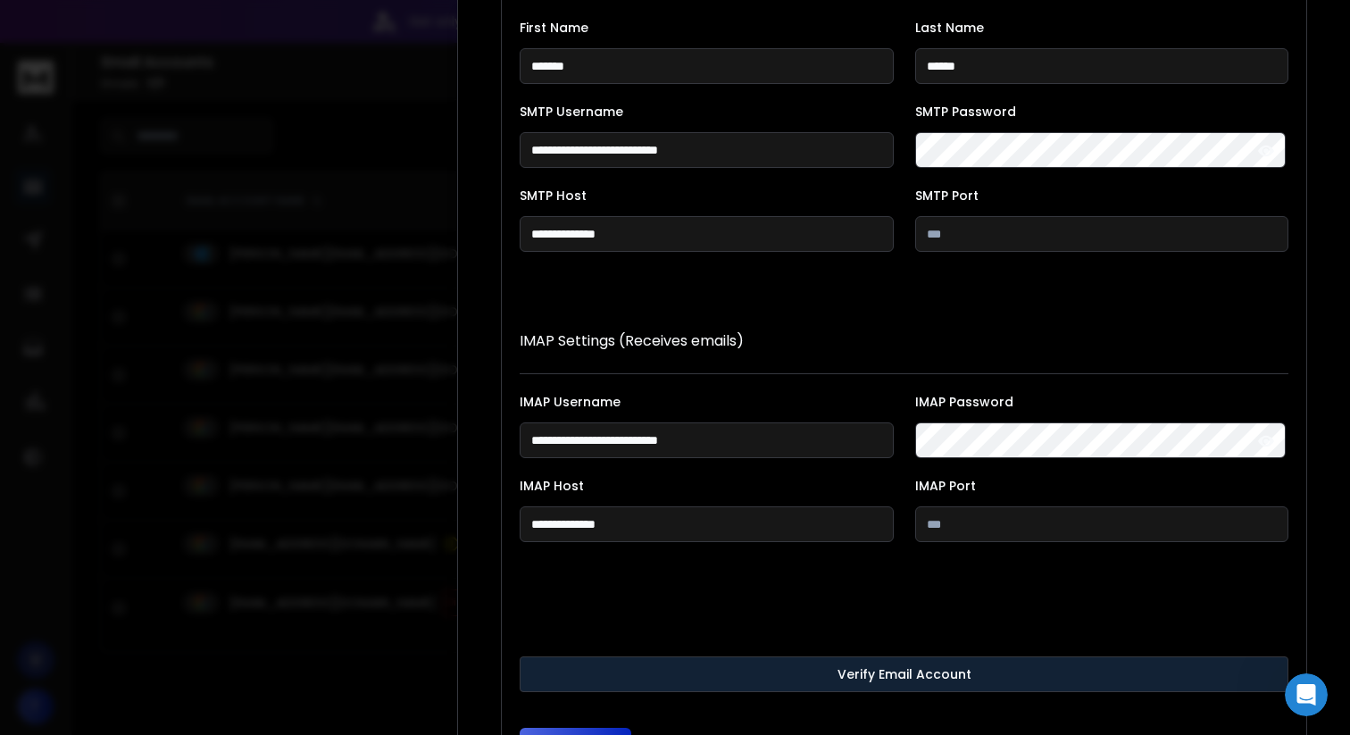
click at [852, 674] on button "Verify Email Account" at bounding box center [904, 674] width 769 height 36
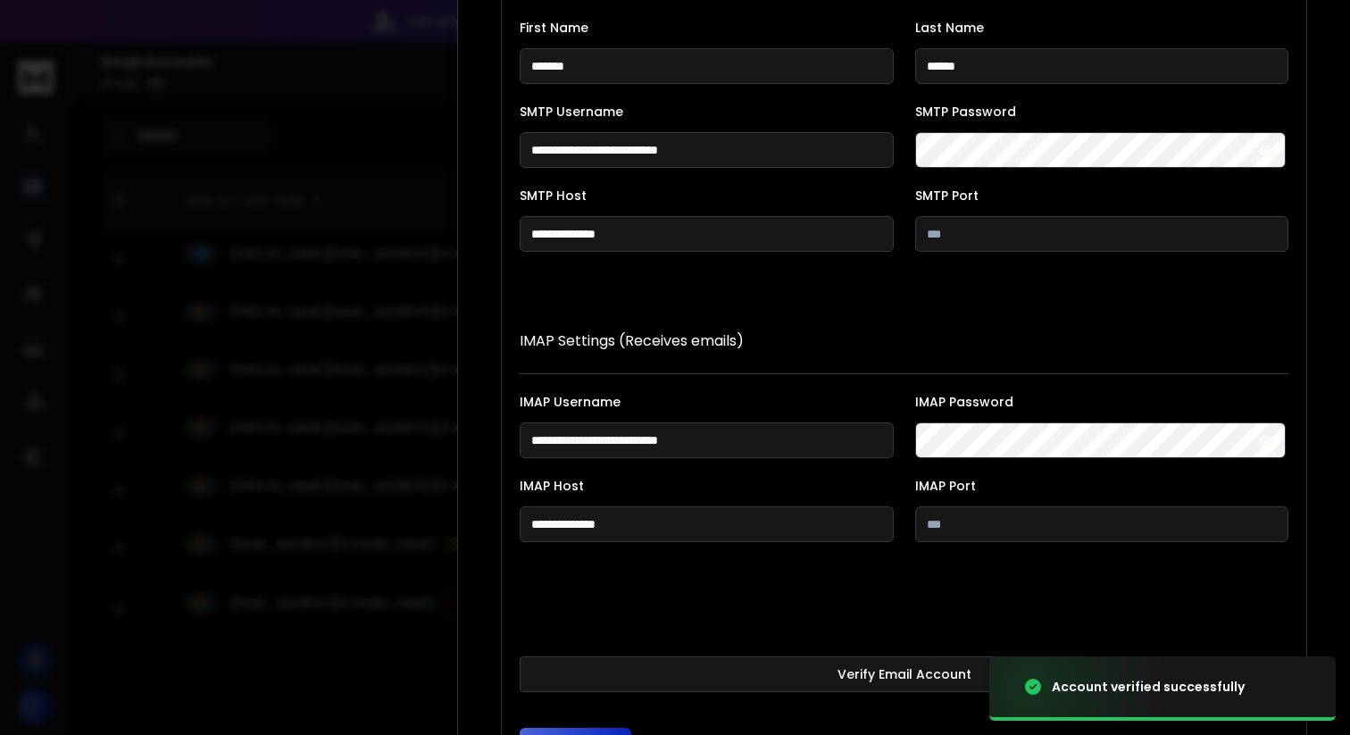
scroll to position [277, 0]
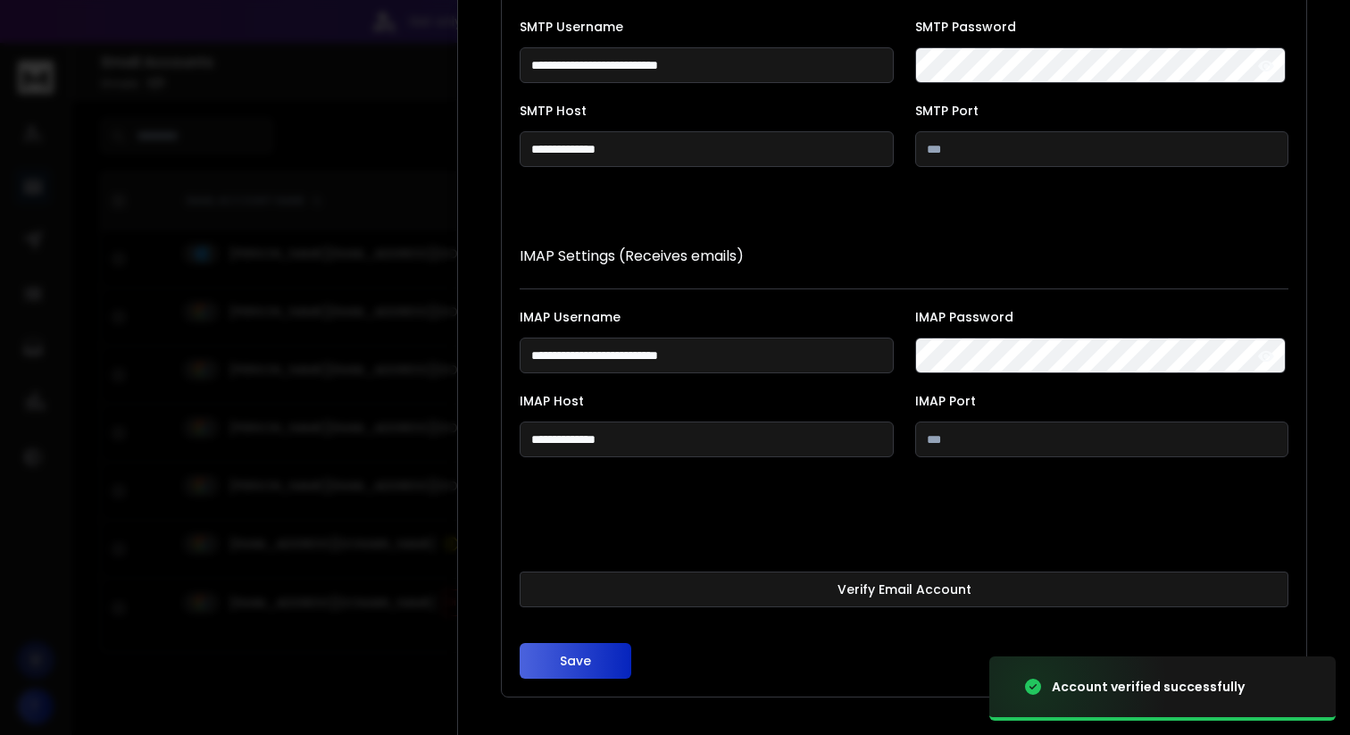
click at [565, 663] on button "Save" at bounding box center [576, 661] width 112 height 36
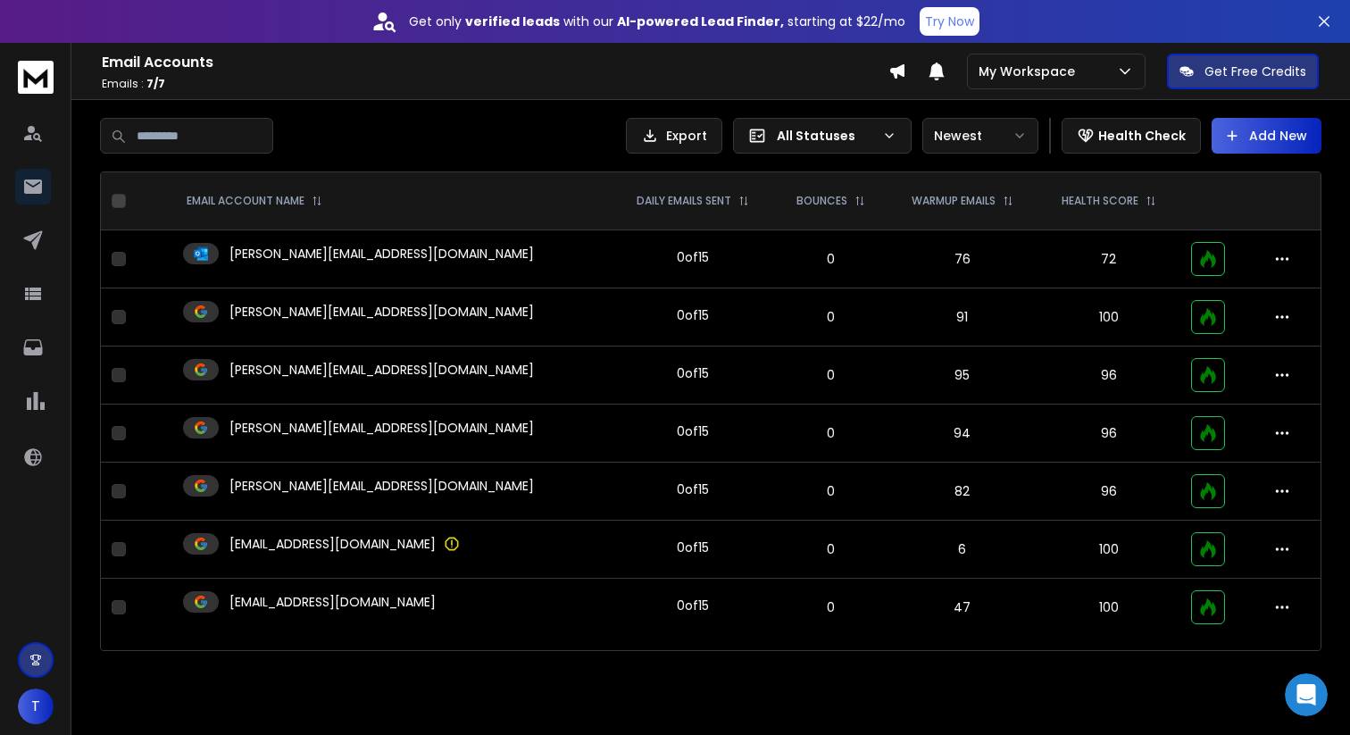
click at [497, 677] on div "Get only verified leads with our AI-powered Lead Finder, starting at $22/mo Try…" at bounding box center [675, 367] width 1350 height 735
click at [1284, 605] on icon at bounding box center [1282, 607] width 16 height 16
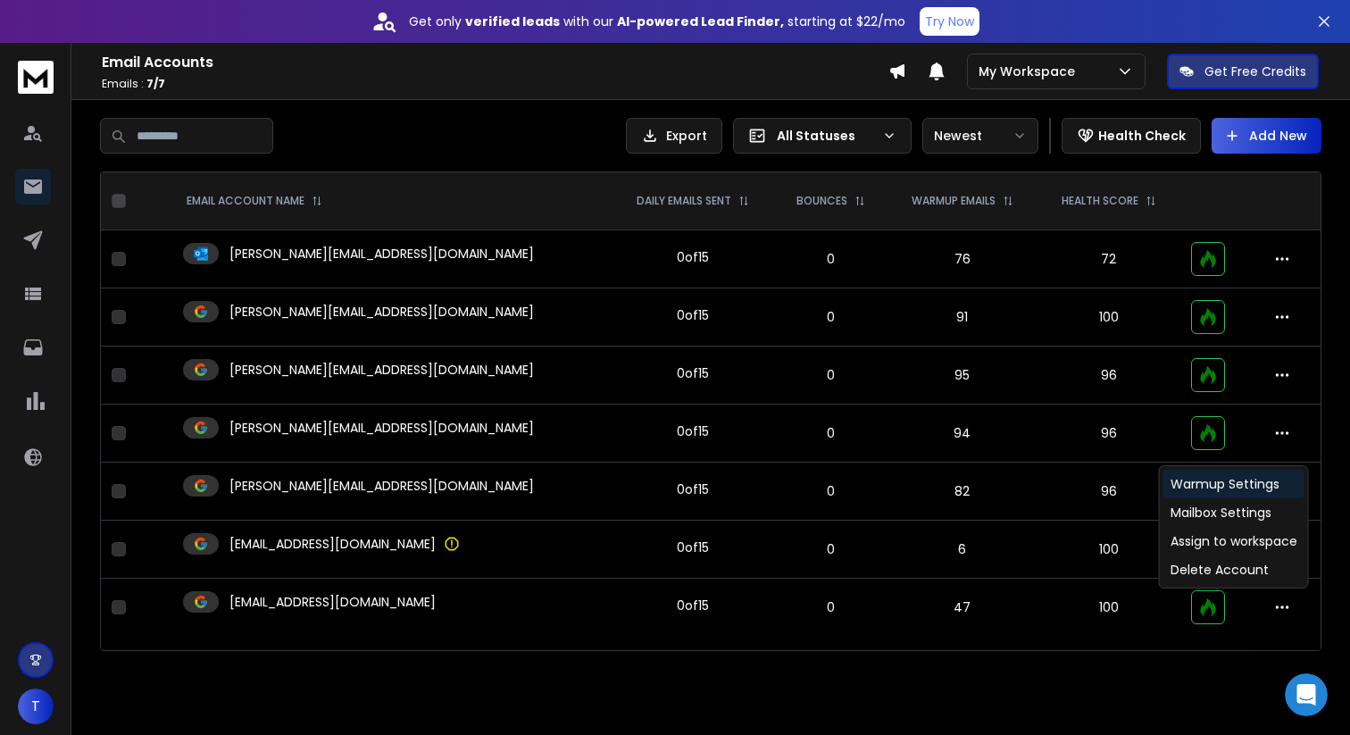
click at [1226, 475] on div "Warmup Settings" at bounding box center [1233, 484] width 141 height 29
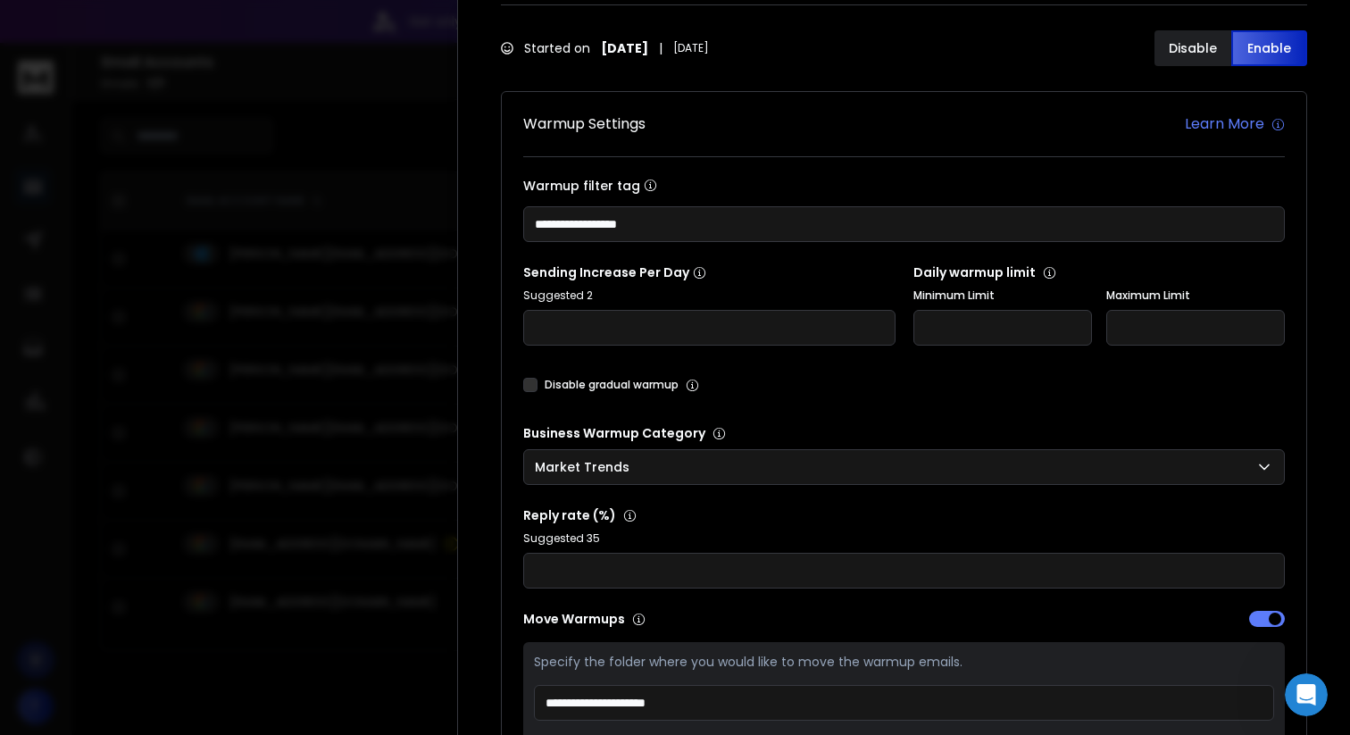
scroll to position [0, 0]
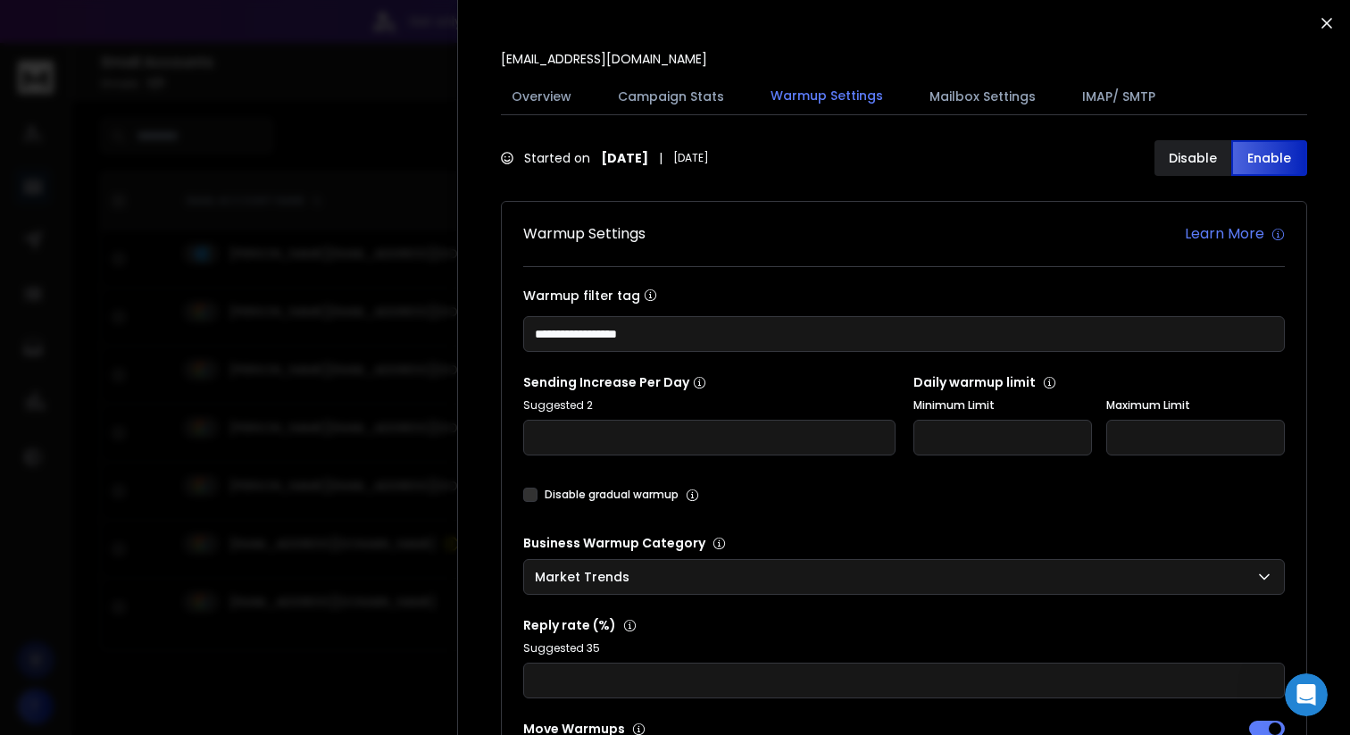
click at [1320, 28] on icon "button" at bounding box center [1327, 23] width 18 height 18
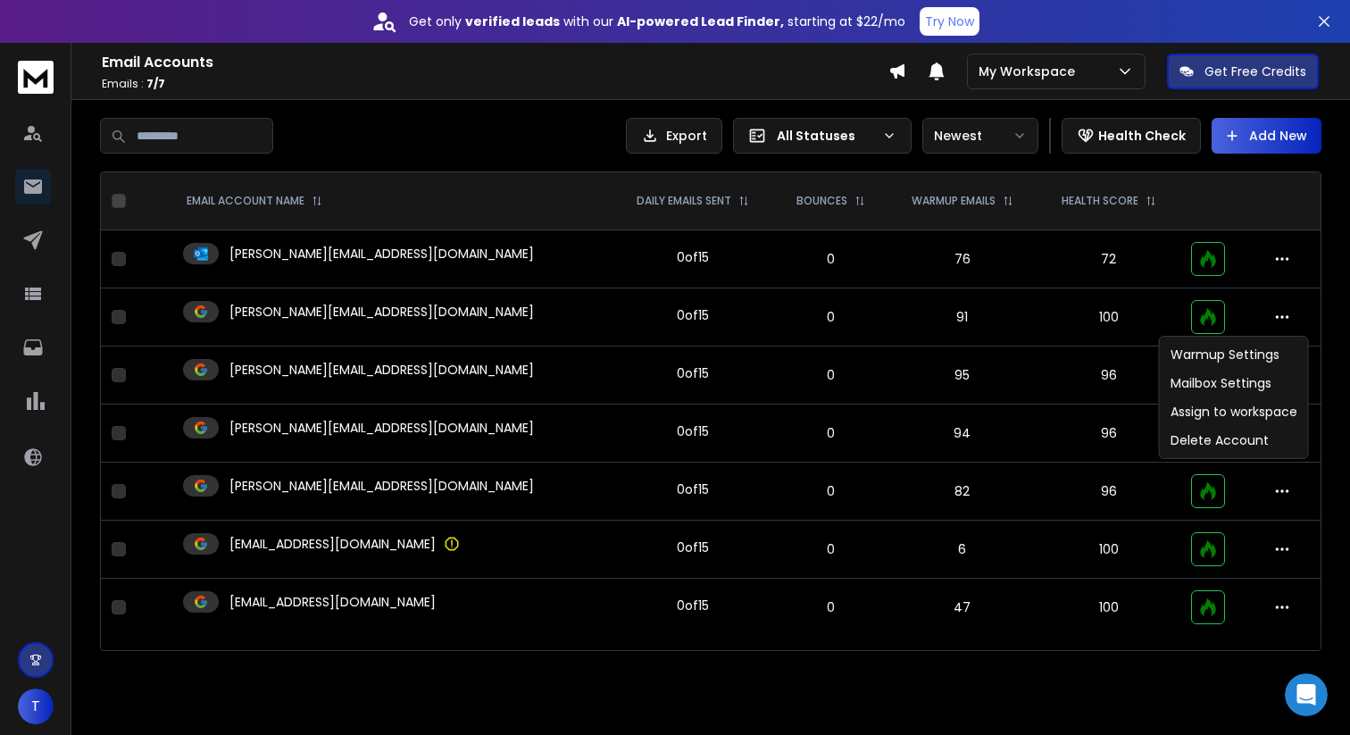
click at [1285, 310] on icon at bounding box center [1282, 317] width 16 height 16
click at [1234, 354] on div "Warmup Settings" at bounding box center [1233, 354] width 141 height 29
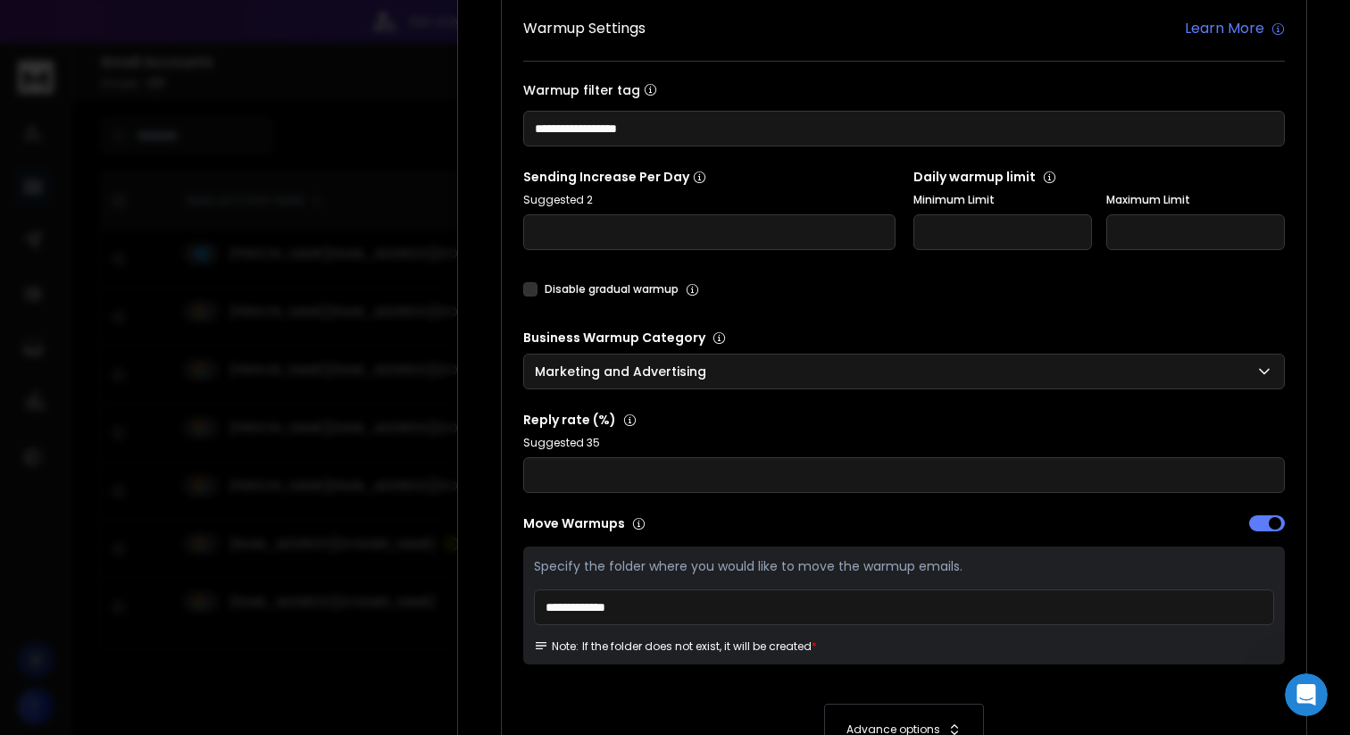
scroll to position [372, 0]
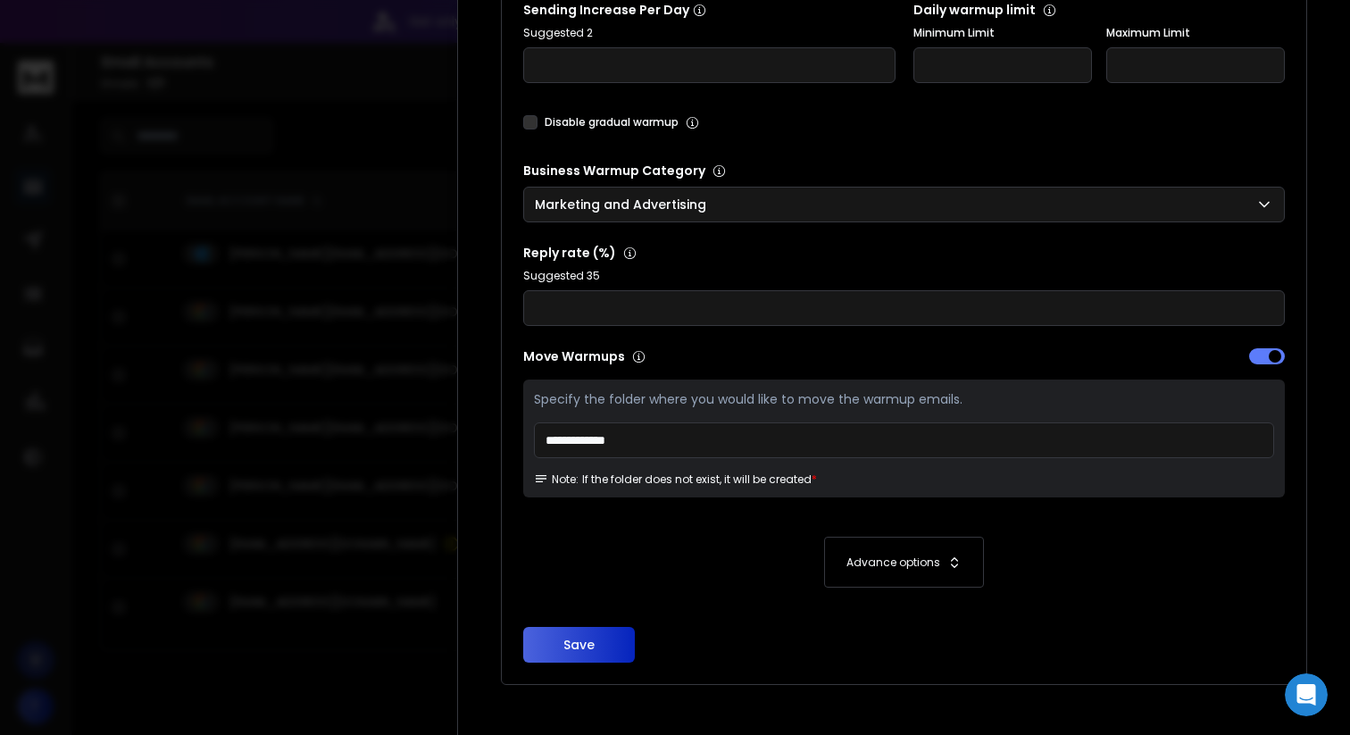
click at [586, 649] on button "Save" at bounding box center [579, 645] width 112 height 36
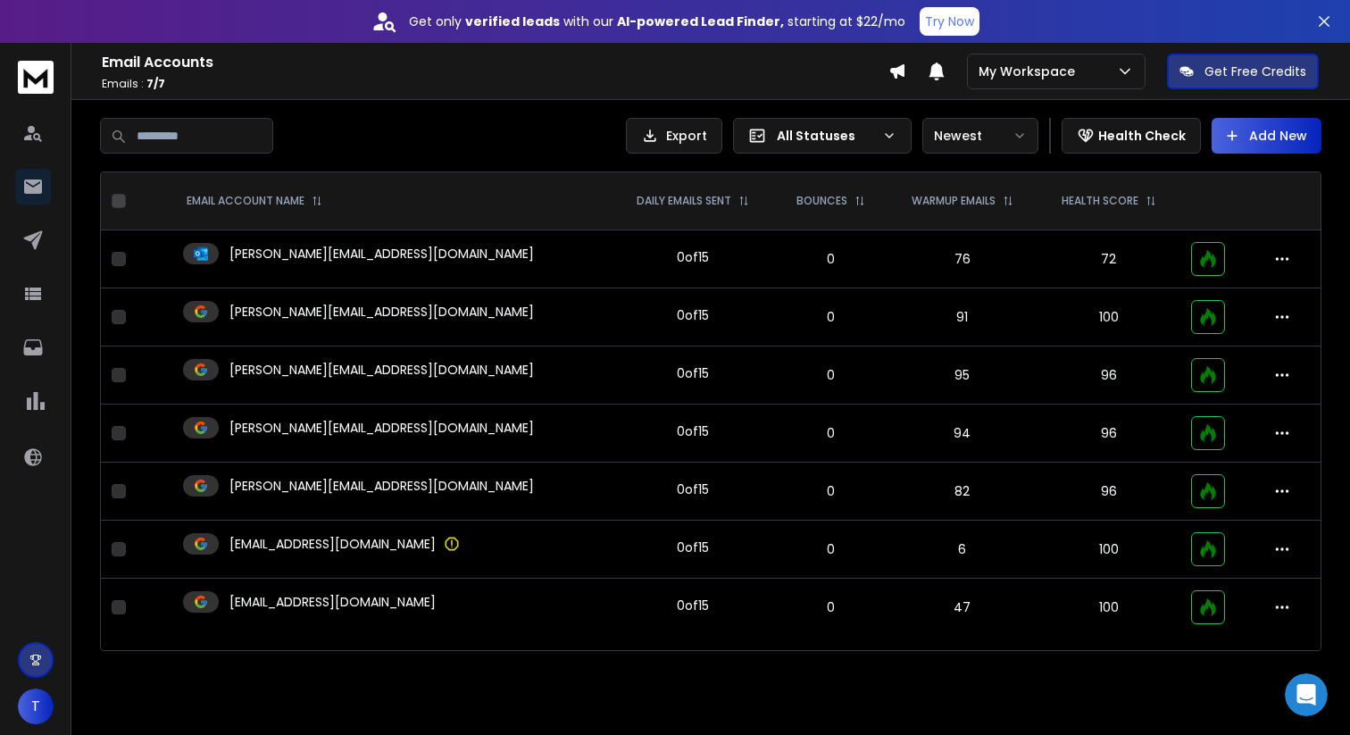
click at [1279, 256] on icon at bounding box center [1282, 259] width 16 height 16
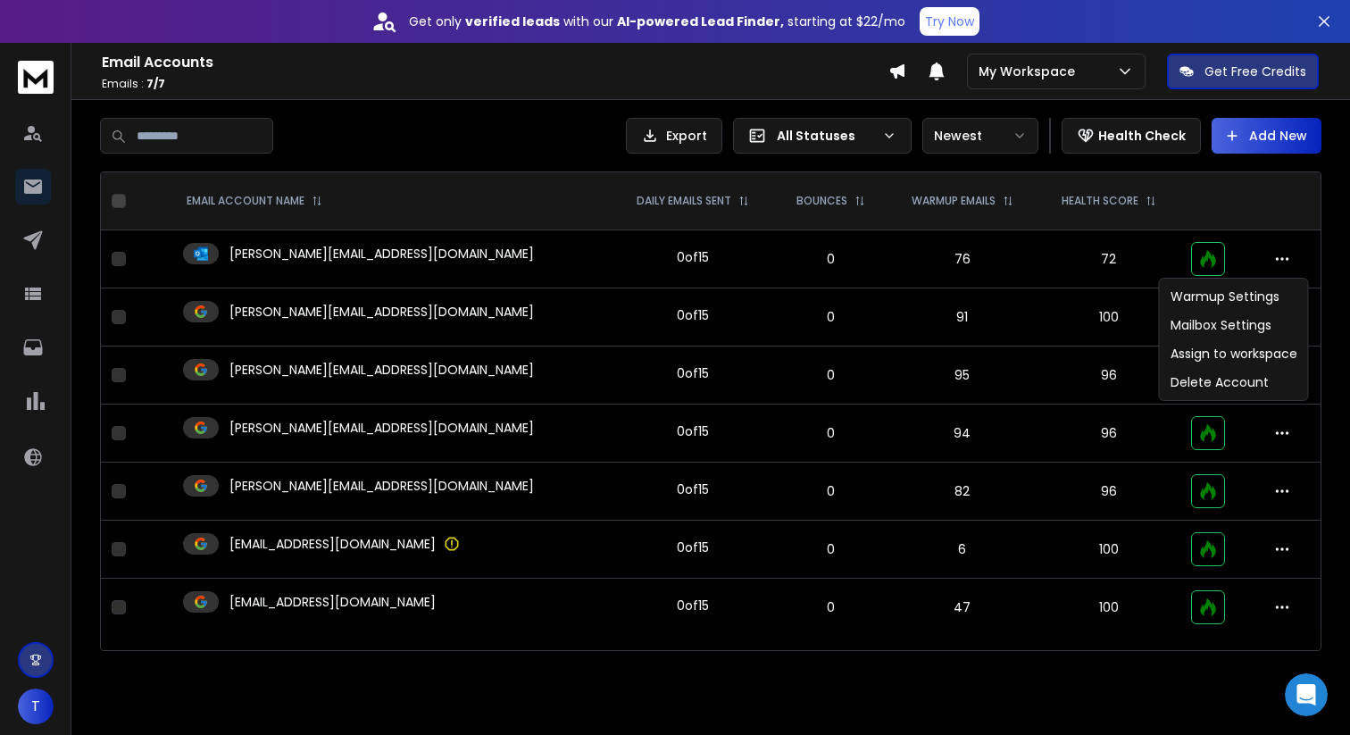
click at [788, 706] on div "Get only verified leads with our AI-powered Lead Finder, starting at $22/mo Try…" at bounding box center [675, 367] width 1350 height 735
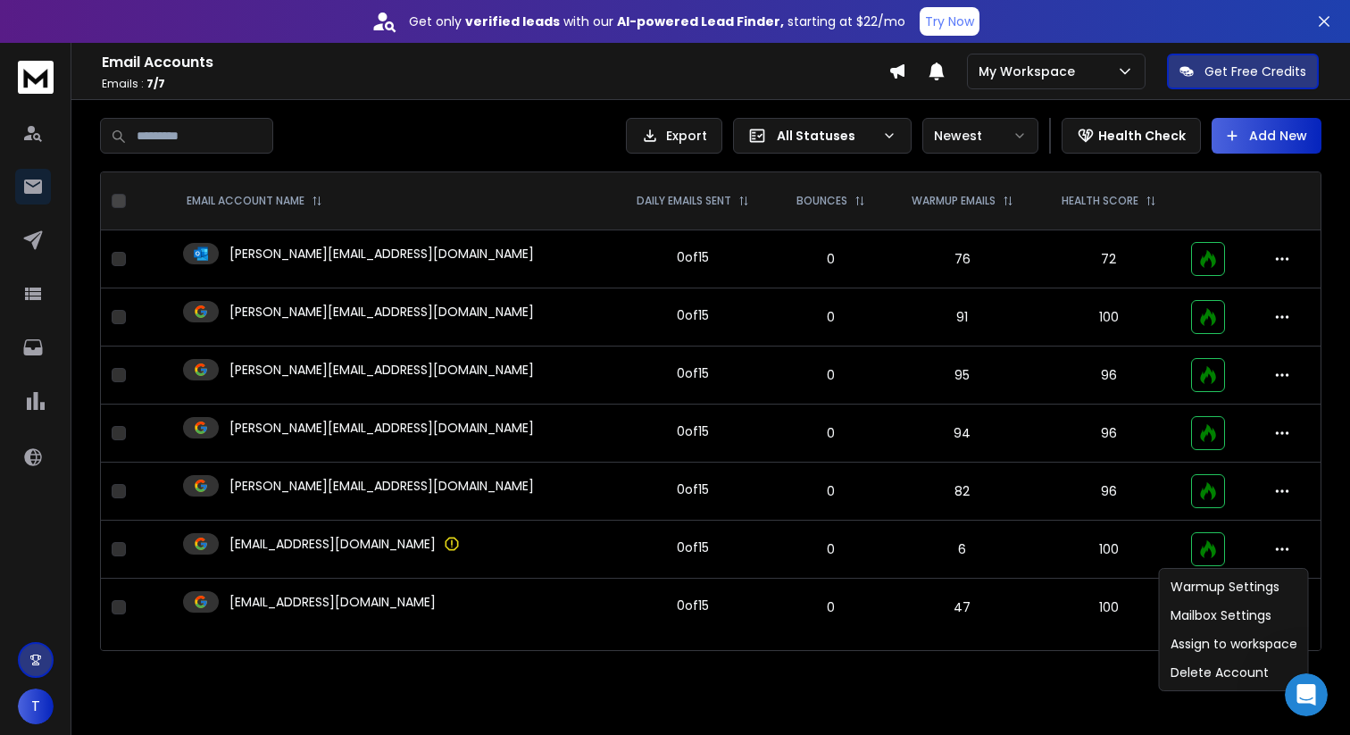
click at [1283, 547] on icon at bounding box center [1282, 549] width 16 height 16
click at [1233, 610] on div "Mailbox Settings" at bounding box center [1233, 615] width 141 height 29
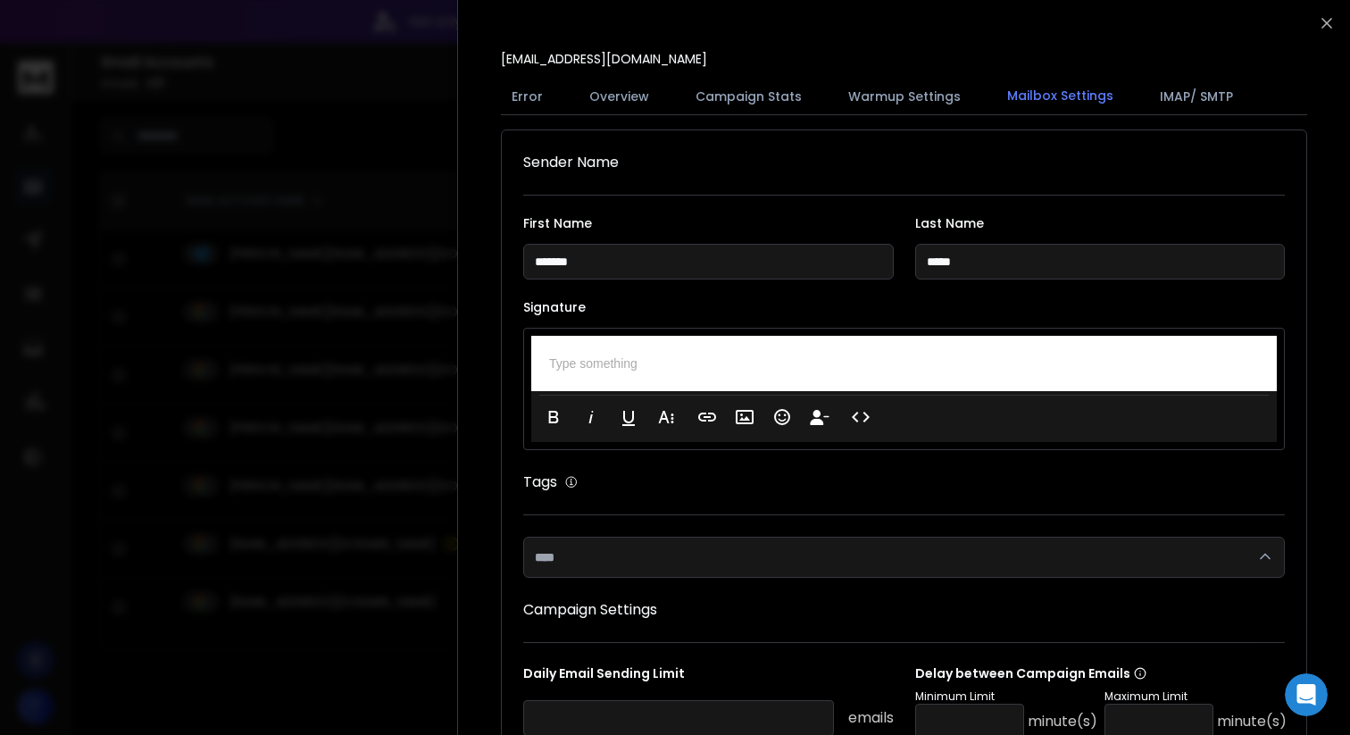
click at [1178, 92] on button "IMAP/ SMTP" at bounding box center [1196, 96] width 95 height 39
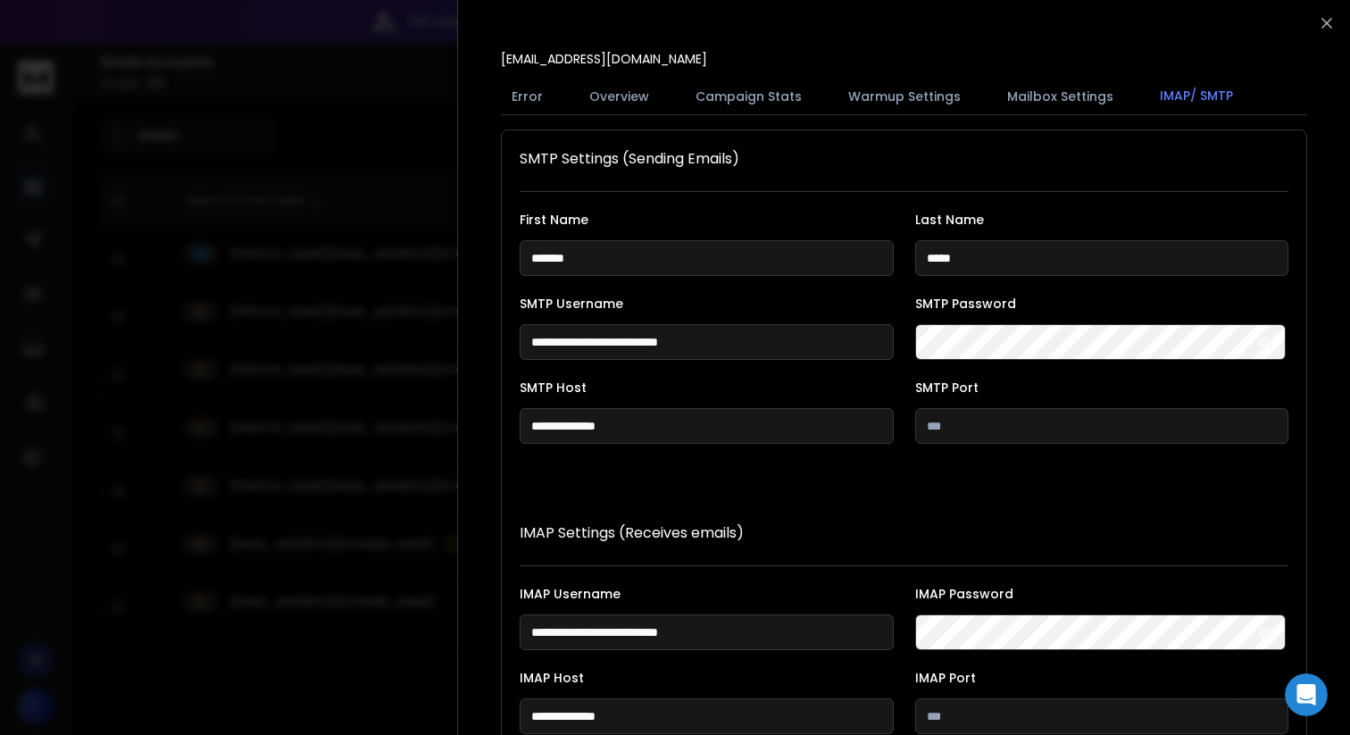
click at [1265, 343] on icon at bounding box center [1266, 343] width 16 height 11
click at [900, 313] on div "**********" at bounding box center [904, 328] width 769 height 63
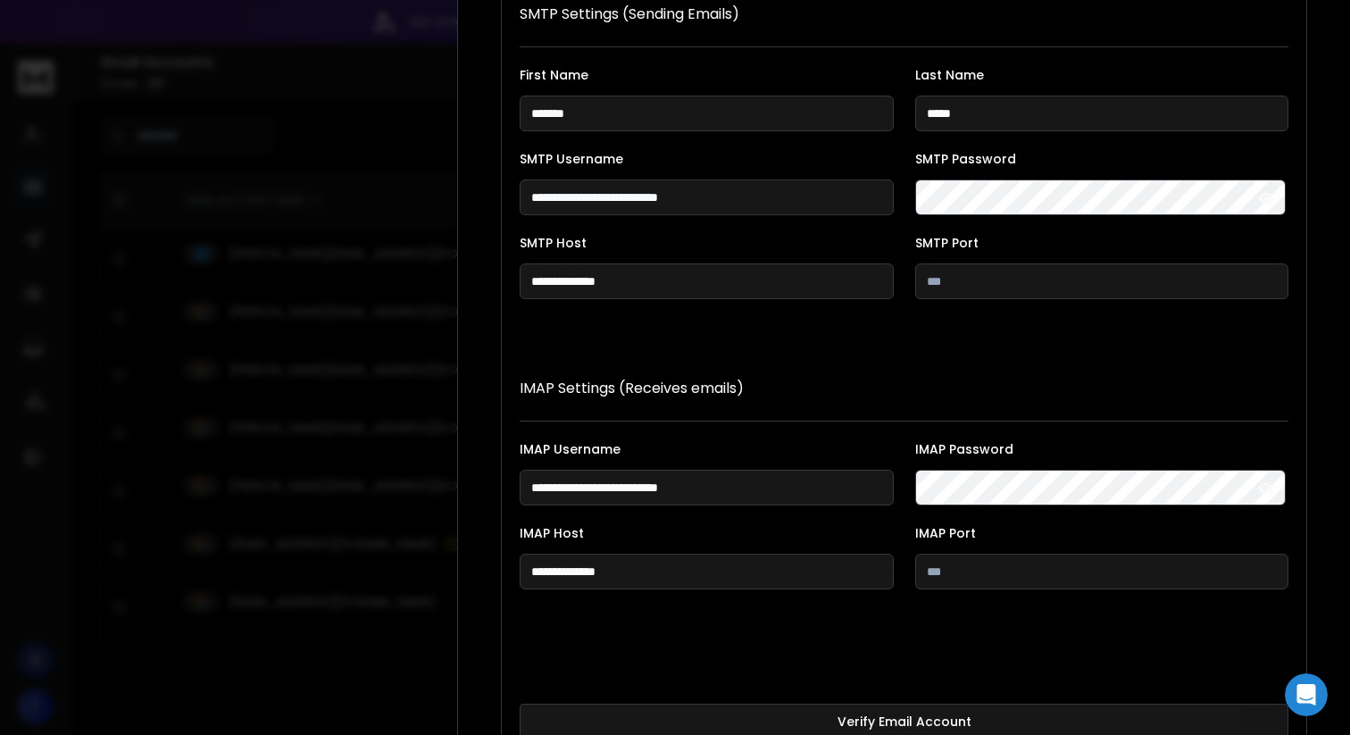
scroll to position [166, 0]
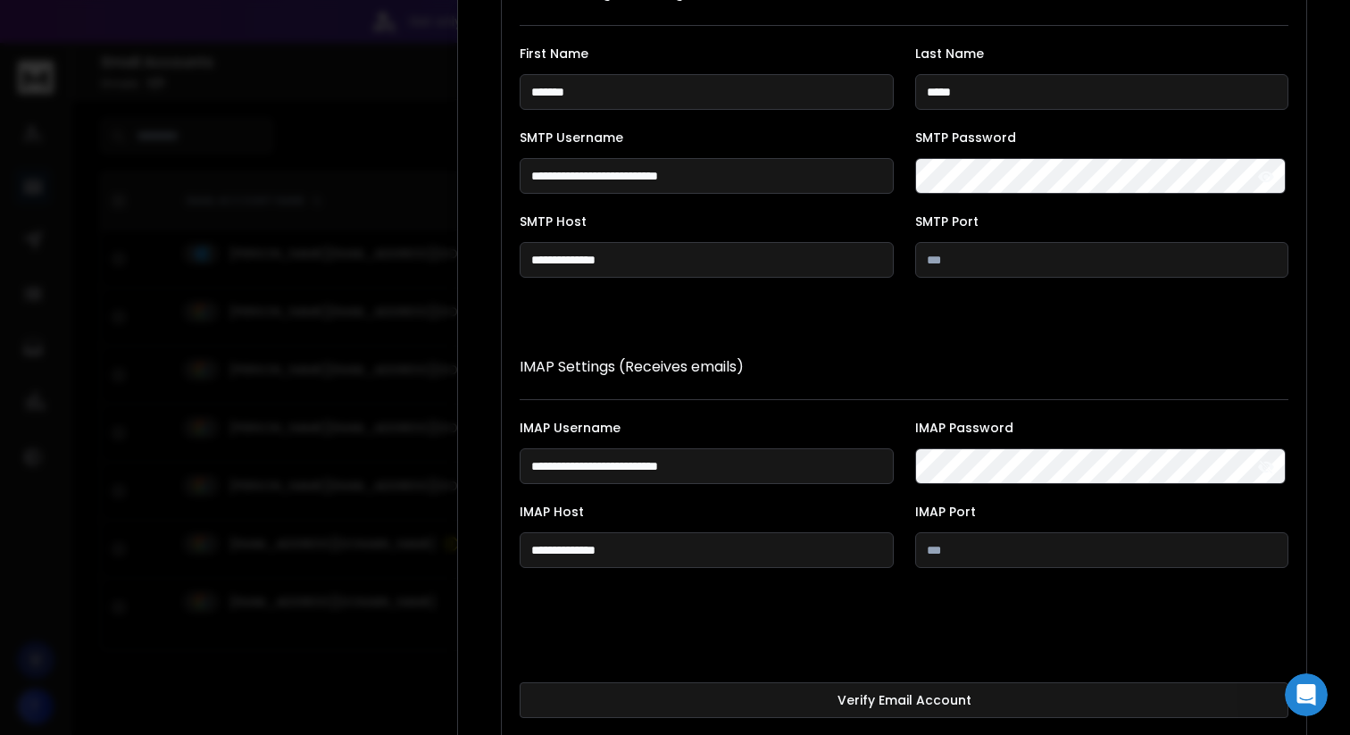
click at [1262, 473] on icon at bounding box center [1266, 467] width 16 height 16
click at [895, 447] on div "**********" at bounding box center [904, 452] width 769 height 63
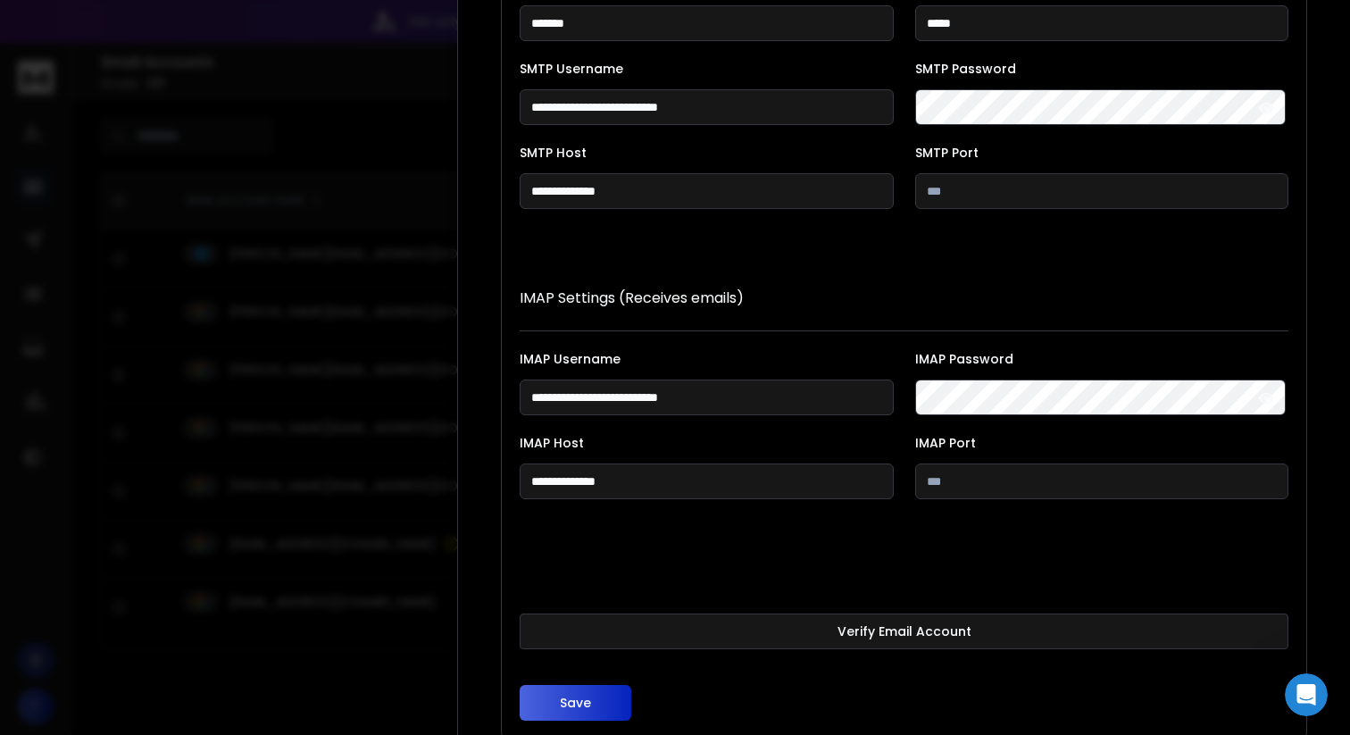
scroll to position [241, 0]
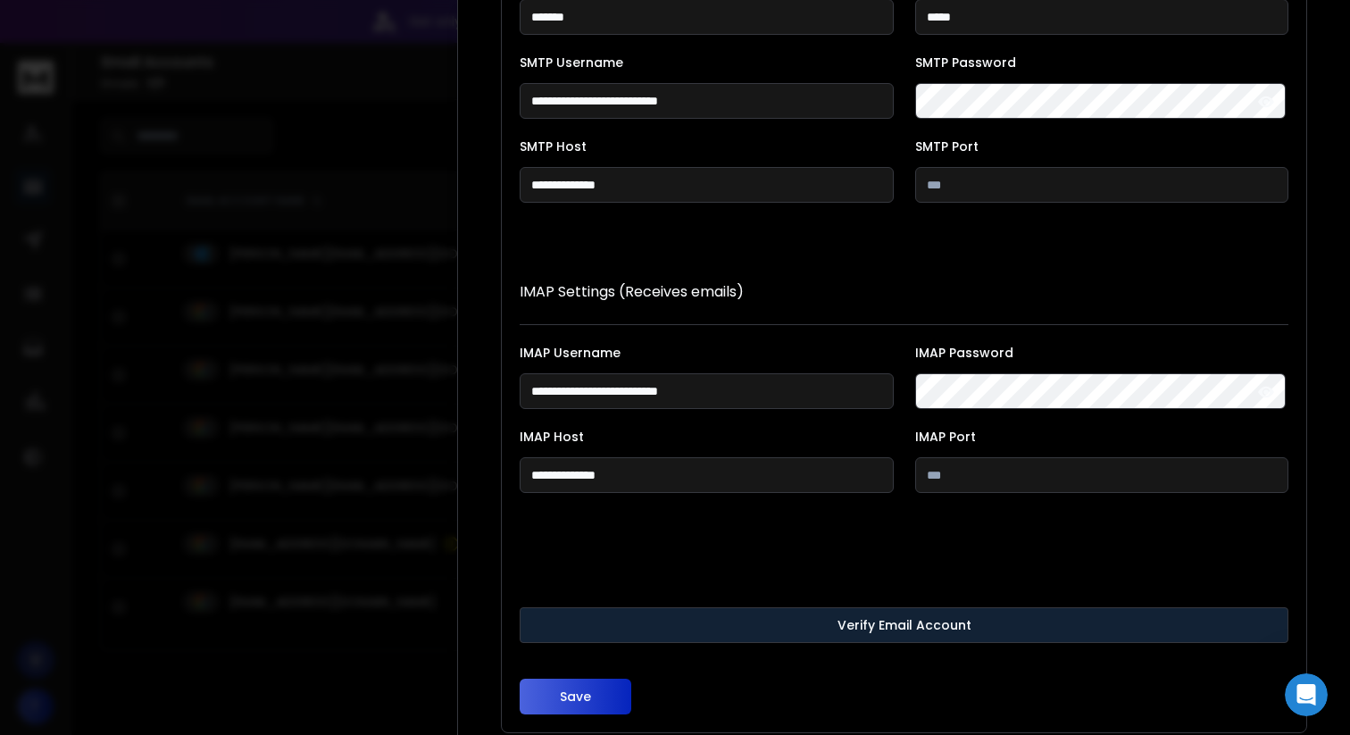
click at [873, 626] on button "Verify Email Account" at bounding box center [904, 625] width 769 height 36
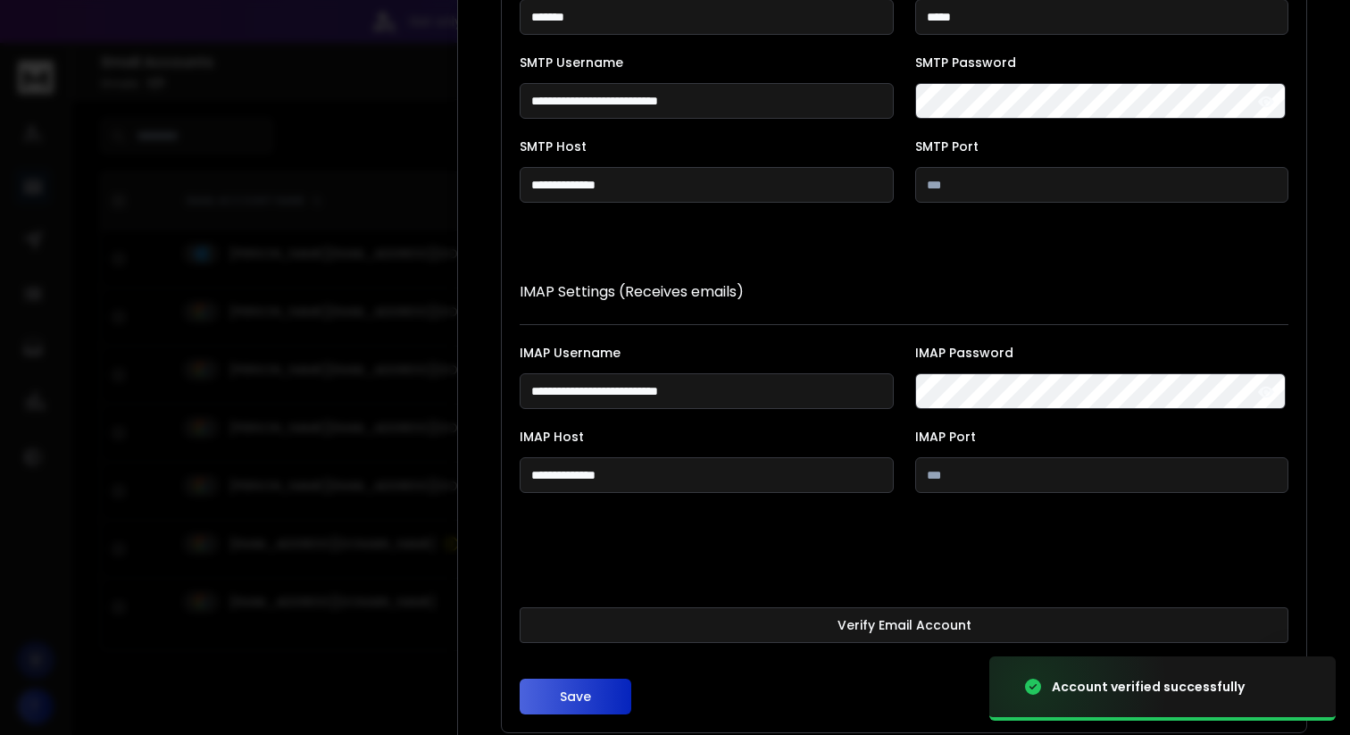
click at [583, 694] on button "Save" at bounding box center [576, 697] width 112 height 36
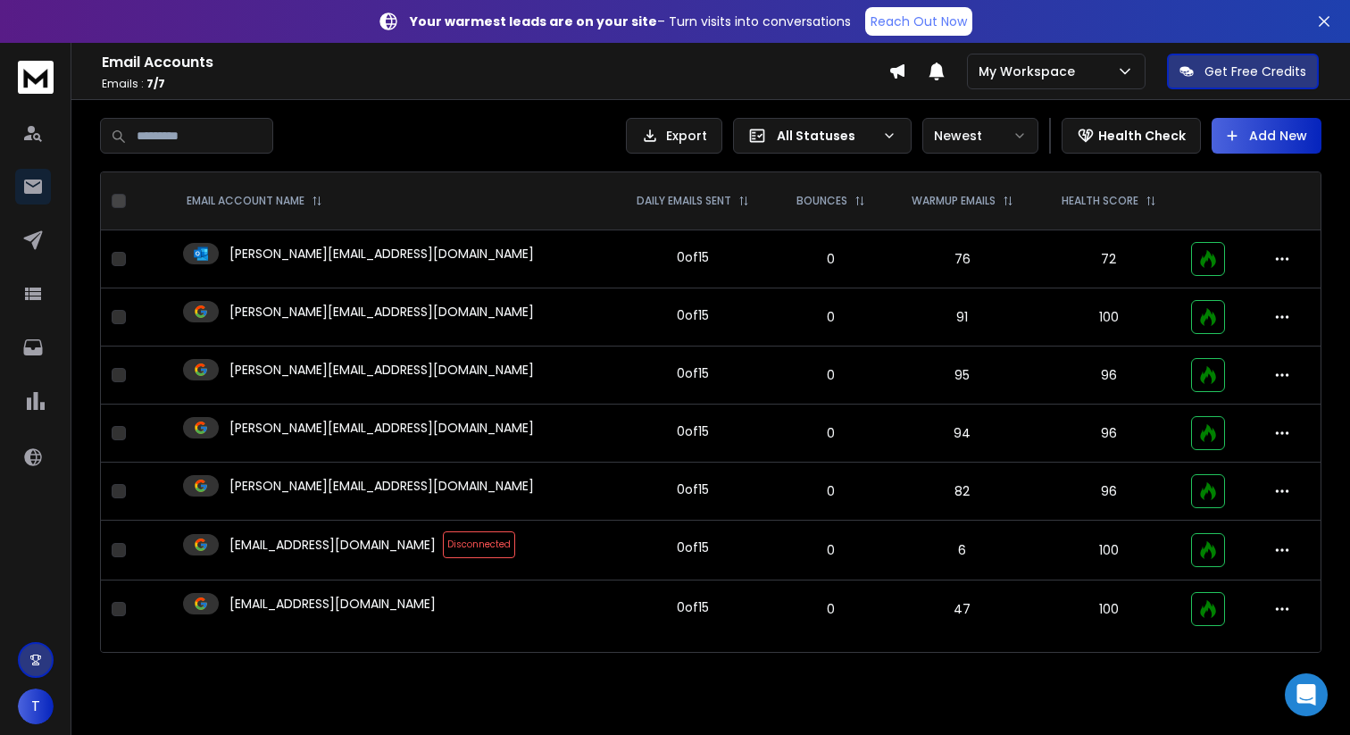
click at [329, 544] on p "[EMAIL_ADDRESS][DOMAIN_NAME]" at bounding box center [332, 545] width 206 height 18
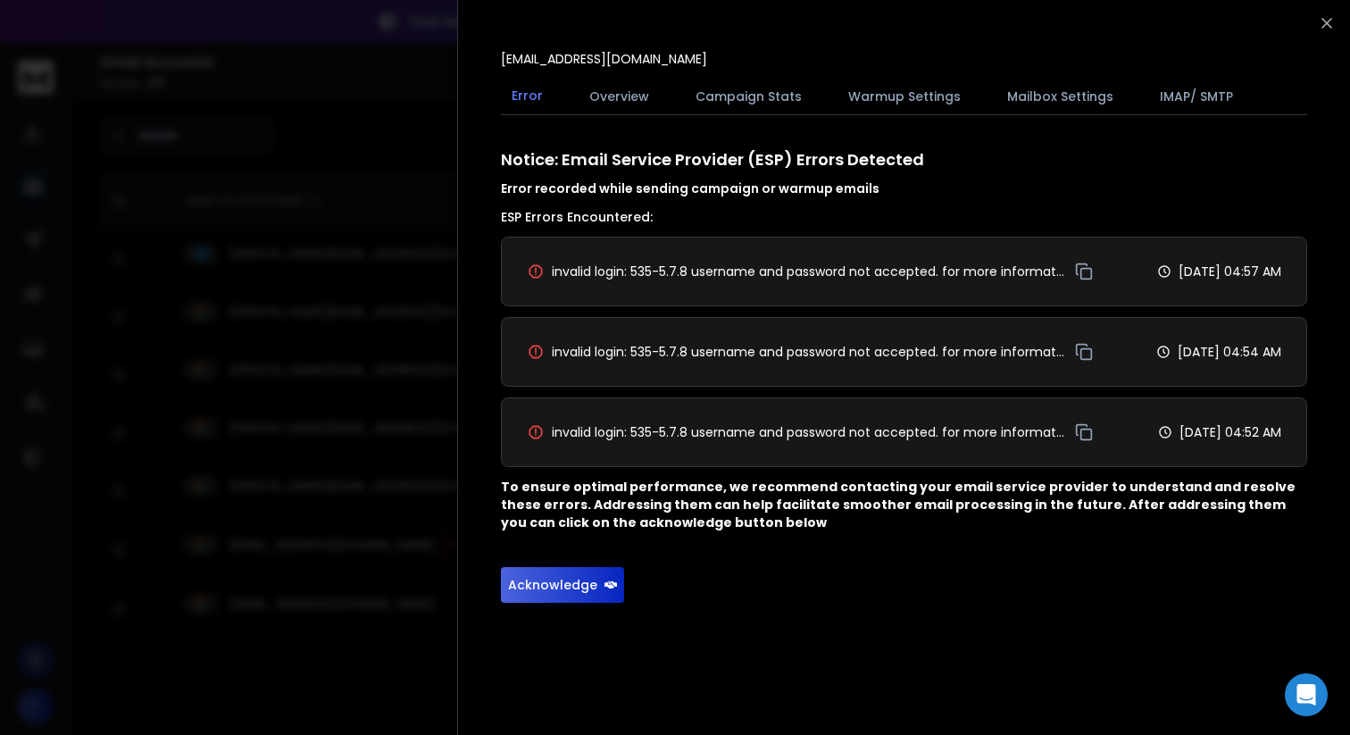
click at [550, 587] on button "Acknowledge" at bounding box center [562, 585] width 123 height 36
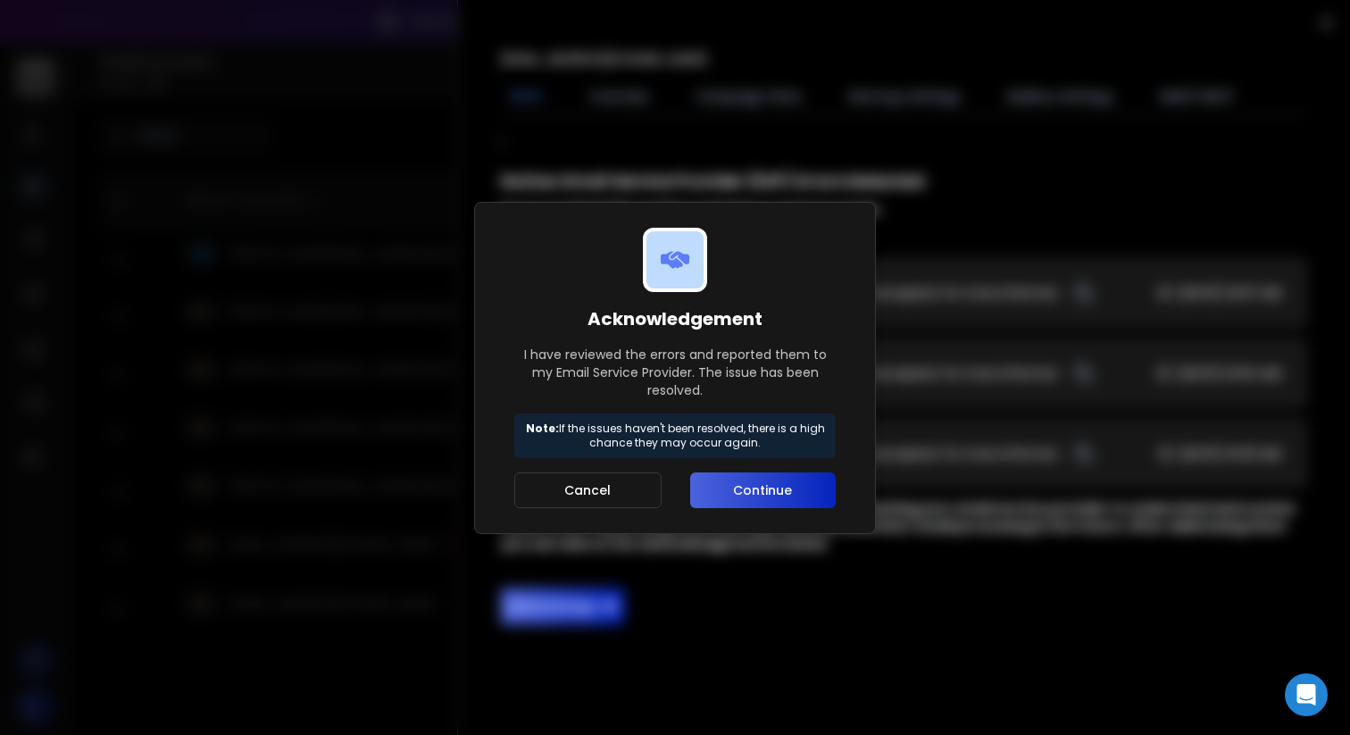
click at [763, 496] on button "Continue" at bounding box center [763, 490] width 146 height 36
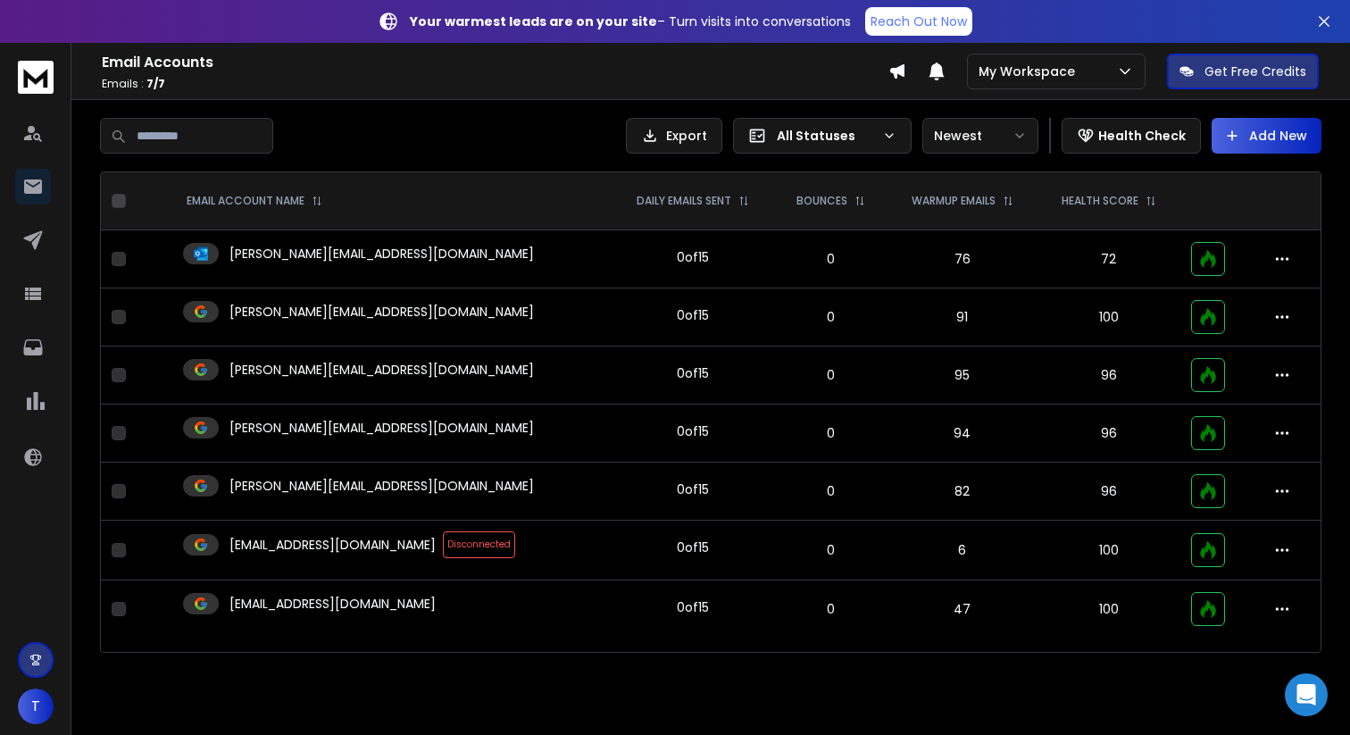
click at [270, 541] on p "[EMAIL_ADDRESS][DOMAIN_NAME]" at bounding box center [332, 545] width 206 height 18
